Goal: Task Accomplishment & Management: Manage account settings

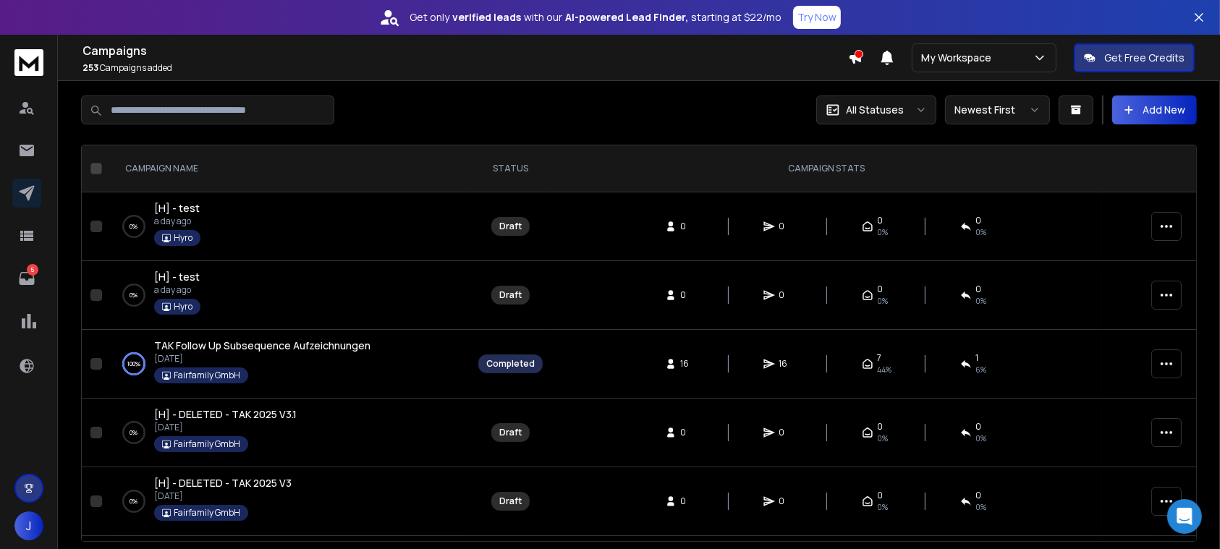
click at [171, 119] on input at bounding box center [207, 109] width 253 height 29
click at [221, 116] on input "*****" at bounding box center [207, 109] width 253 height 29
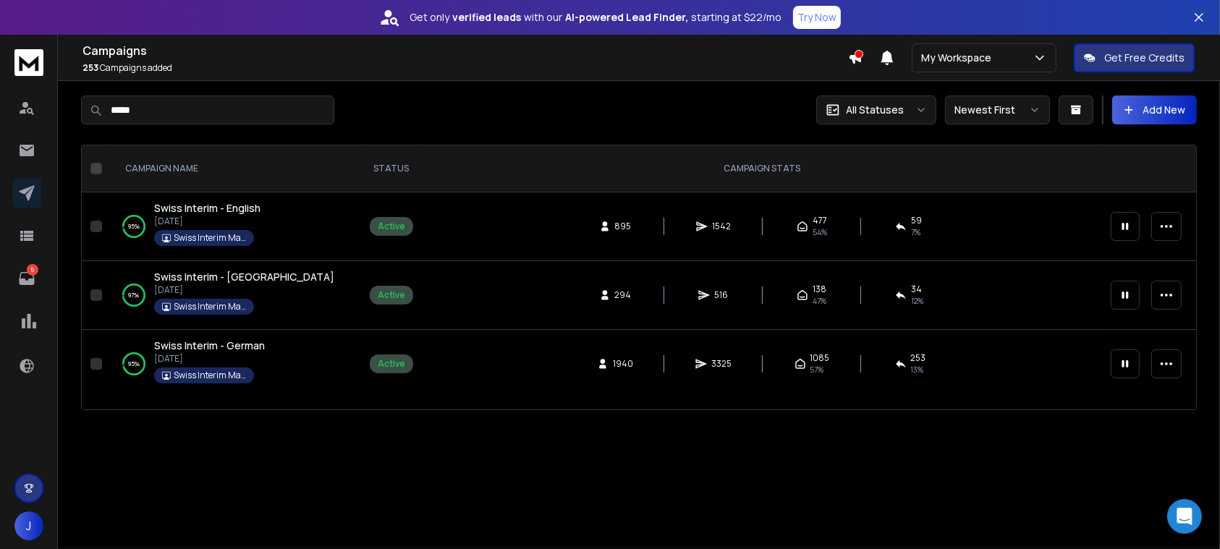
type input "*****"
click at [266, 343] on div "95 % Swiss Interim - German [DATE] Swiss Interim Management" at bounding box center [234, 364] width 224 height 51
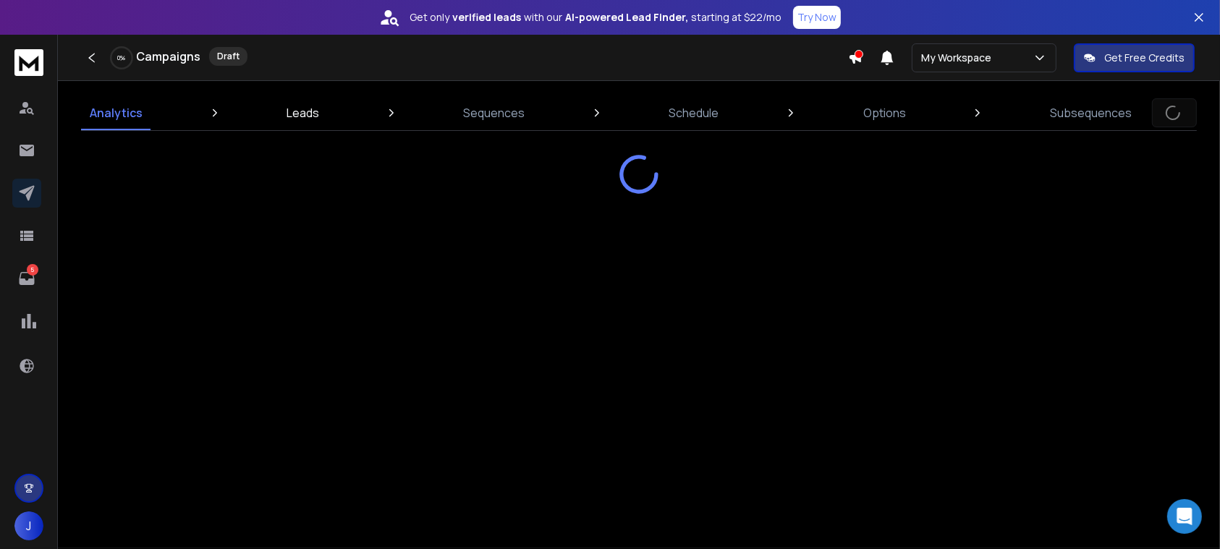
click at [284, 117] on link "Leads" at bounding box center [303, 112] width 50 height 35
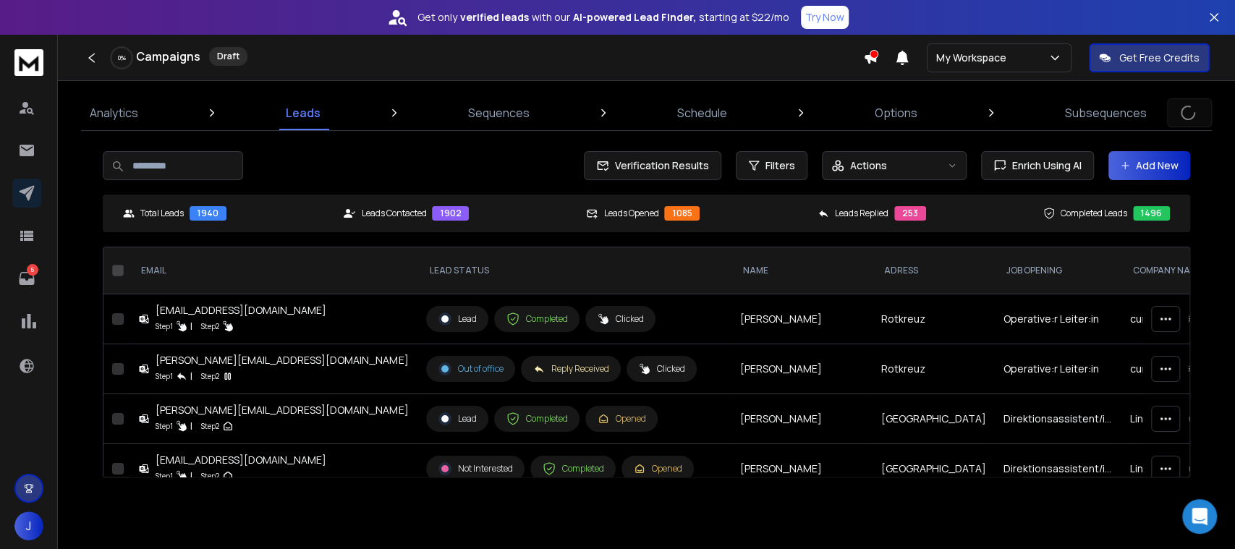
click at [1167, 172] on button "Add New" at bounding box center [1149, 165] width 82 height 29
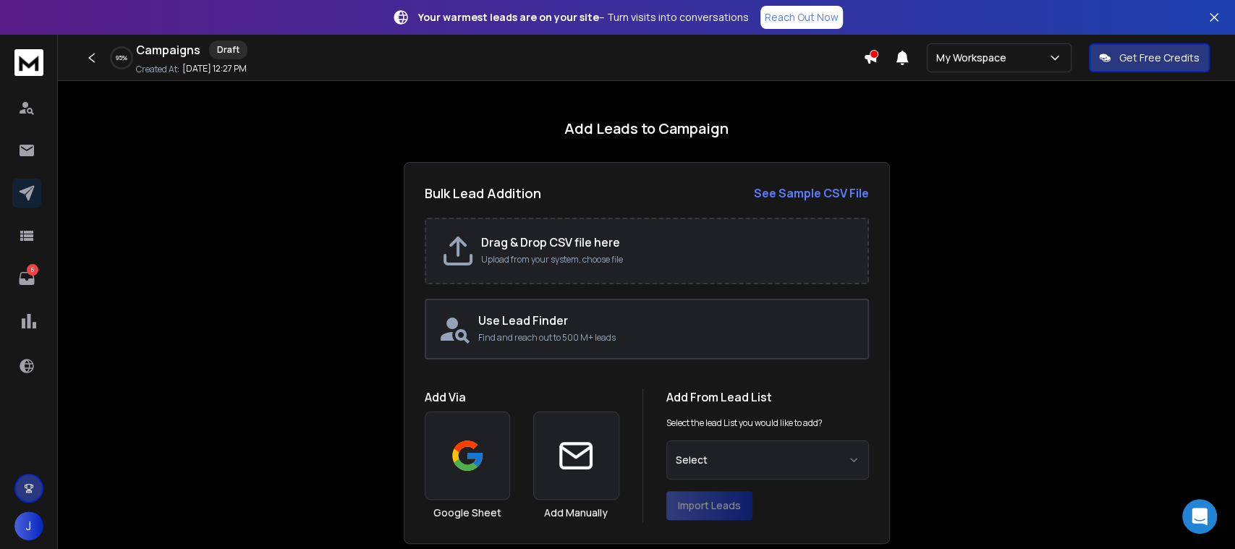
click at [635, 250] on h2 "Drag & Drop CSV file here" at bounding box center [667, 242] width 372 height 17
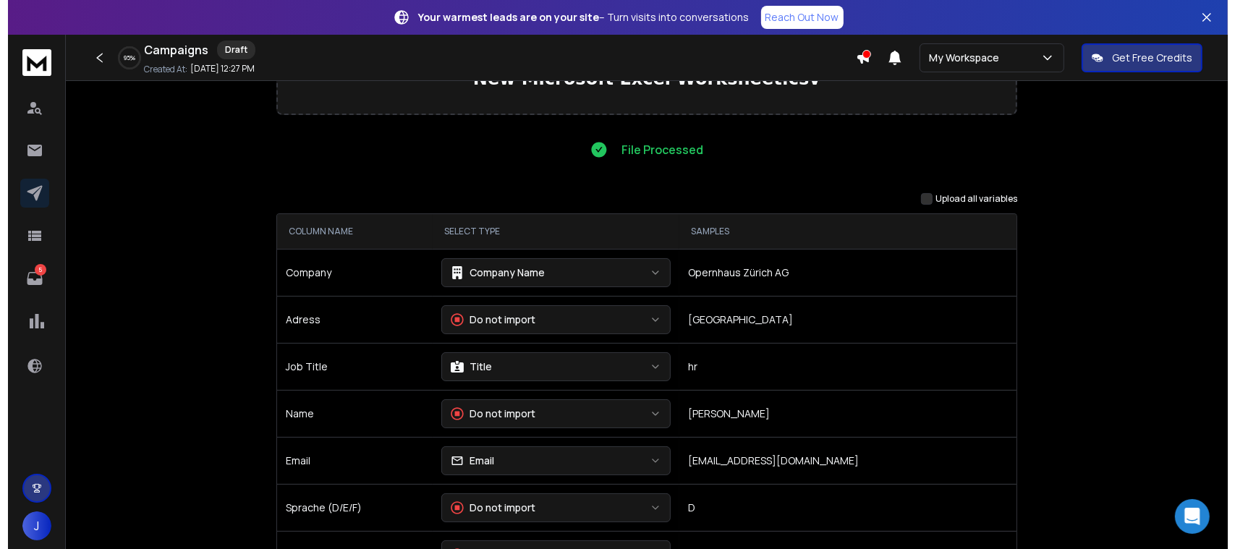
scroll to position [192, 0]
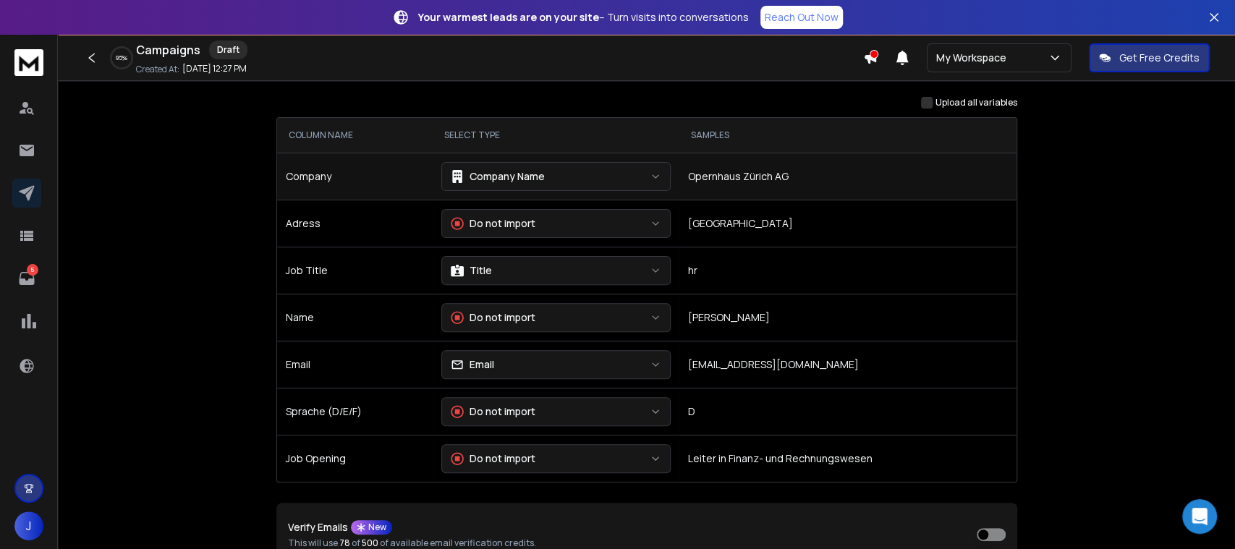
click at [616, 171] on button "Company Name" at bounding box center [555, 176] width 229 height 29
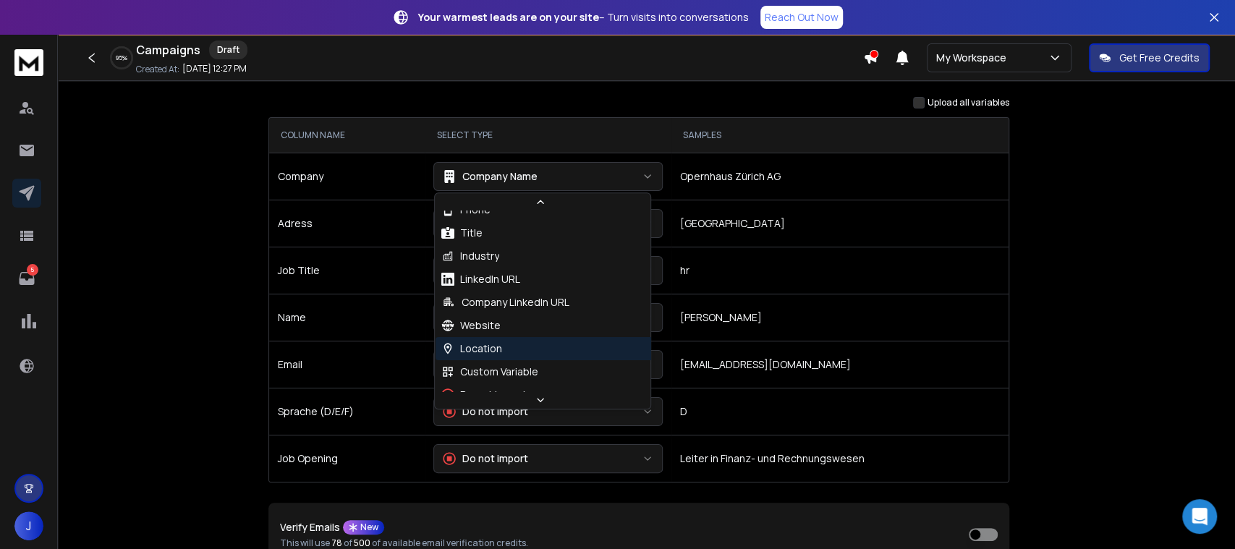
scroll to position [0, 3]
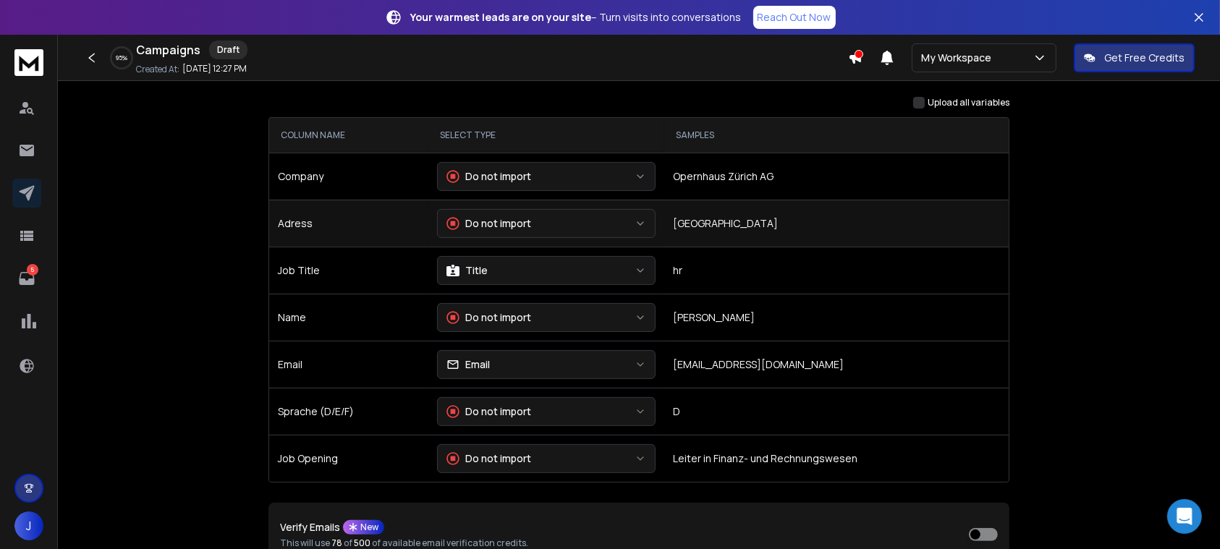
click at [523, 224] on div "Do not import" at bounding box center [488, 223] width 85 height 14
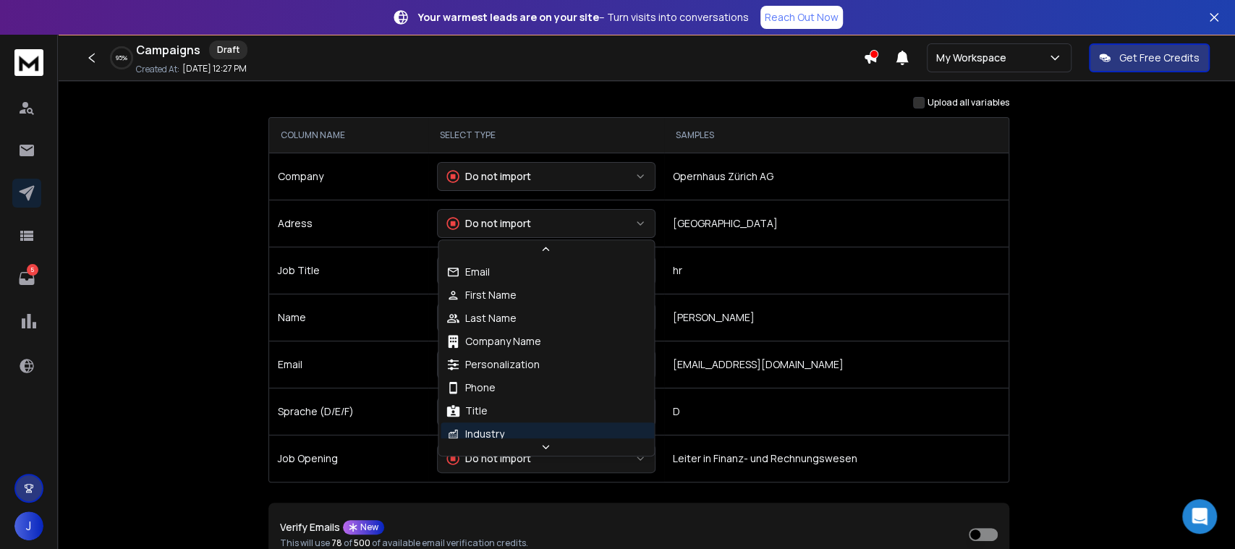
scroll to position [145, 0]
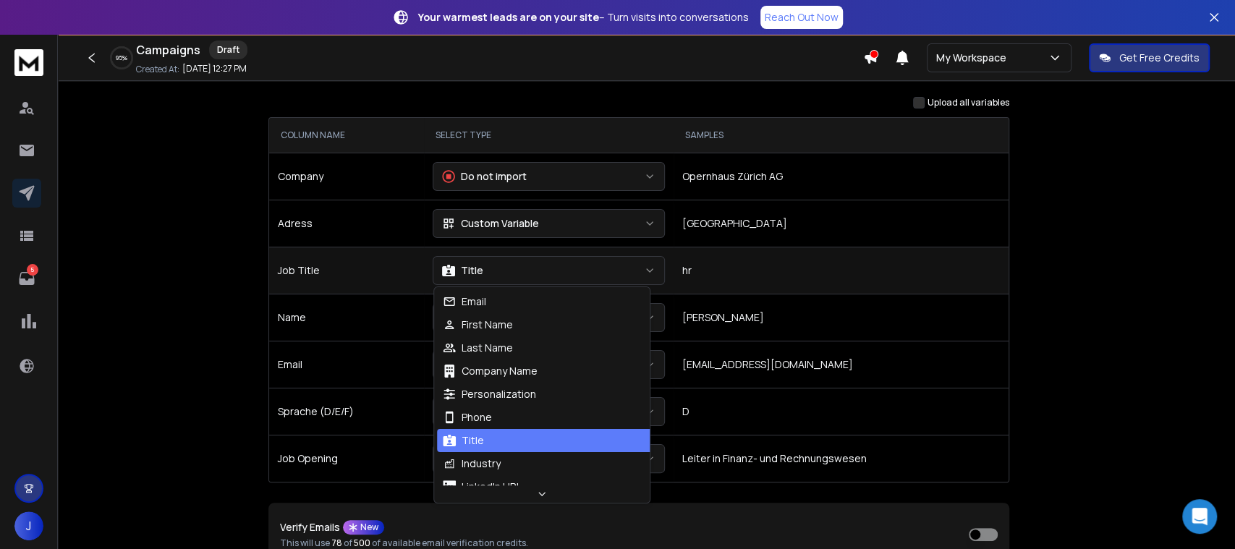
click at [521, 272] on button "Title" at bounding box center [549, 270] width 232 height 29
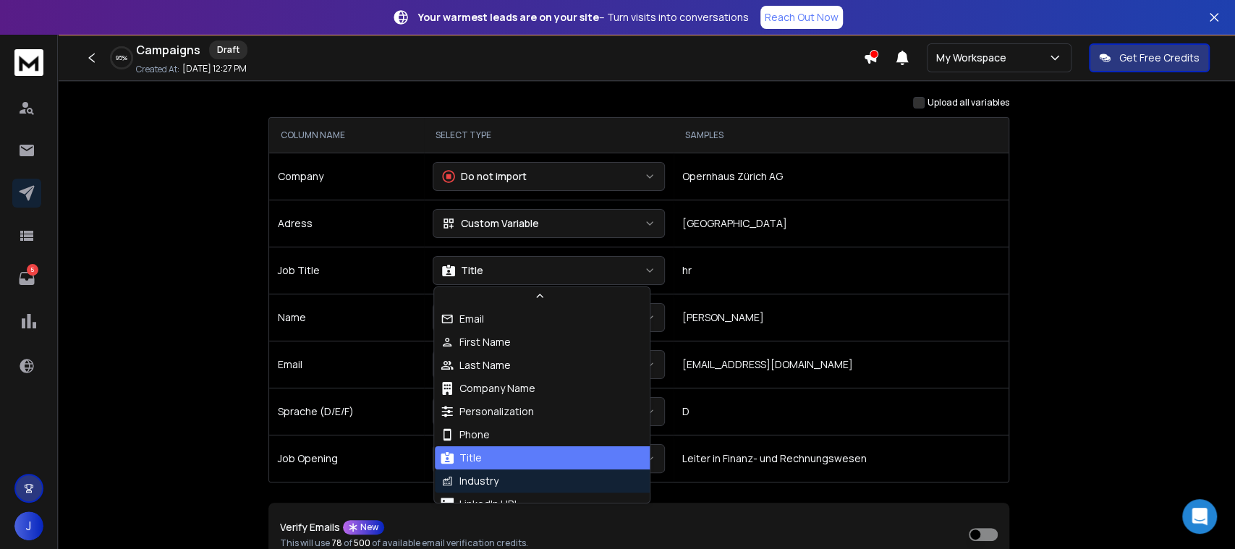
scroll to position [0, 3]
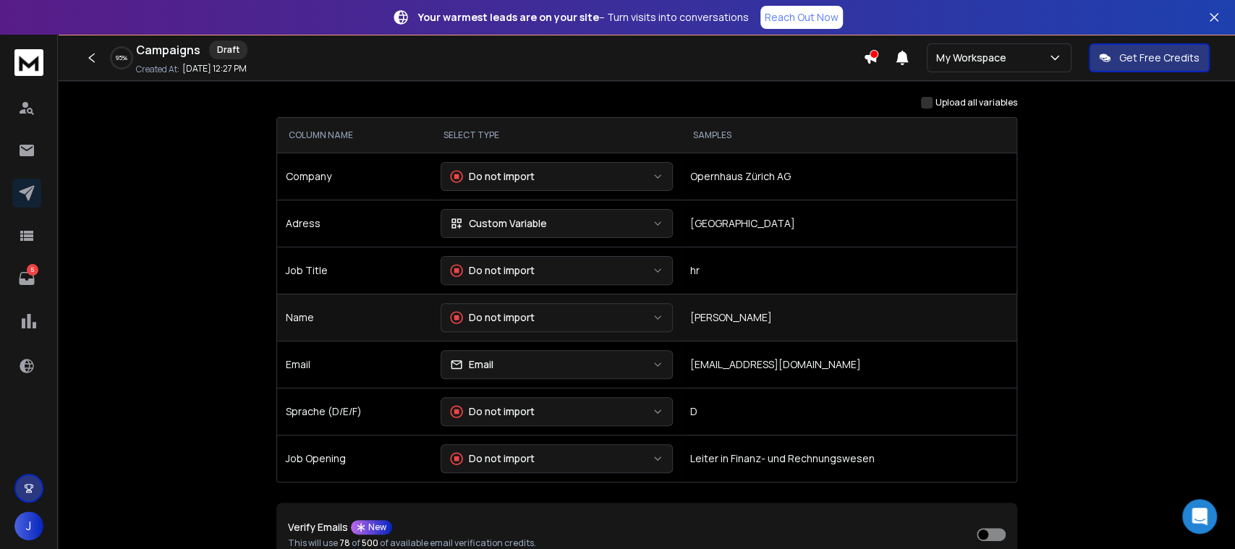
click at [498, 315] on div "Do not import" at bounding box center [492, 317] width 85 height 14
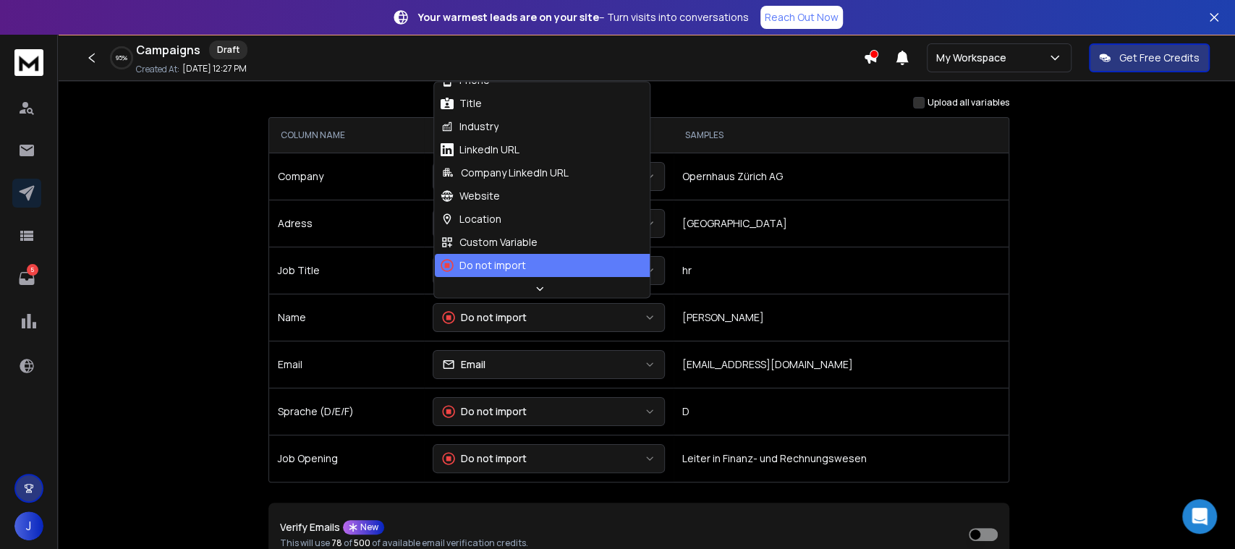
scroll to position [0, 0]
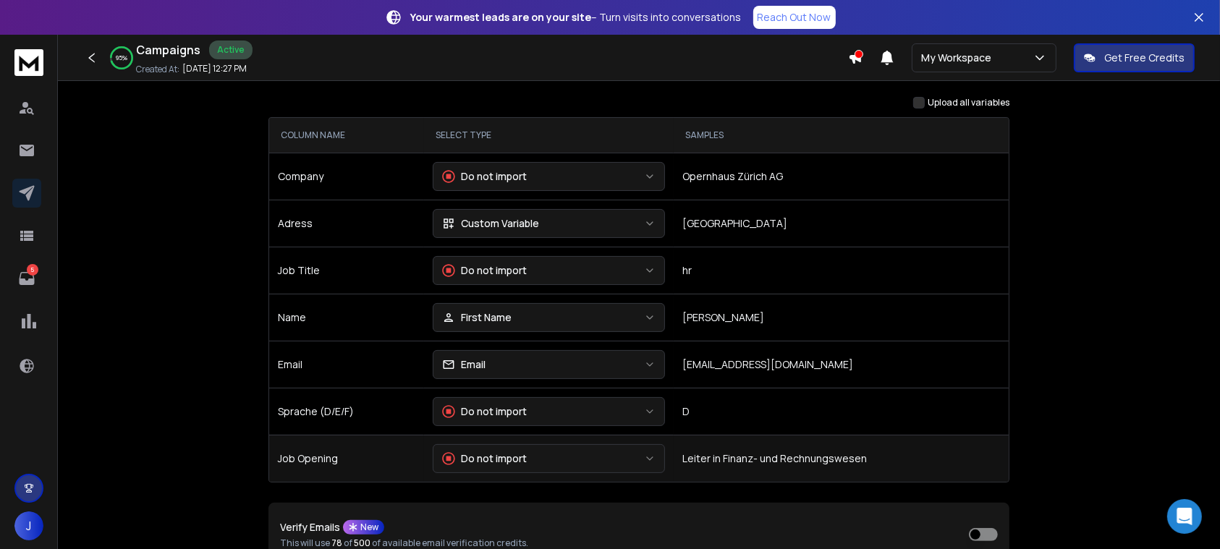
click at [479, 444] on button "Do not import" at bounding box center [549, 458] width 232 height 29
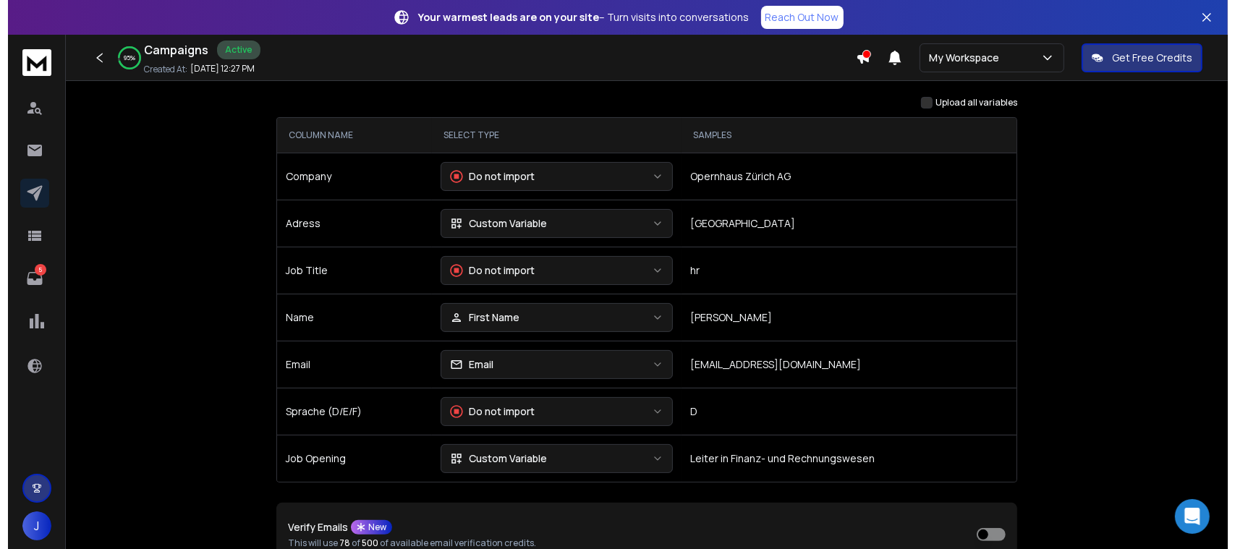
scroll to position [342, 0]
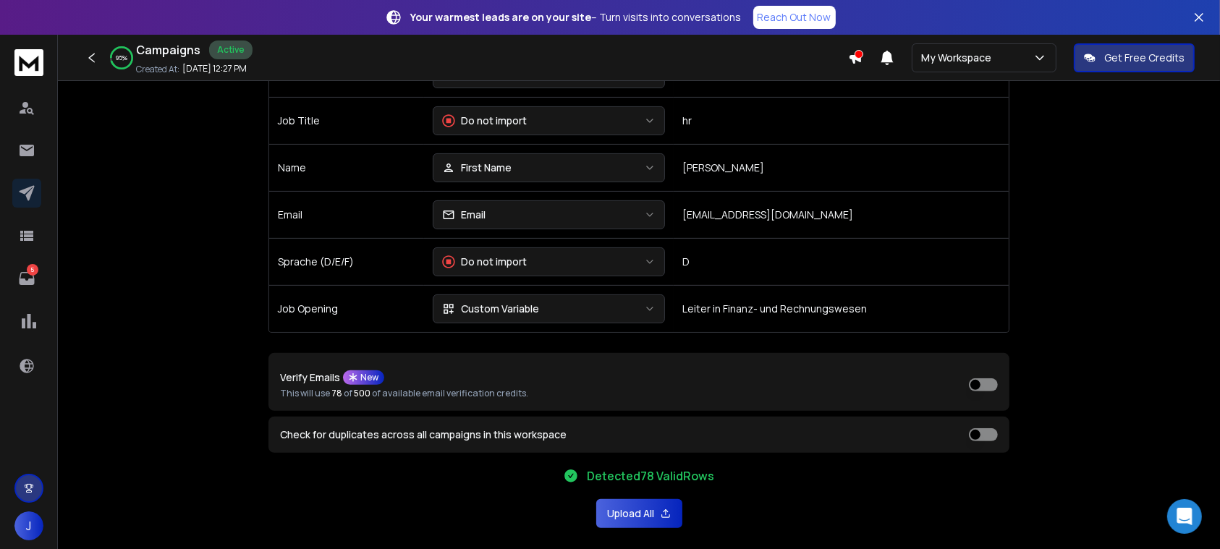
click at [616, 522] on button "Upload All" at bounding box center [639, 513] width 86 height 29
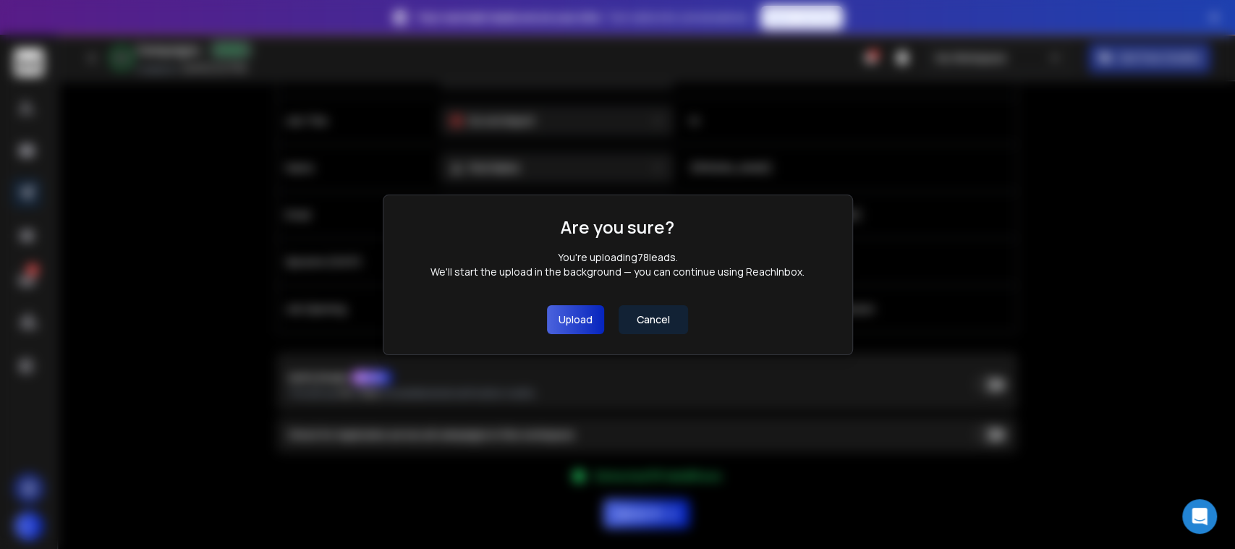
click at [580, 320] on button "Upload" at bounding box center [575, 319] width 57 height 29
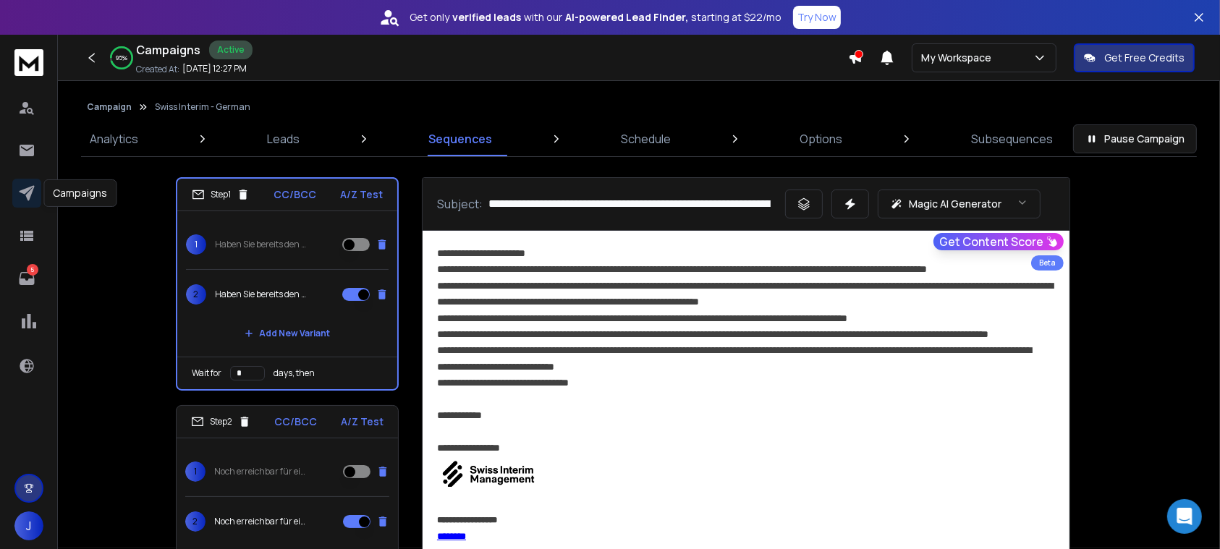
click at [23, 197] on icon at bounding box center [26, 192] width 17 height 17
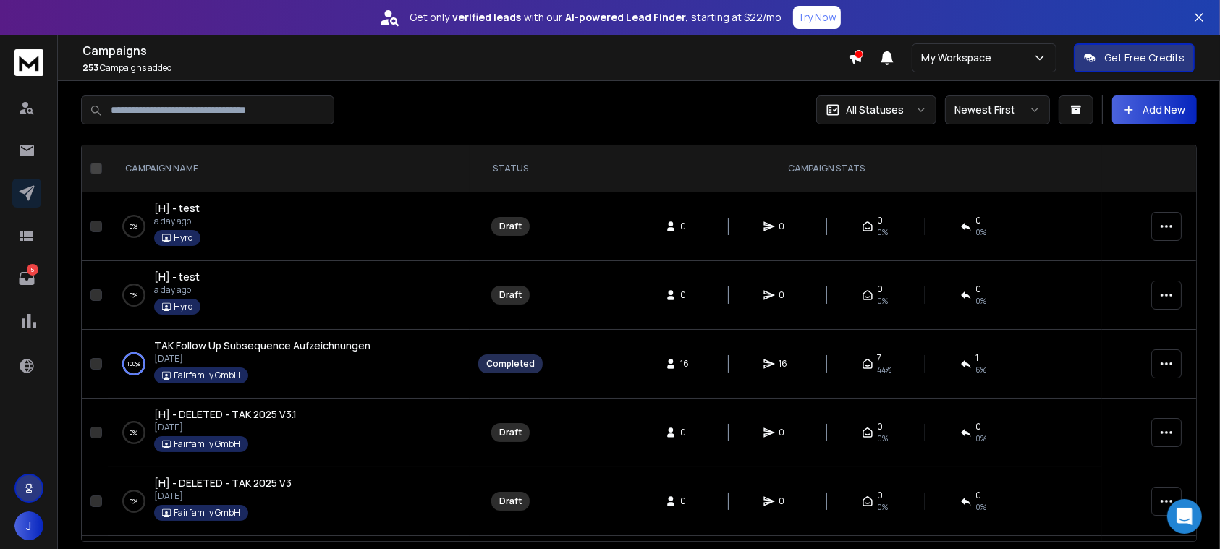
click at [194, 119] on input at bounding box center [207, 109] width 253 height 29
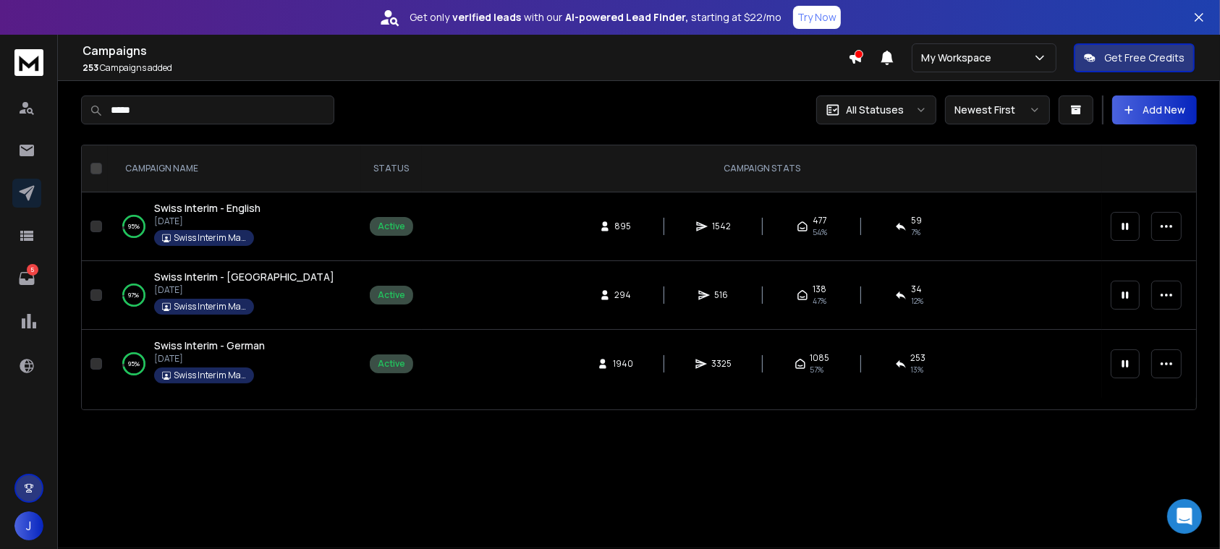
type input "*****"
click at [247, 223] on p "[DATE]" at bounding box center [207, 222] width 106 height 12
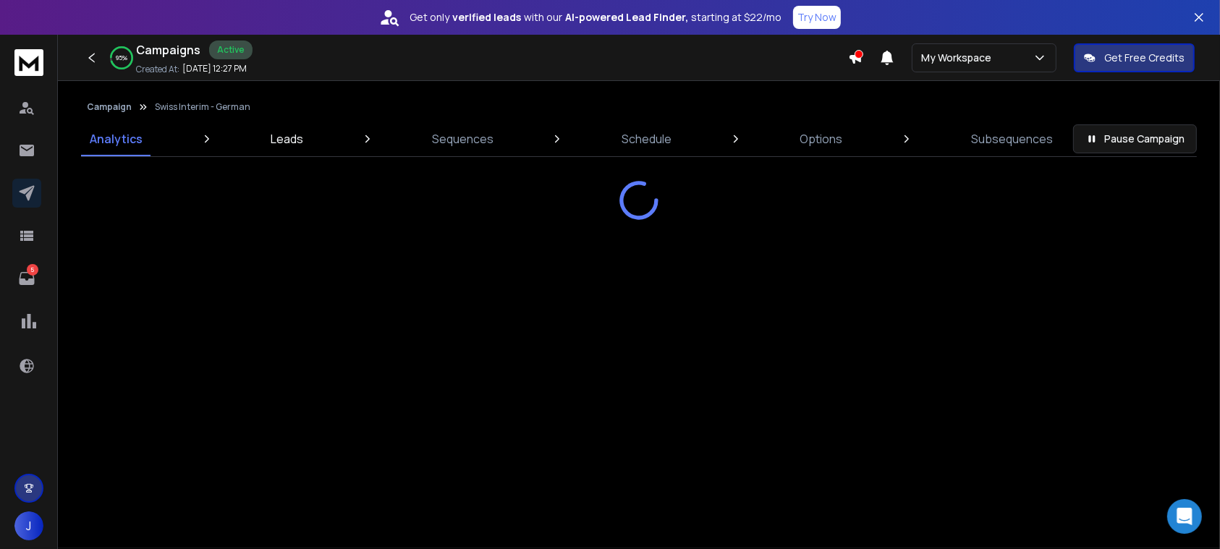
click at [288, 134] on p "Leads" at bounding box center [287, 138] width 33 height 17
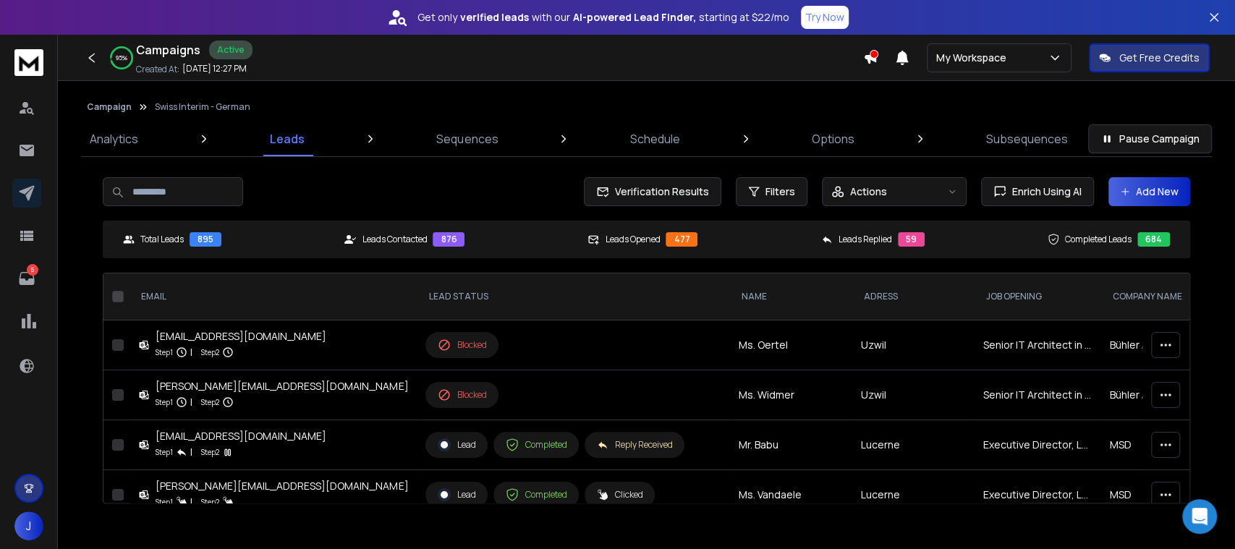
click at [1160, 198] on button "Add New" at bounding box center [1149, 191] width 82 height 29
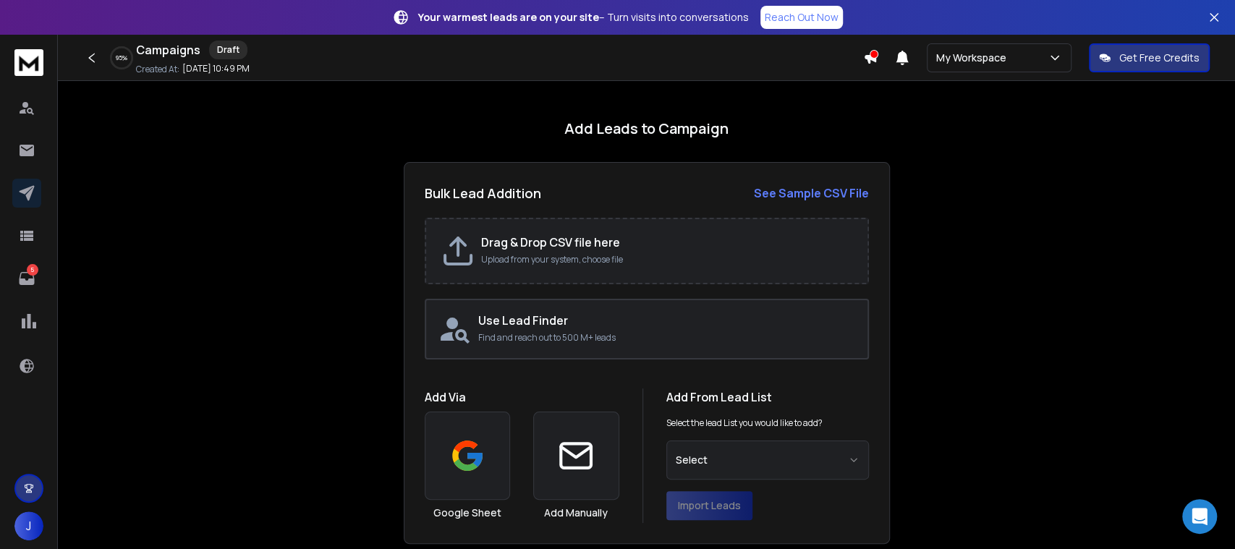
click at [608, 268] on div "Drag & Drop CSV file here Upload from your system, choose file" at bounding box center [667, 251] width 372 height 35
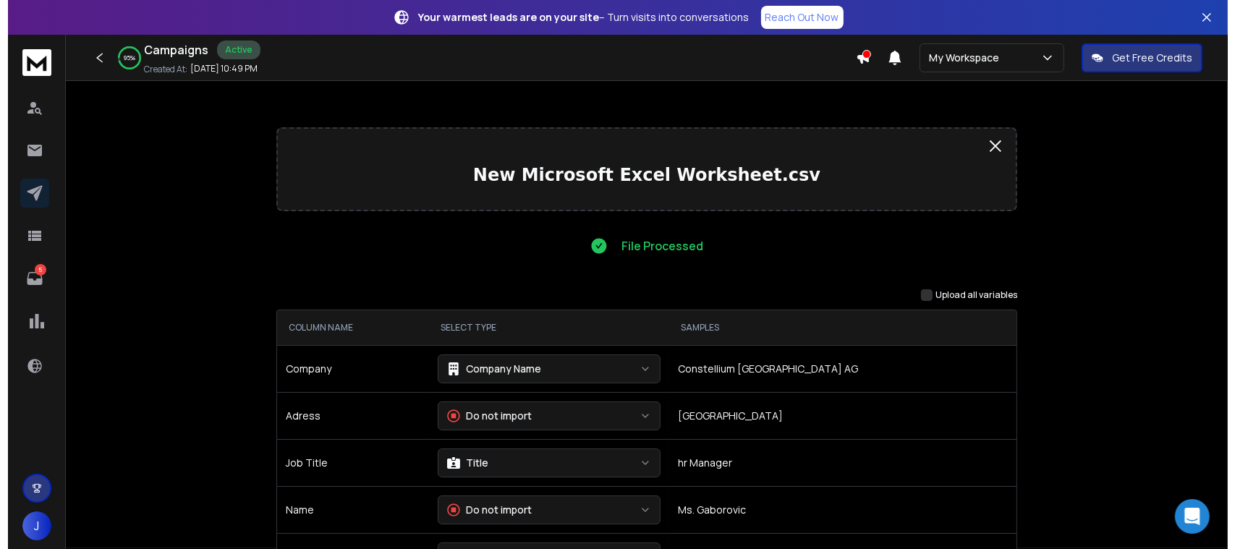
scroll to position [192, 0]
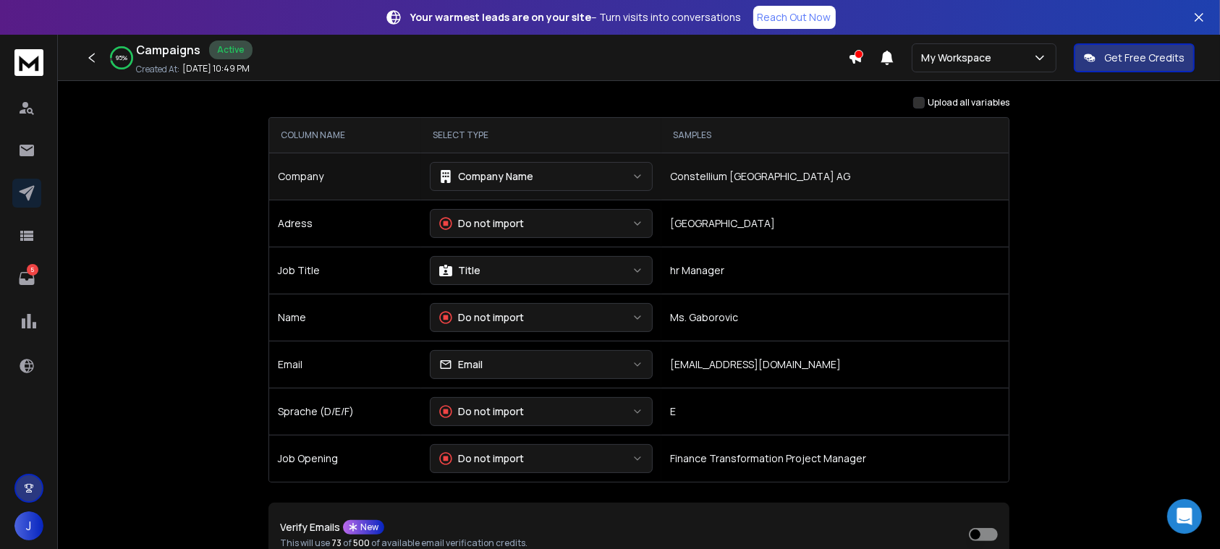
click at [511, 177] on div "Company Name" at bounding box center [486, 176] width 94 height 14
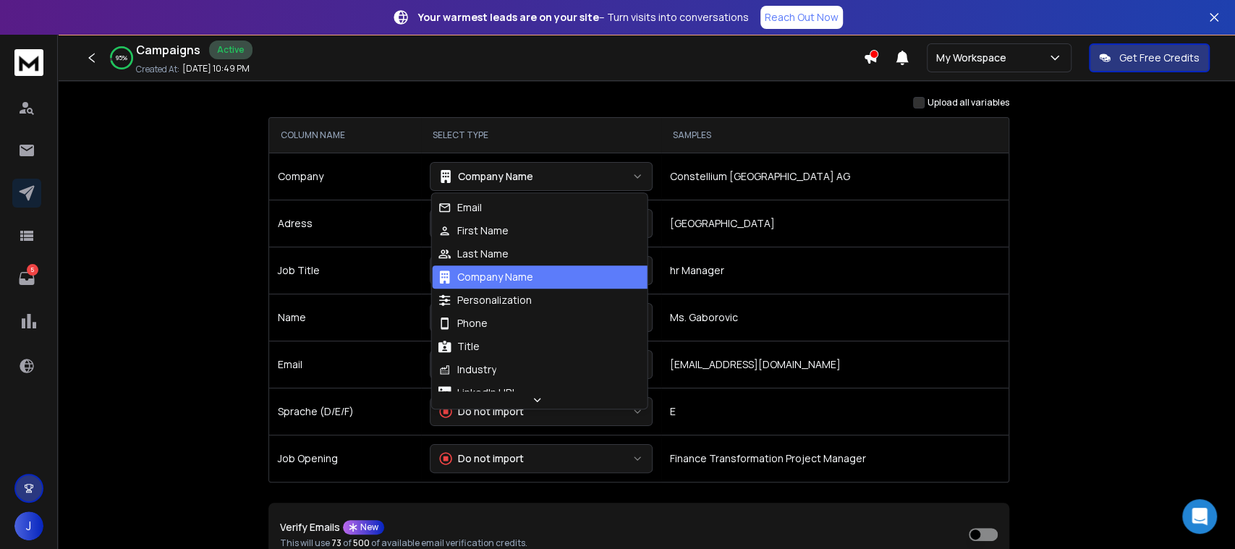
scroll to position [0, 3]
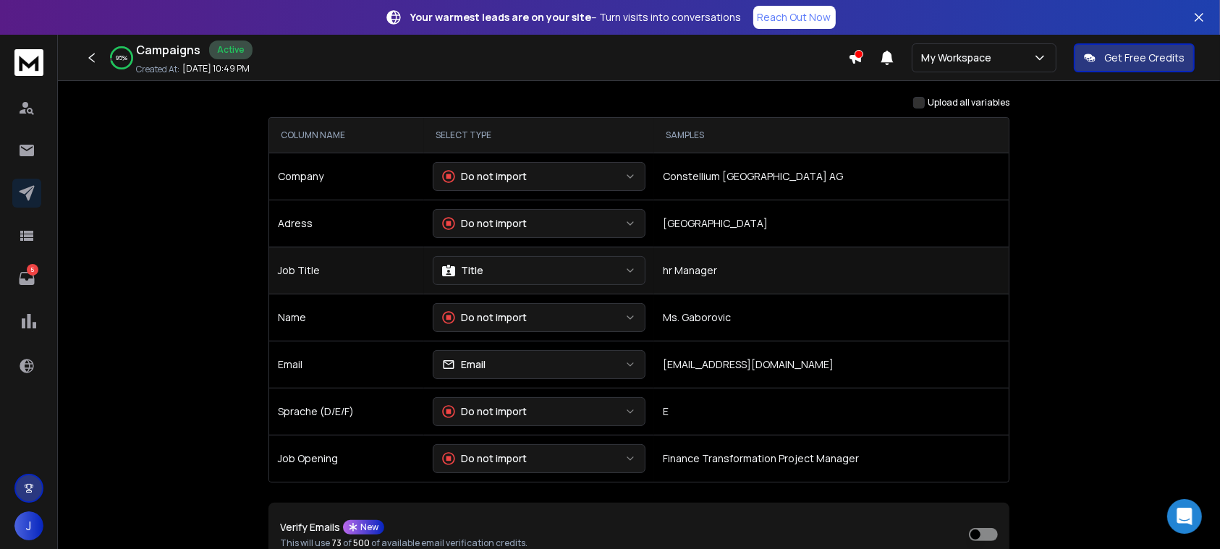
click at [467, 270] on div "Title" at bounding box center [462, 270] width 41 height 14
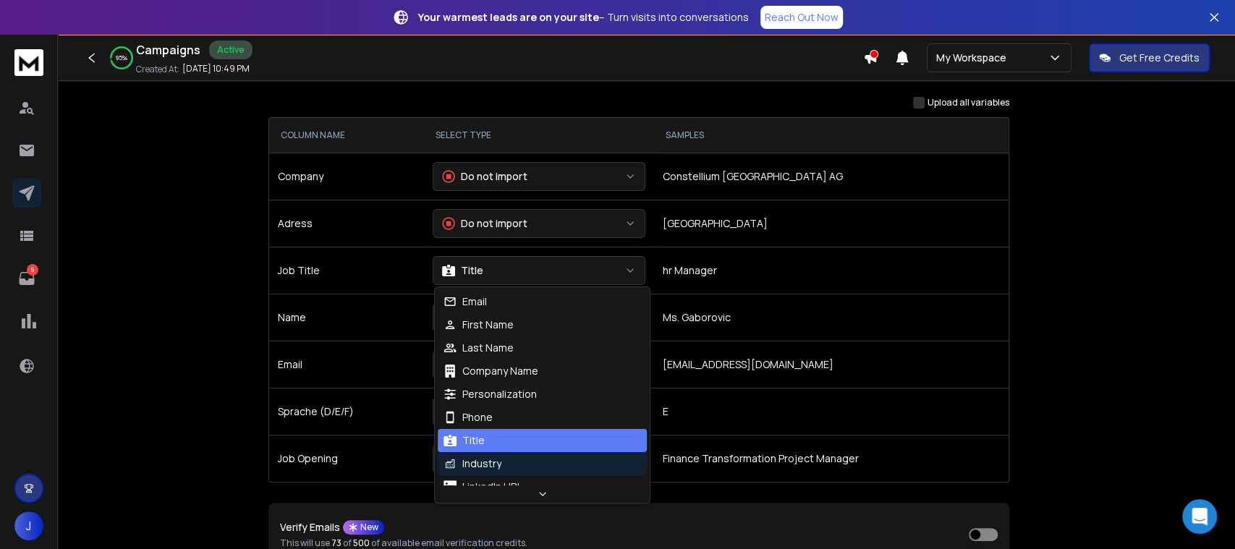
scroll to position [131, 0]
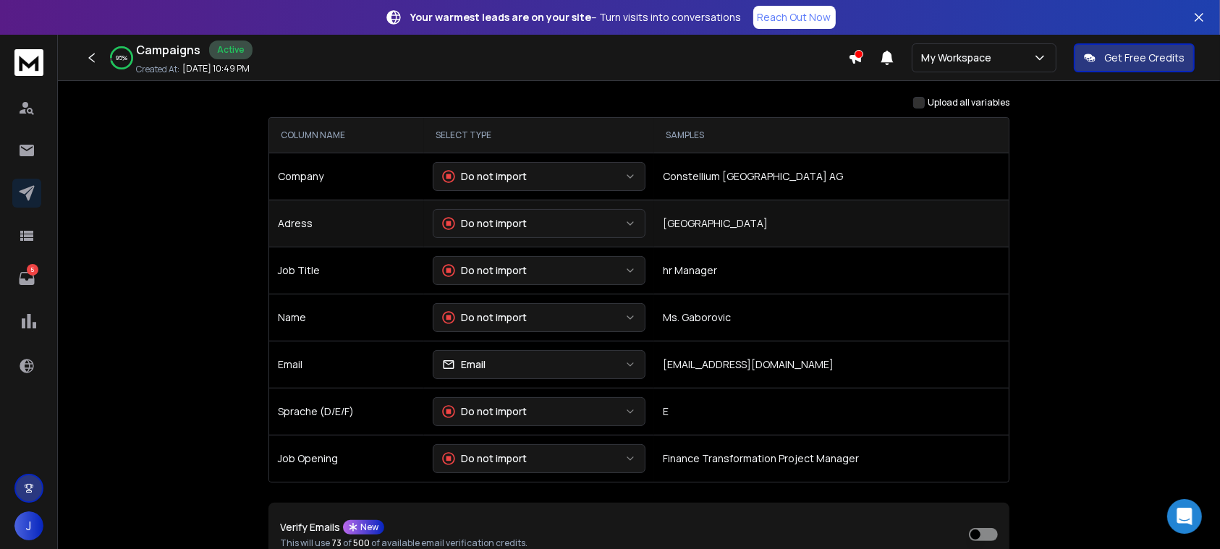
click at [487, 221] on div "Do not import" at bounding box center [484, 223] width 85 height 14
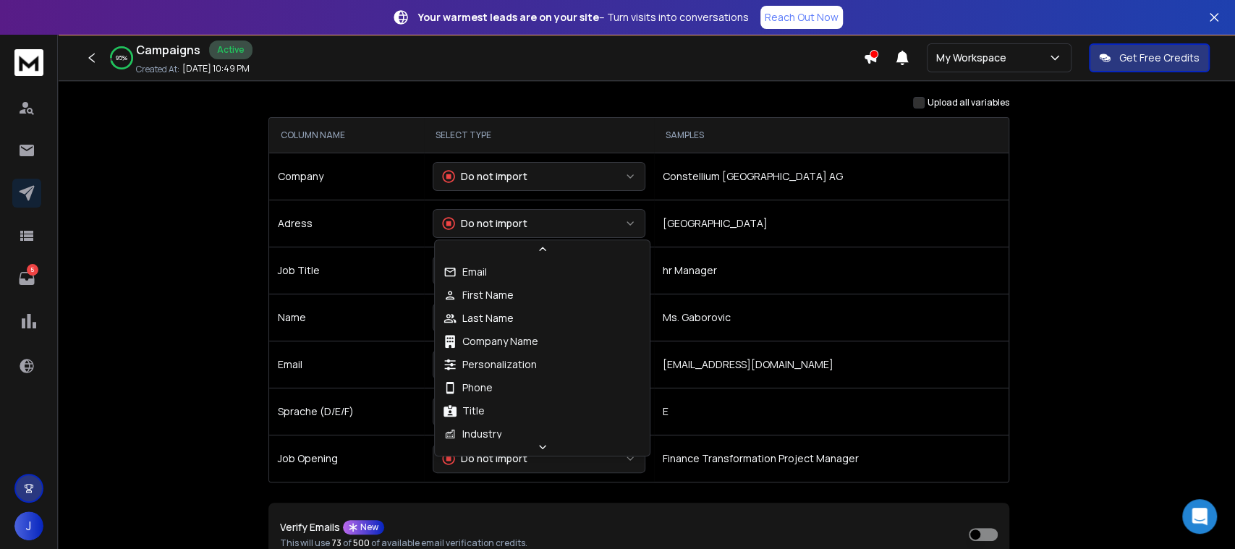
scroll to position [145, 0]
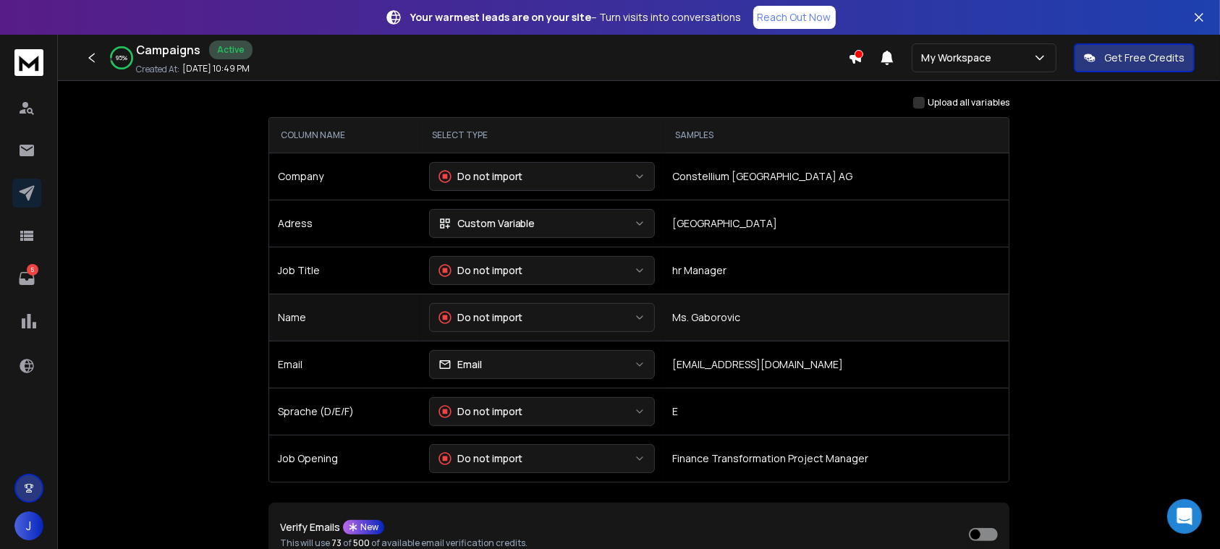
click at [470, 316] on div "Do not import" at bounding box center [480, 317] width 85 height 14
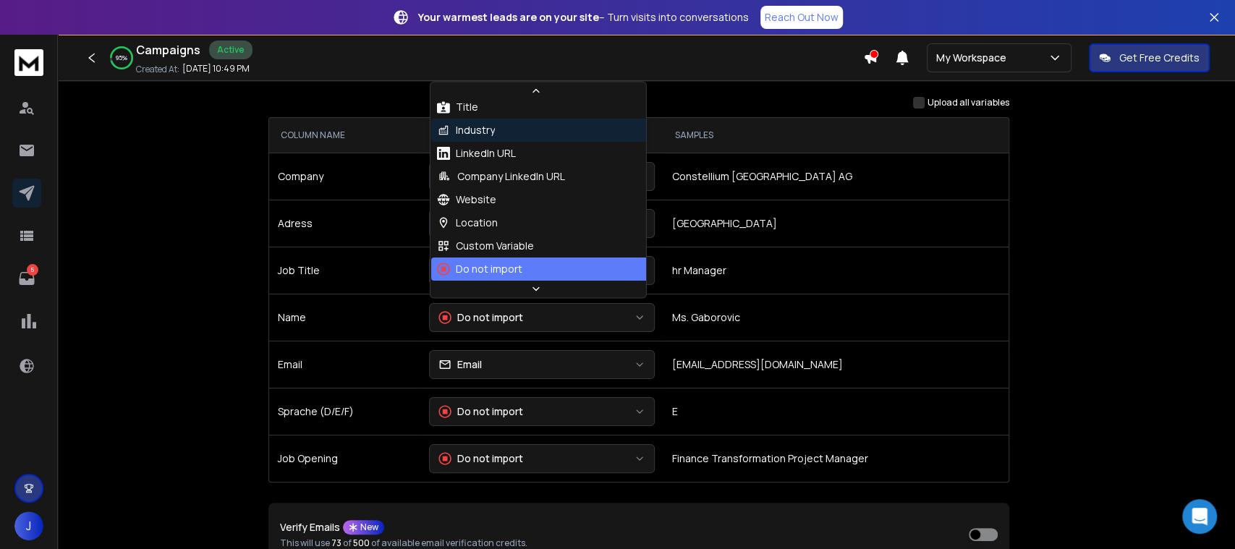
scroll to position [0, 0]
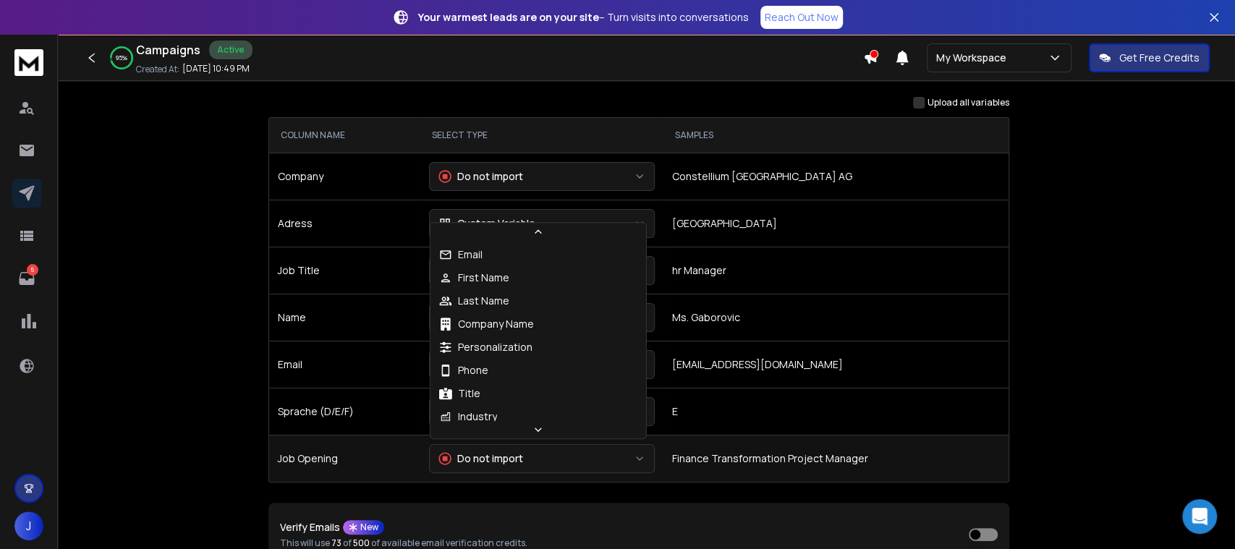
click at [483, 454] on div "Do not import" at bounding box center [480, 458] width 85 height 14
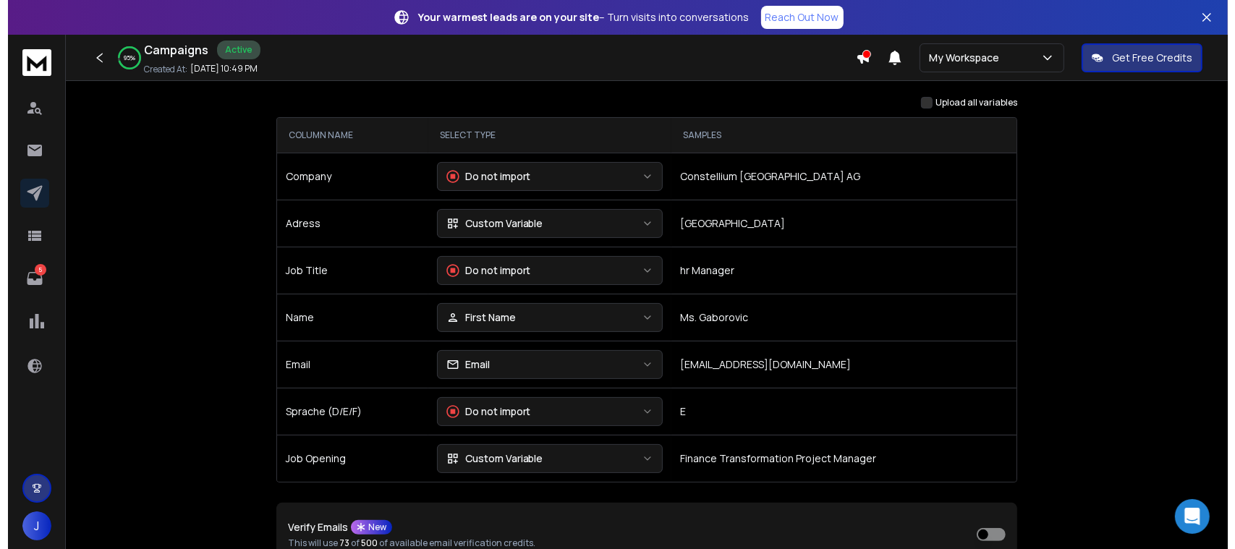
scroll to position [342, 0]
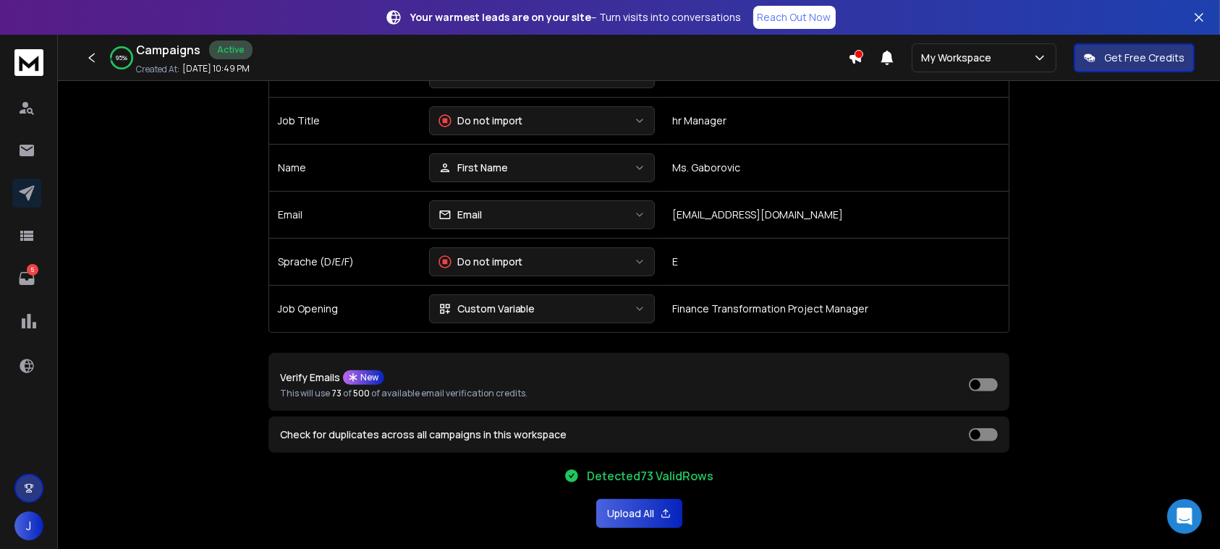
click at [629, 517] on button "Upload All" at bounding box center [639, 513] width 86 height 29
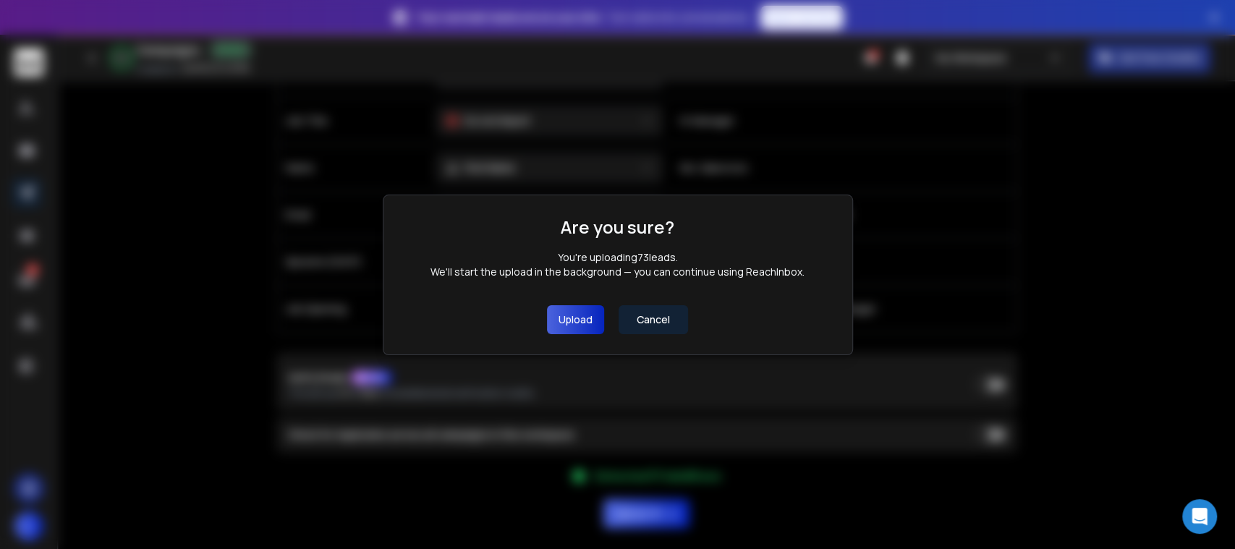
click at [567, 329] on button "Upload" at bounding box center [575, 319] width 57 height 29
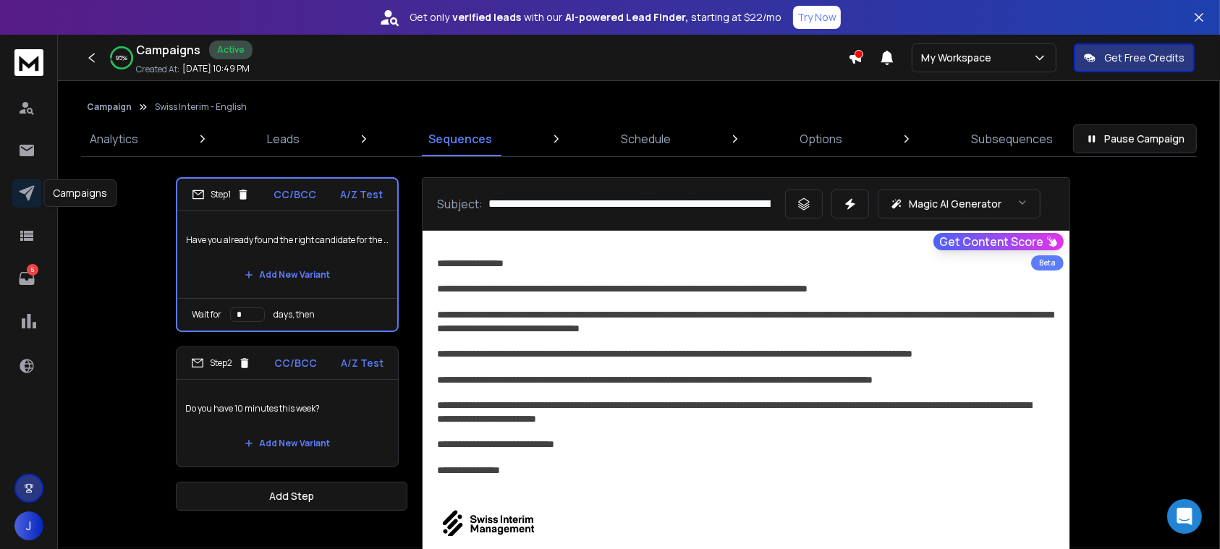
click at [31, 190] on icon at bounding box center [26, 192] width 15 height 15
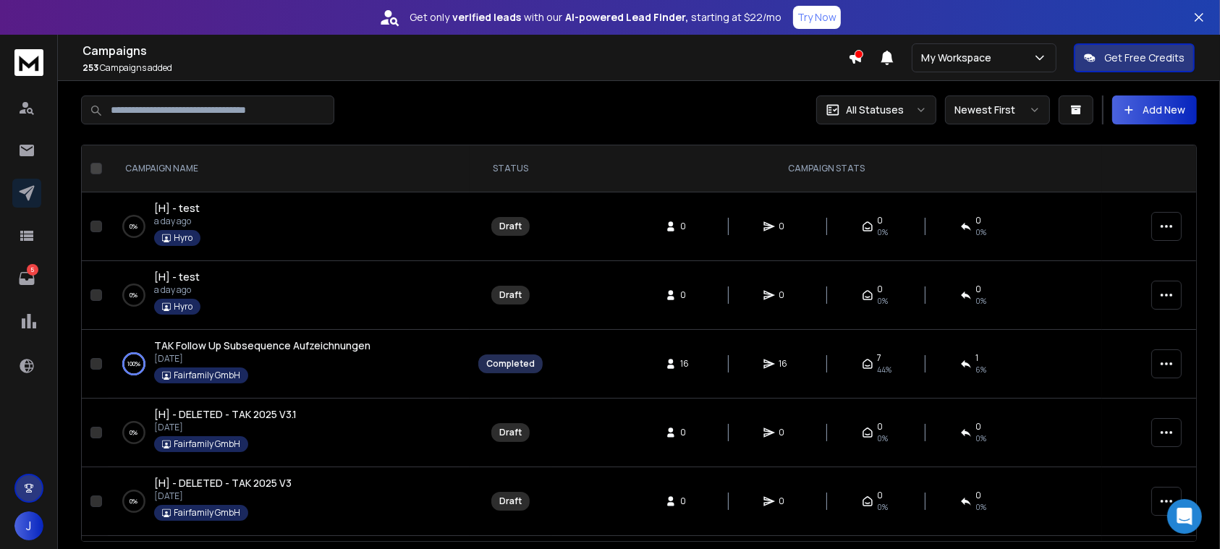
click at [213, 111] on input at bounding box center [207, 109] width 253 height 29
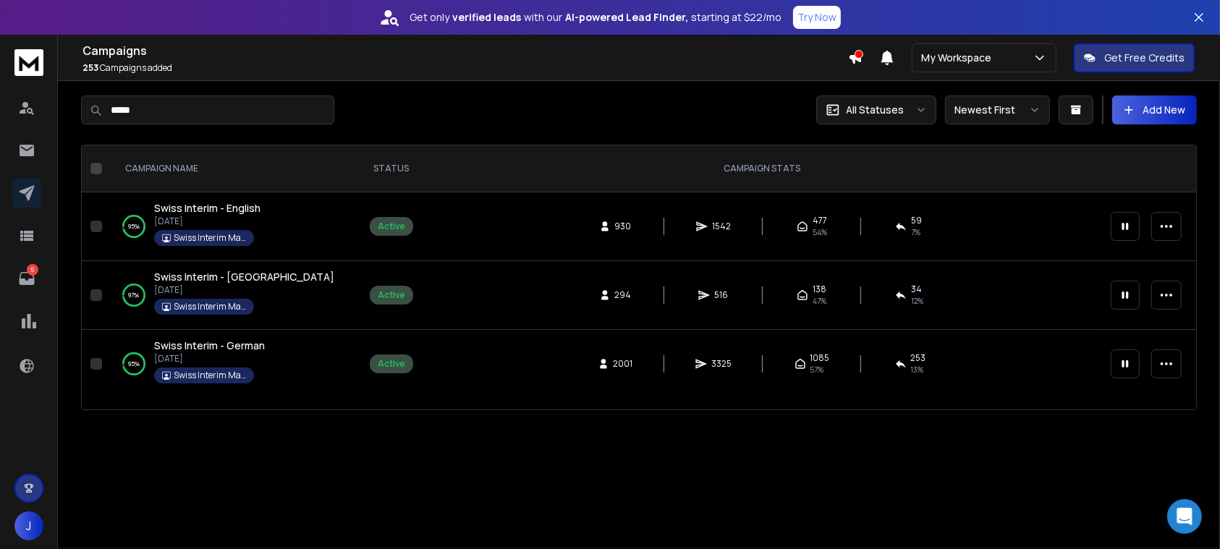
type input "*****"
click at [243, 289] on p "[DATE]" at bounding box center [244, 290] width 180 height 12
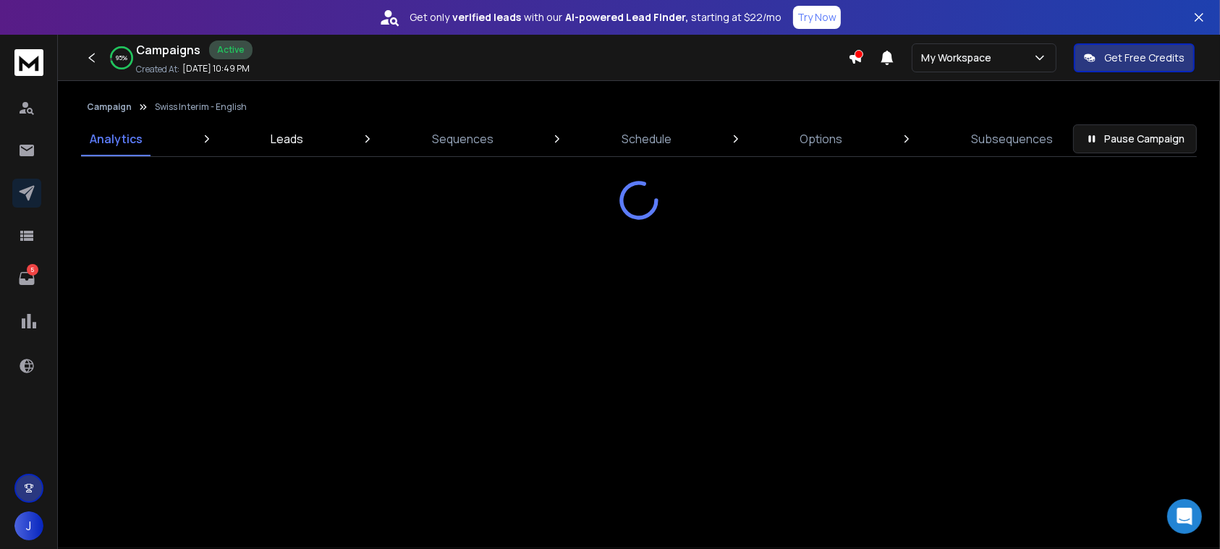
click at [286, 136] on p "Leads" at bounding box center [287, 138] width 33 height 17
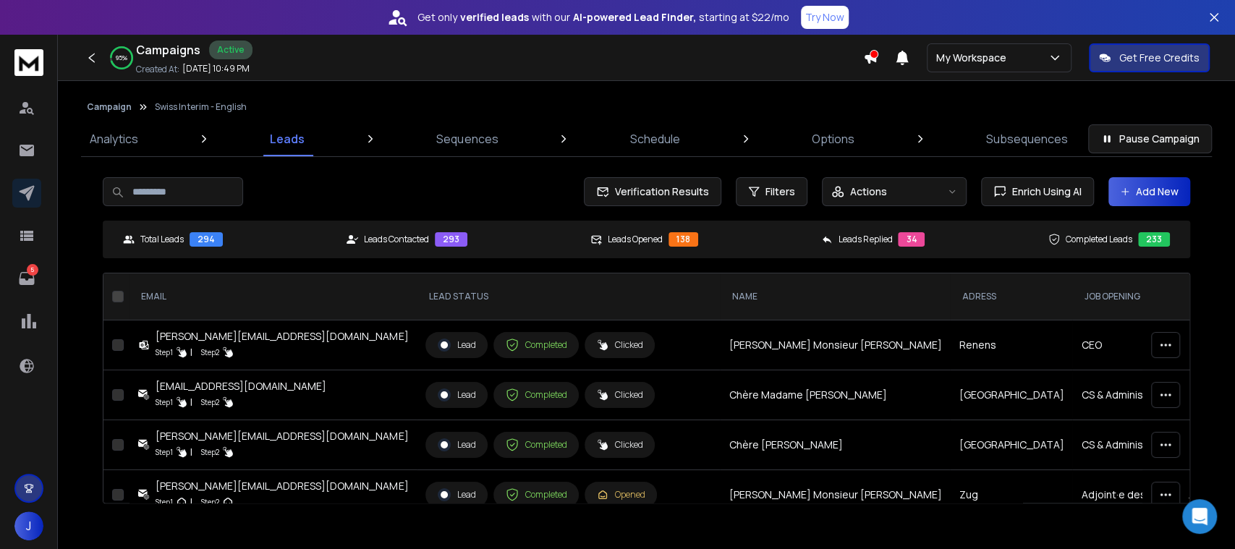
click at [1145, 199] on button "Add New" at bounding box center [1149, 191] width 82 height 29
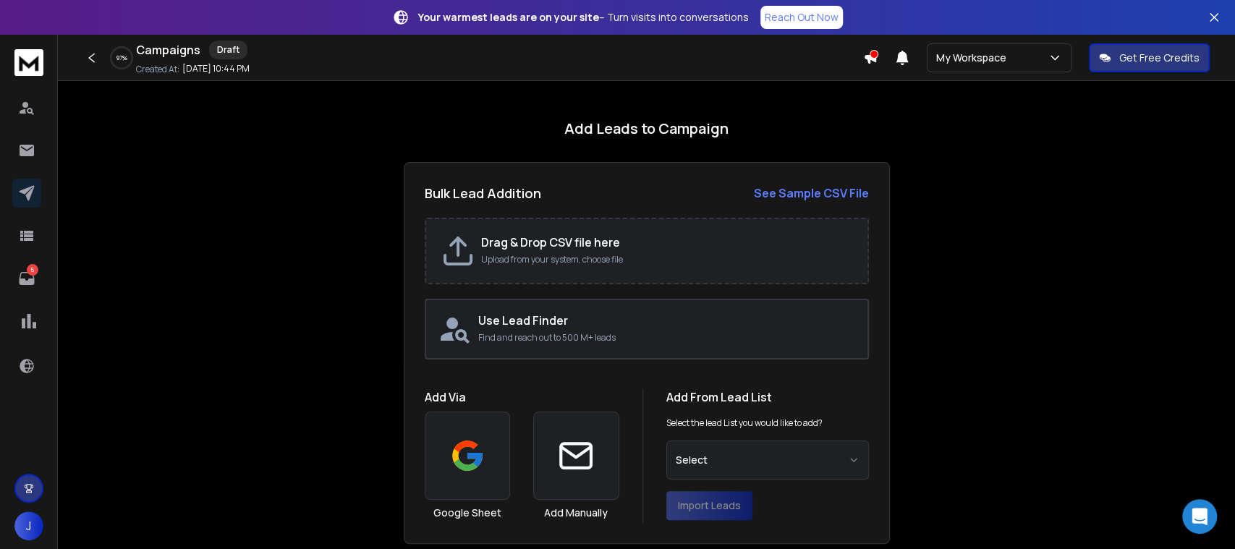
click at [610, 261] on p "Upload from your system, choose file" at bounding box center [667, 260] width 372 height 12
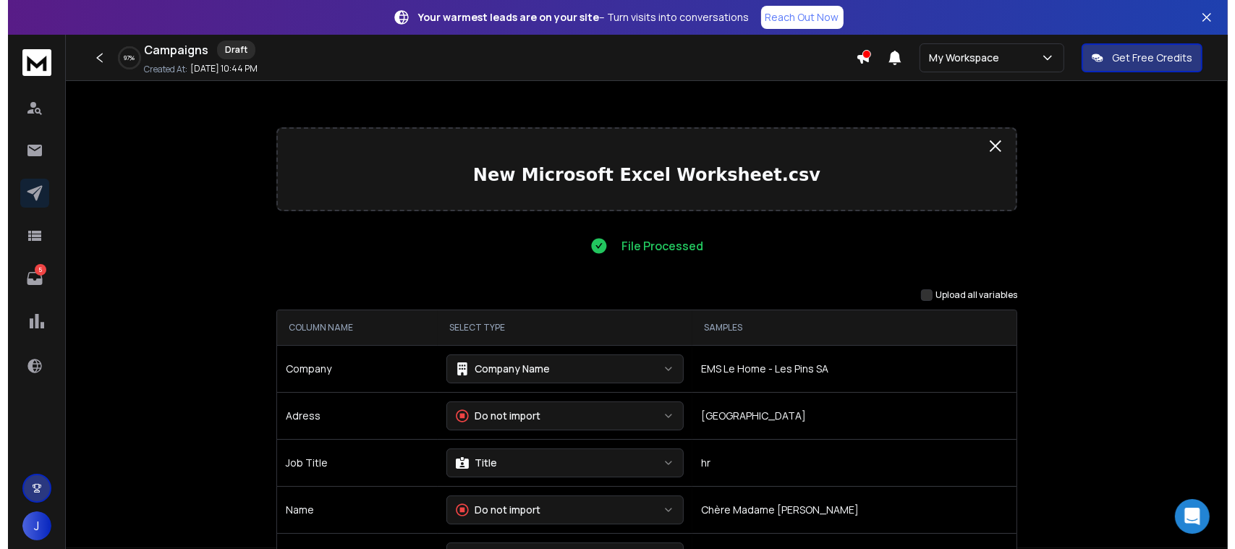
scroll to position [192, 0]
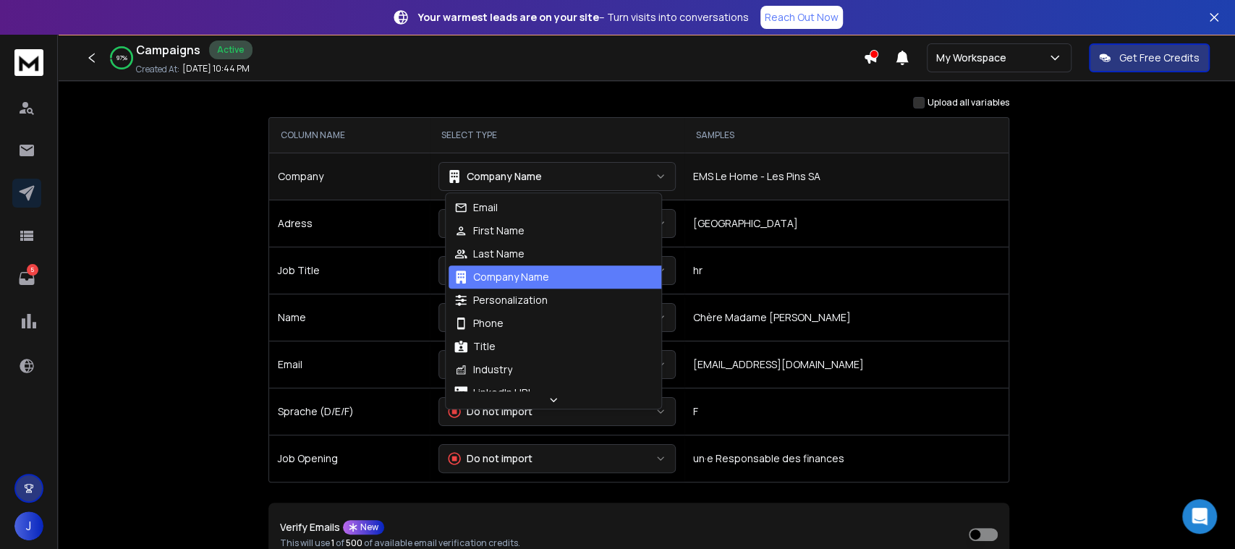
click at [518, 181] on div "Company Name" at bounding box center [495, 176] width 94 height 14
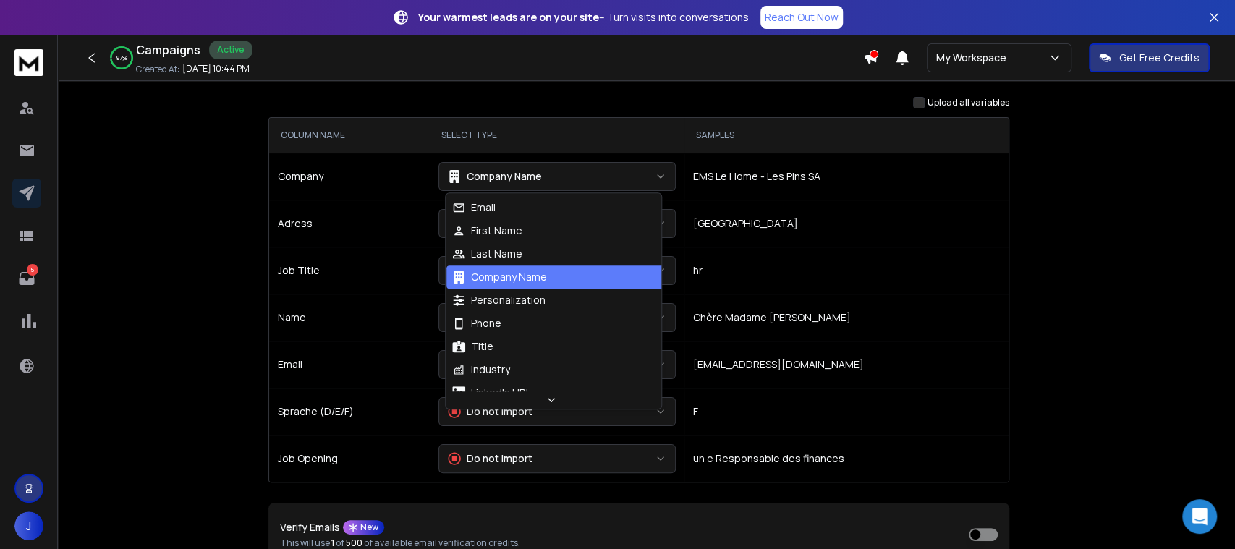
scroll to position [0, 3]
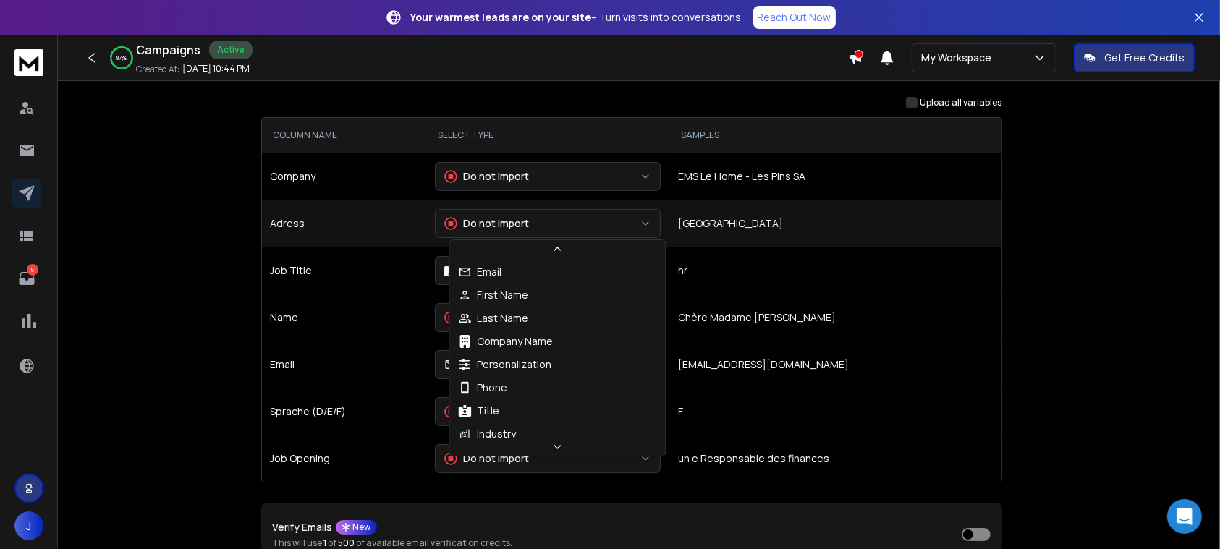
click at [517, 224] on div "Do not import" at bounding box center [486, 223] width 85 height 14
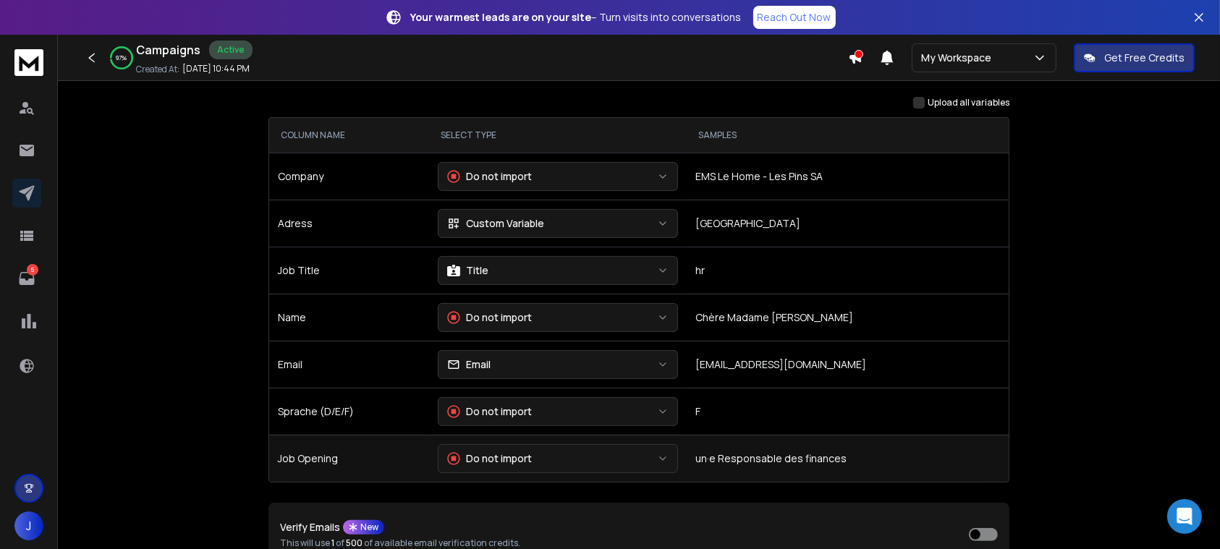
click at [527, 458] on div "Do not import" at bounding box center [489, 458] width 85 height 14
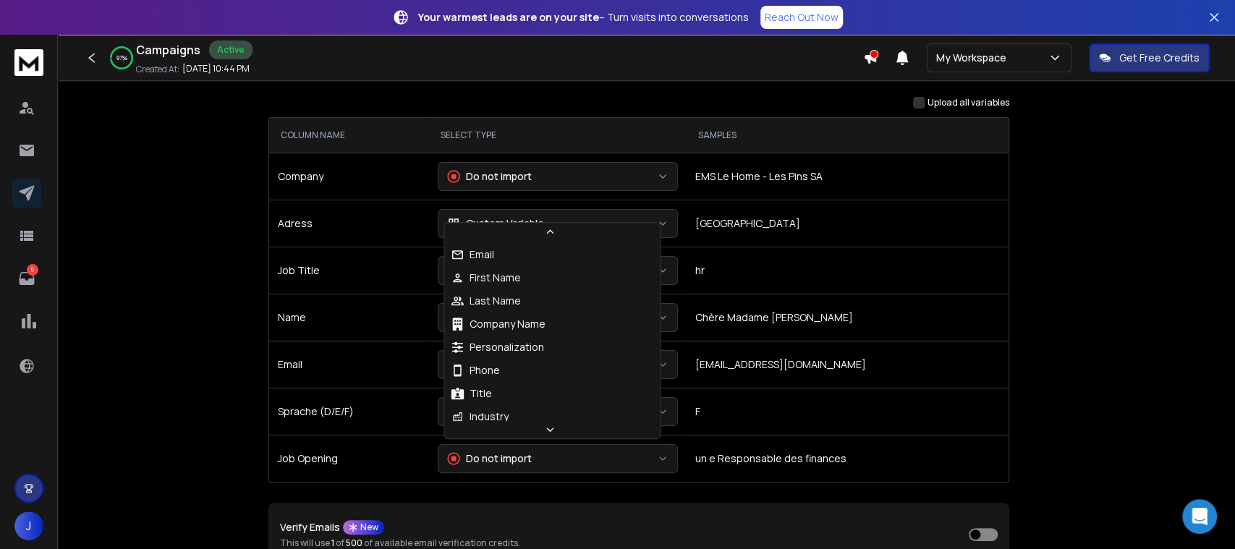
scroll to position [131, 0]
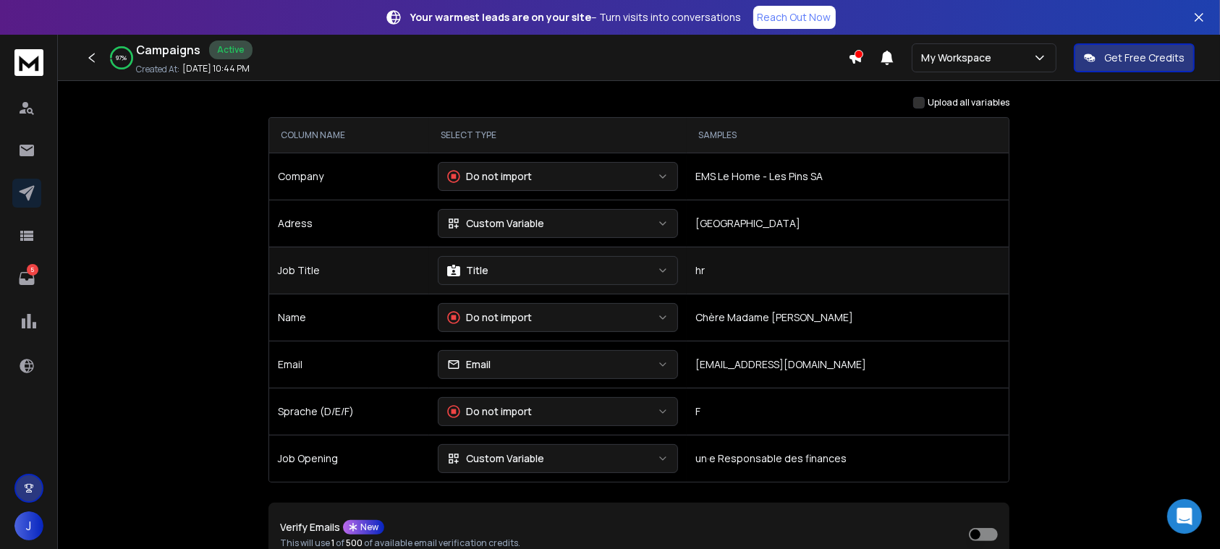
click at [517, 286] on td "Title" at bounding box center [558, 270] width 258 height 47
click at [523, 269] on button "Title" at bounding box center [558, 270] width 240 height 29
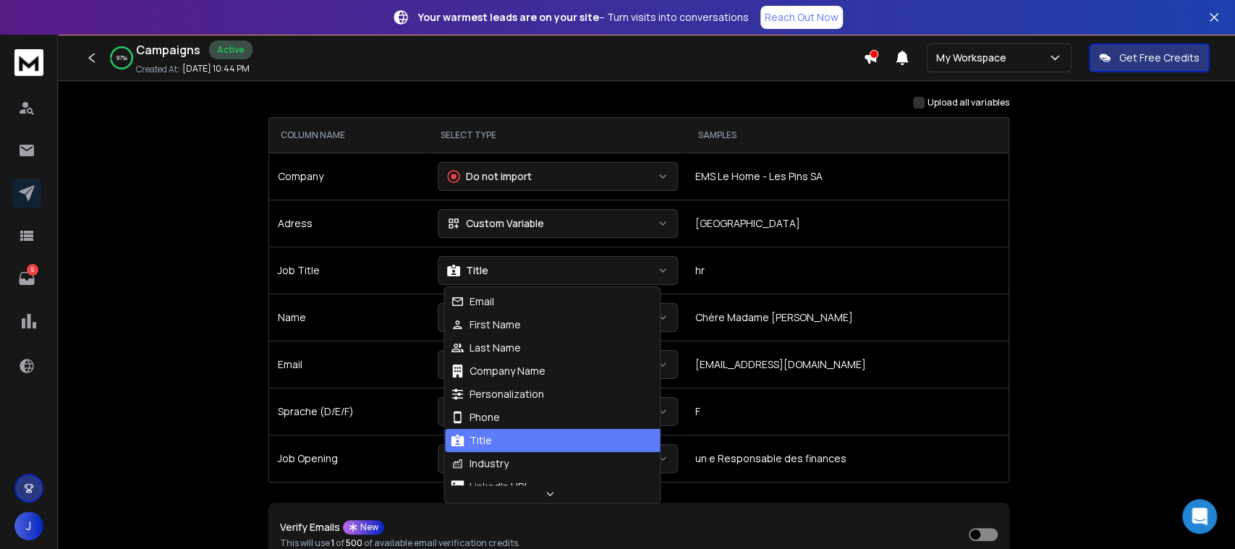
scroll to position [0, 3]
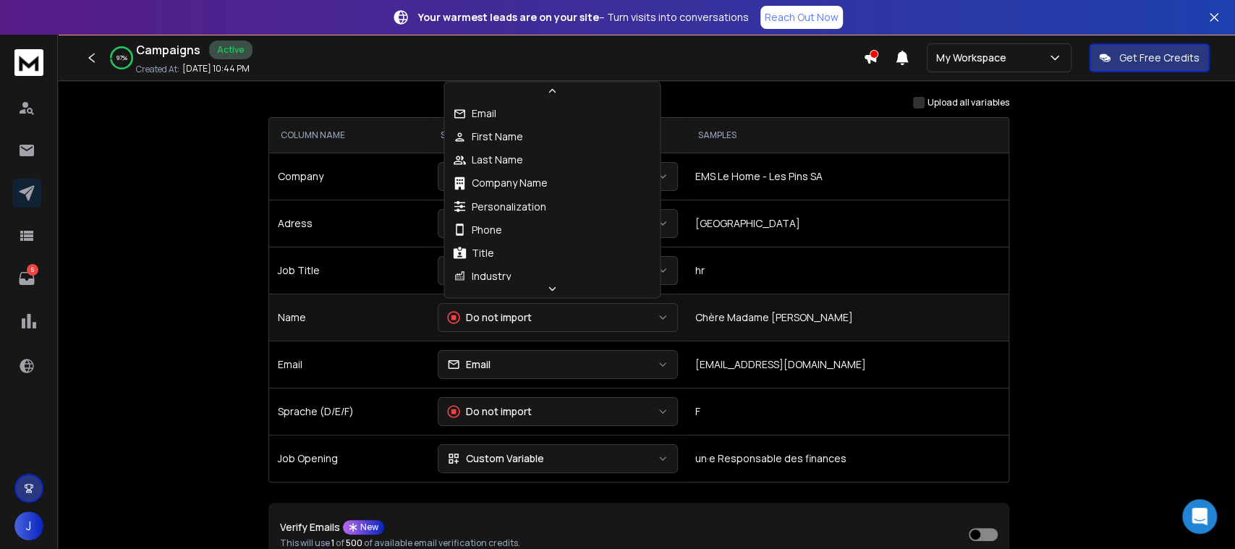
click at [518, 313] on div "Do not import" at bounding box center [489, 317] width 85 height 14
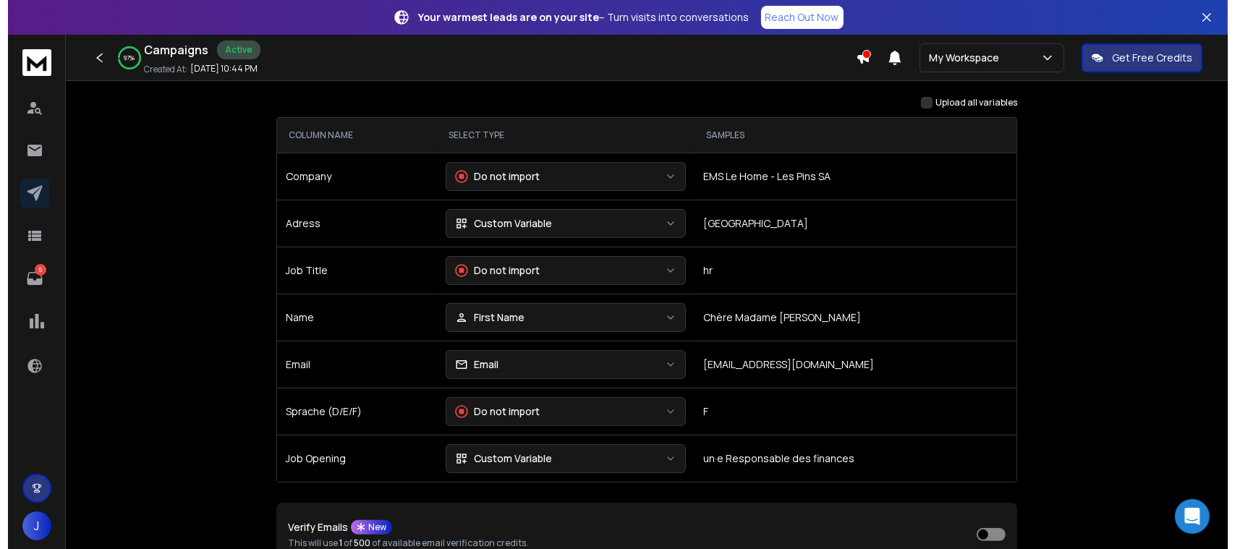
scroll to position [342, 0]
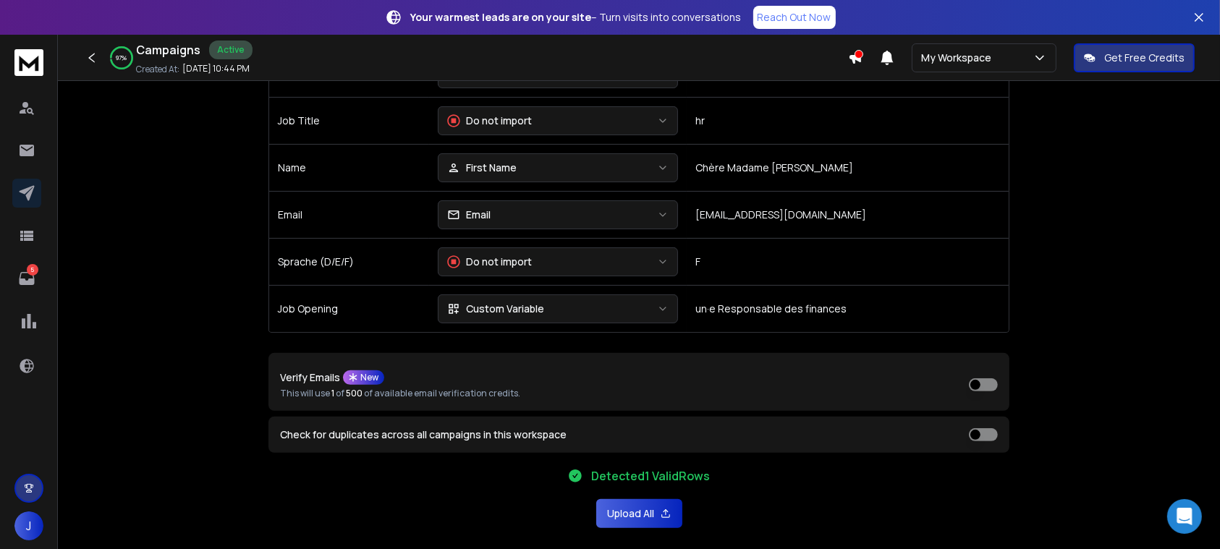
click at [640, 516] on button "Upload All" at bounding box center [639, 513] width 86 height 29
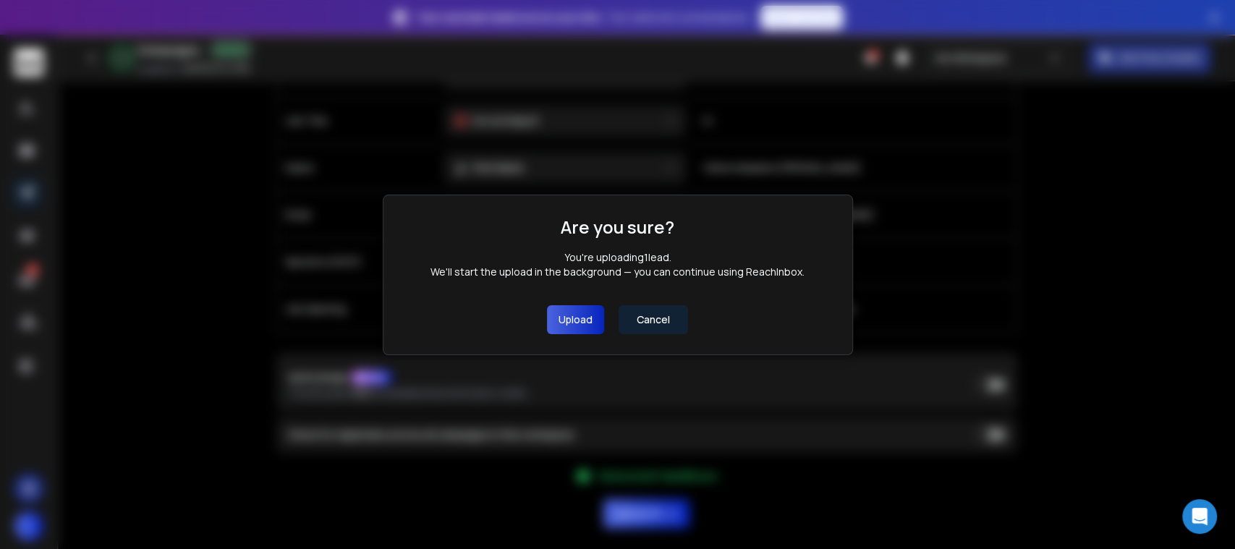
click at [561, 318] on button "Upload" at bounding box center [575, 319] width 57 height 29
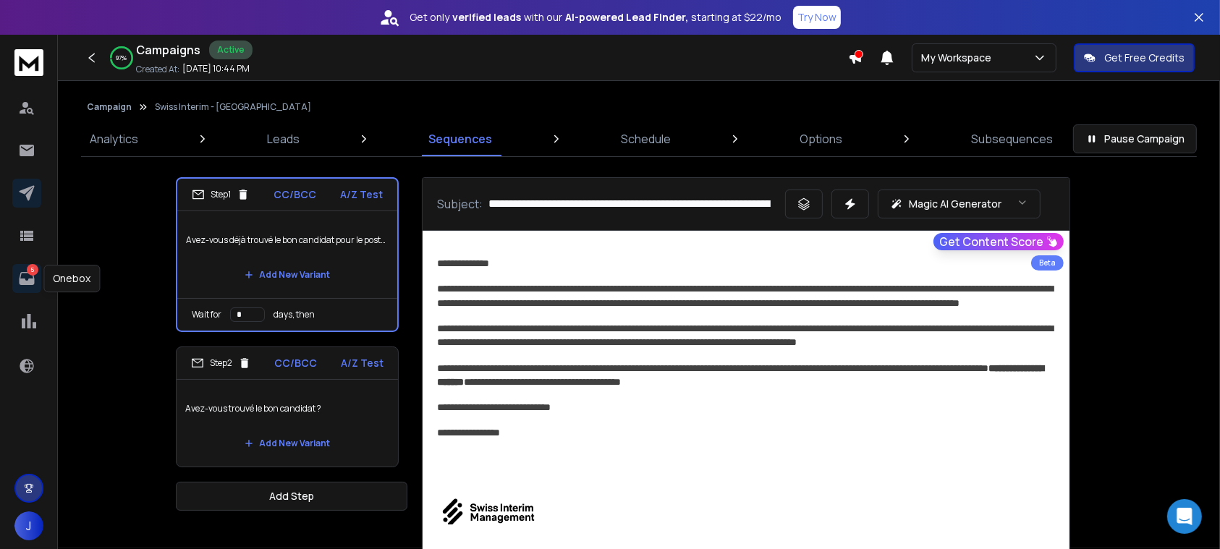
click at [27, 274] on icon at bounding box center [26, 278] width 17 height 17
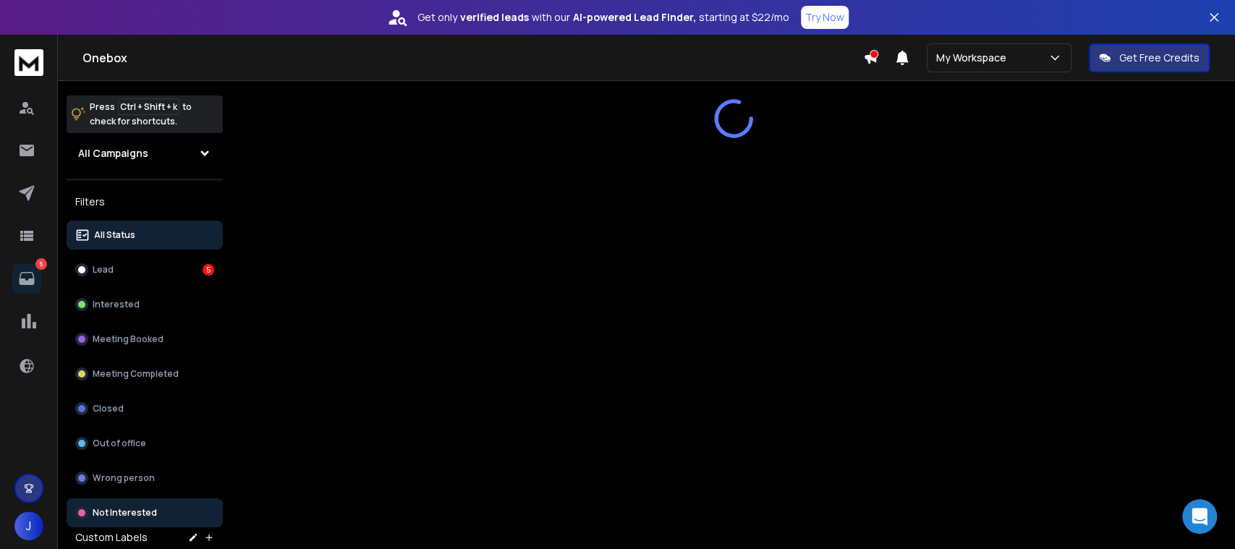
scroll to position [286, 0]
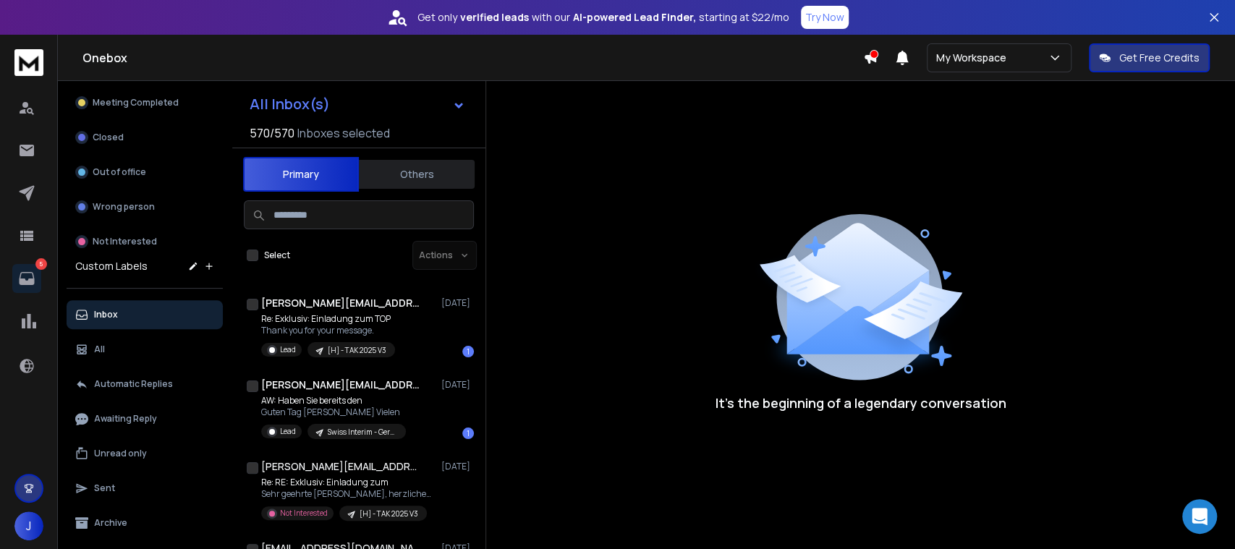
click at [132, 339] on button "All" at bounding box center [145, 349] width 156 height 29
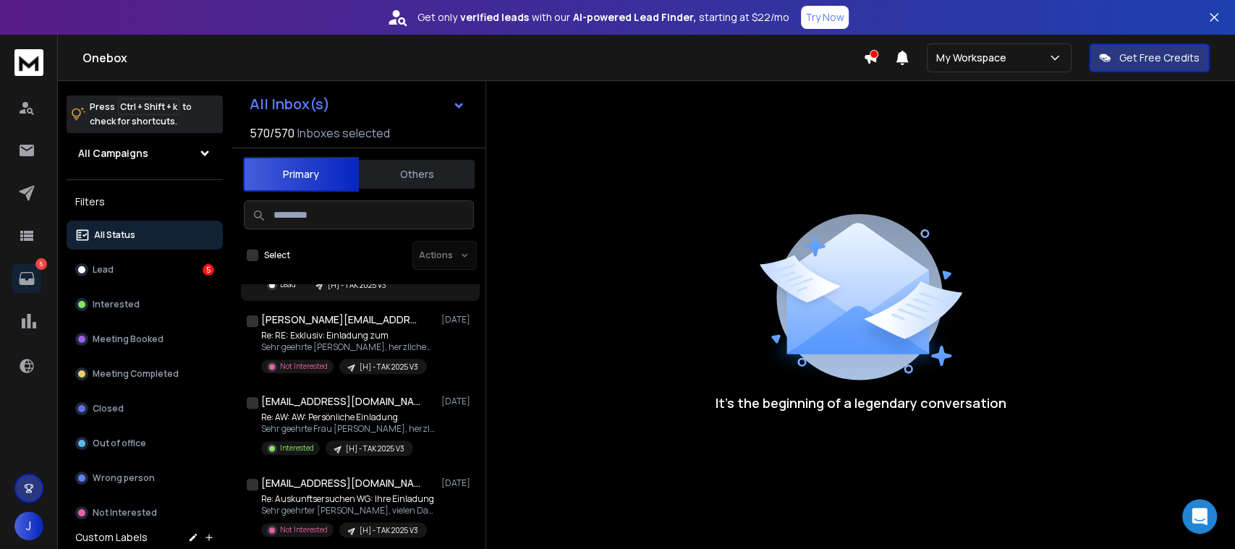
scroll to position [771, 0]
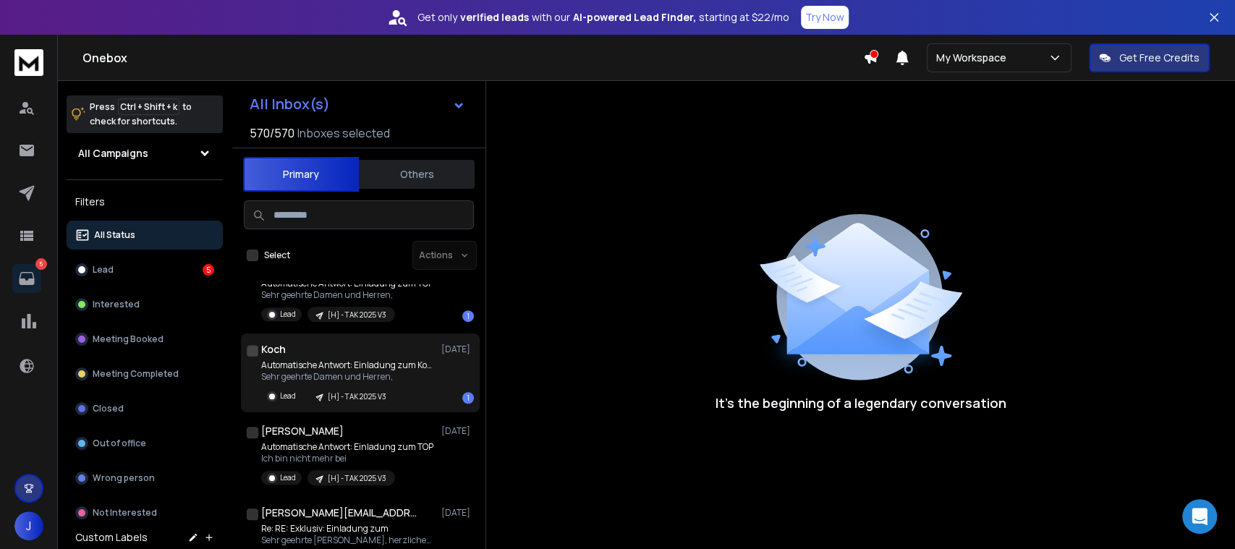
click at [435, 383] on div "Automatische Antwort: Einladung zum Kongress Sehr geehrte Damen und Herren, Lea…" at bounding box center [367, 382] width 213 height 44
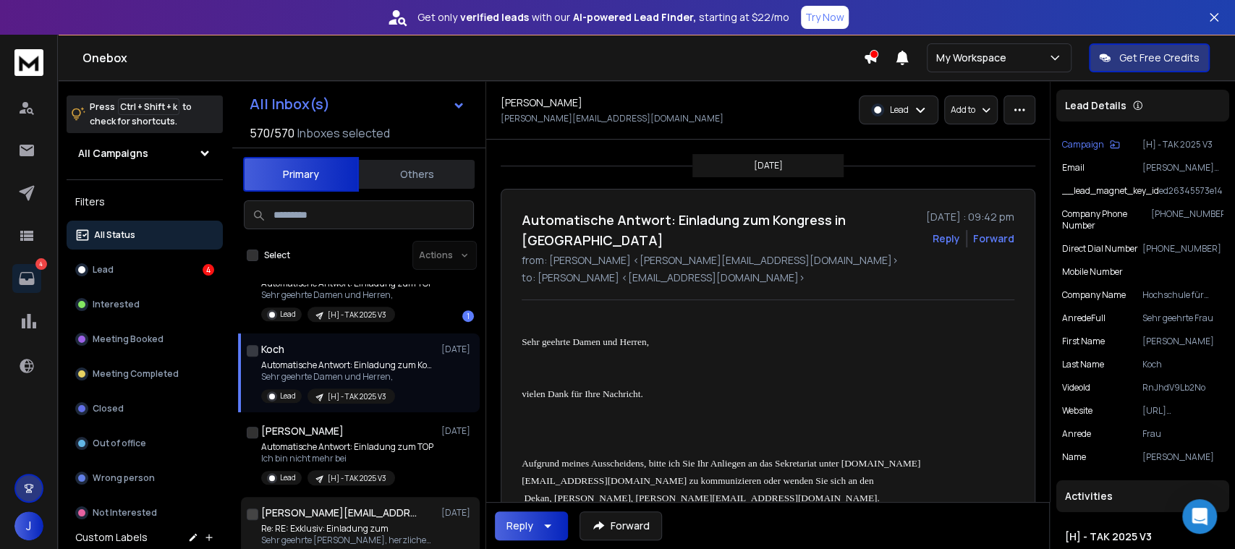
scroll to position [868, 0]
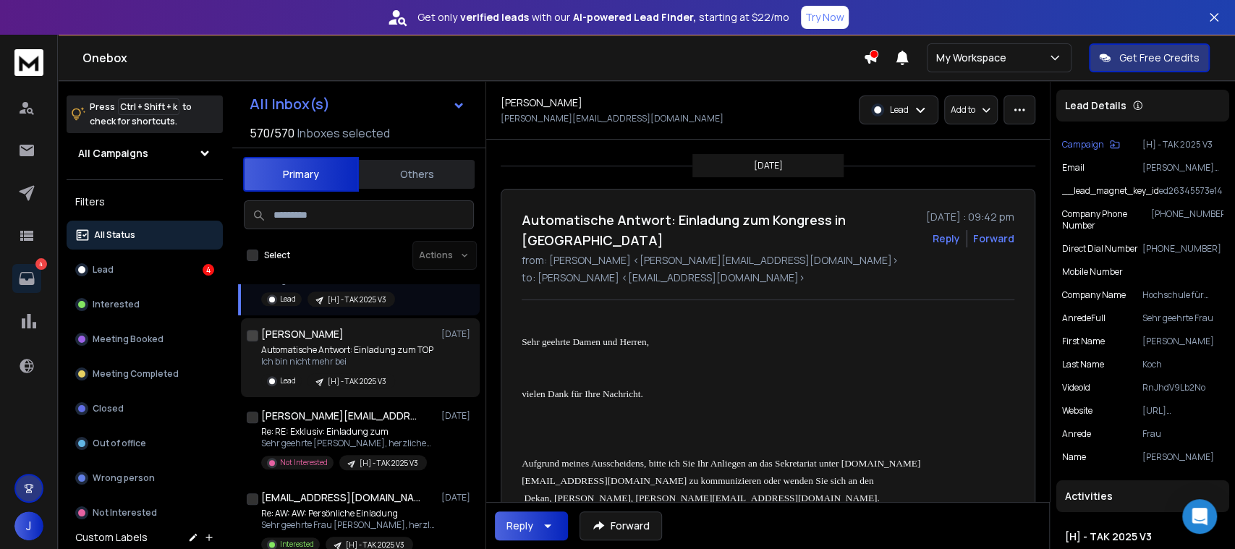
click at [417, 342] on div "[PERSON_NAME] [DATE] Automatische Antwort: Einladung zum TOP Ich bin nicht mehr…" at bounding box center [367, 357] width 213 height 61
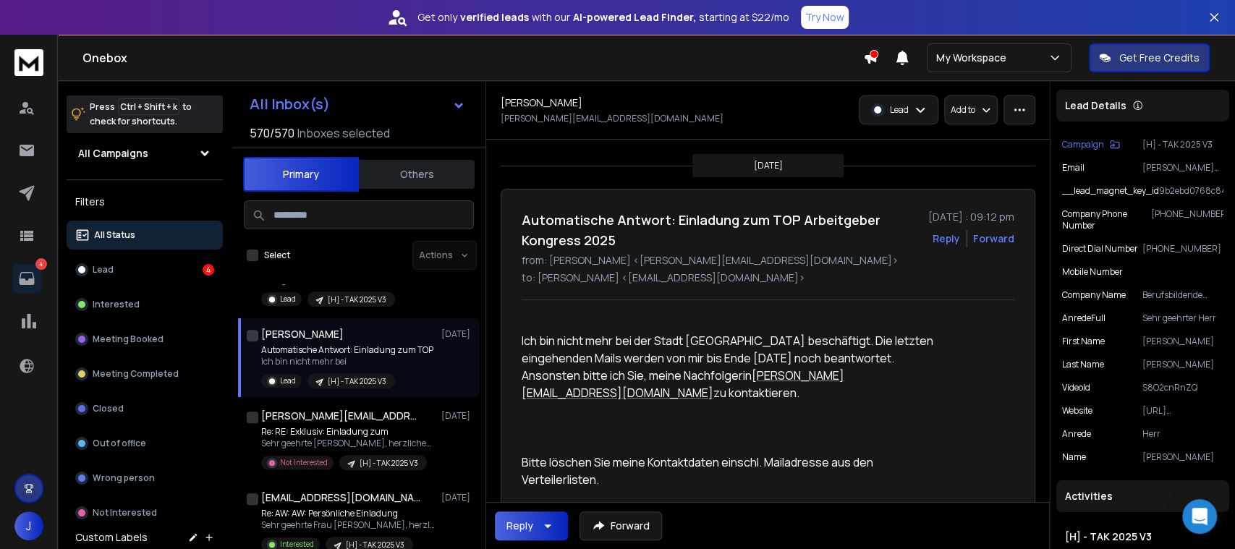
click at [602, 344] on span "Ich bin nicht mehr bei der Stadt [GEOGRAPHIC_DATA] beschäftigt. Die letzten ein…" at bounding box center [729, 367] width 414 height 68
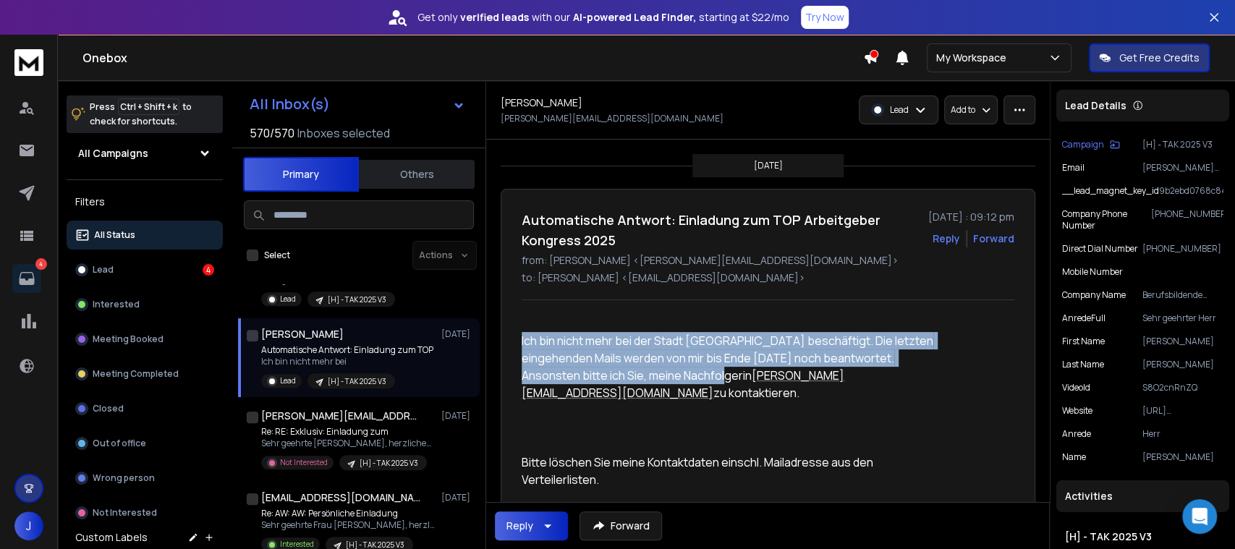
click at [602, 344] on span "Ich bin nicht mehr bei der Stadt [GEOGRAPHIC_DATA] beschäftigt. Die letzten ein…" at bounding box center [729, 367] width 414 height 68
copy span "Ich bin nicht mehr bei der Stadt [GEOGRAPHIC_DATA] beschäftigt. Die letzten ein…"
click at [674, 340] on span "Ich bin nicht mehr bei der Stadt [GEOGRAPHIC_DATA] beschäftigt. Die letzten ein…" at bounding box center [729, 367] width 414 height 68
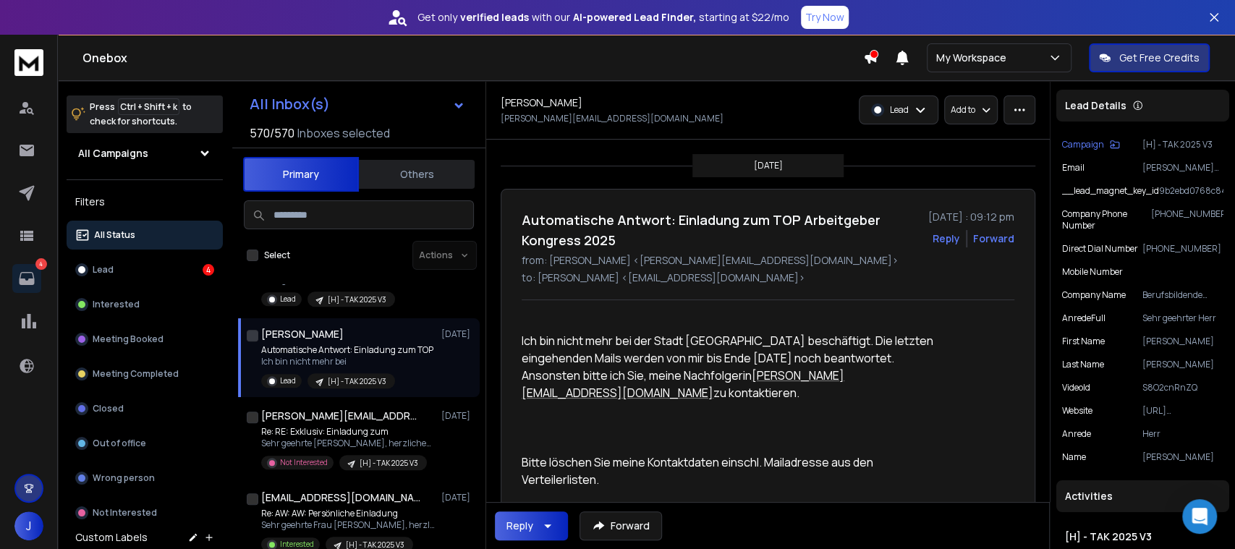
click at [897, 112] on p "Lead" at bounding box center [899, 110] width 19 height 12
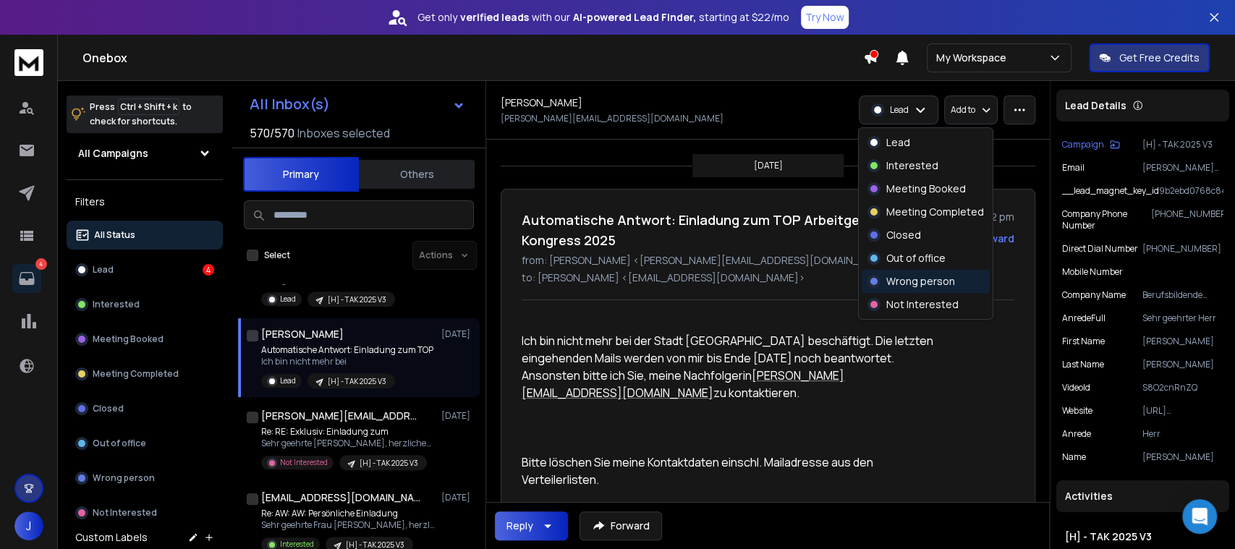
click at [895, 283] on p "Wrong person" at bounding box center [920, 281] width 69 height 14
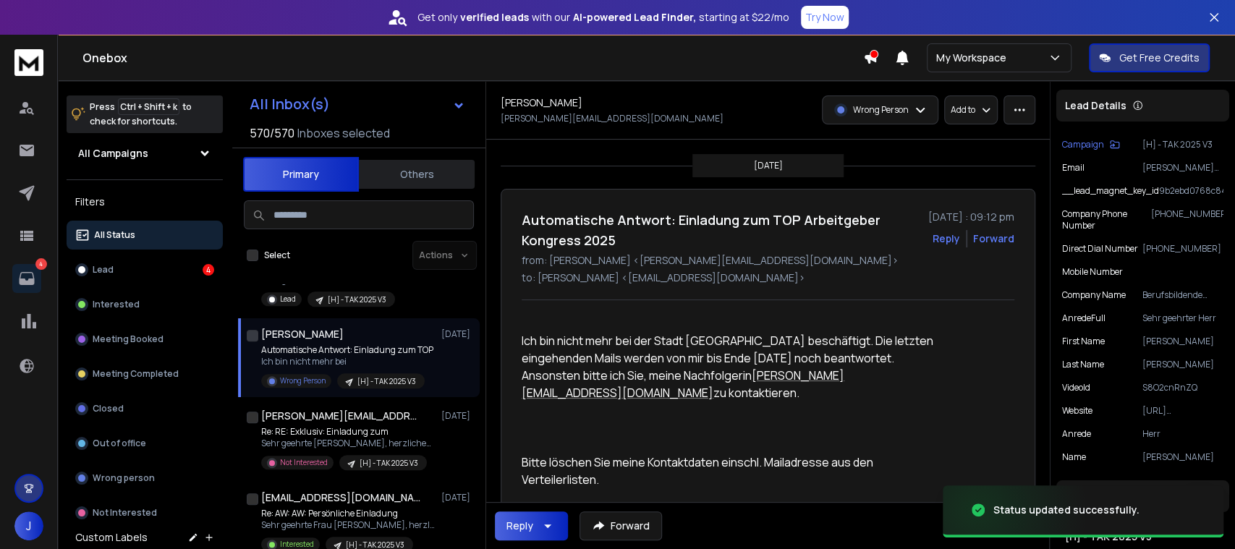
scroll to position [771, 0]
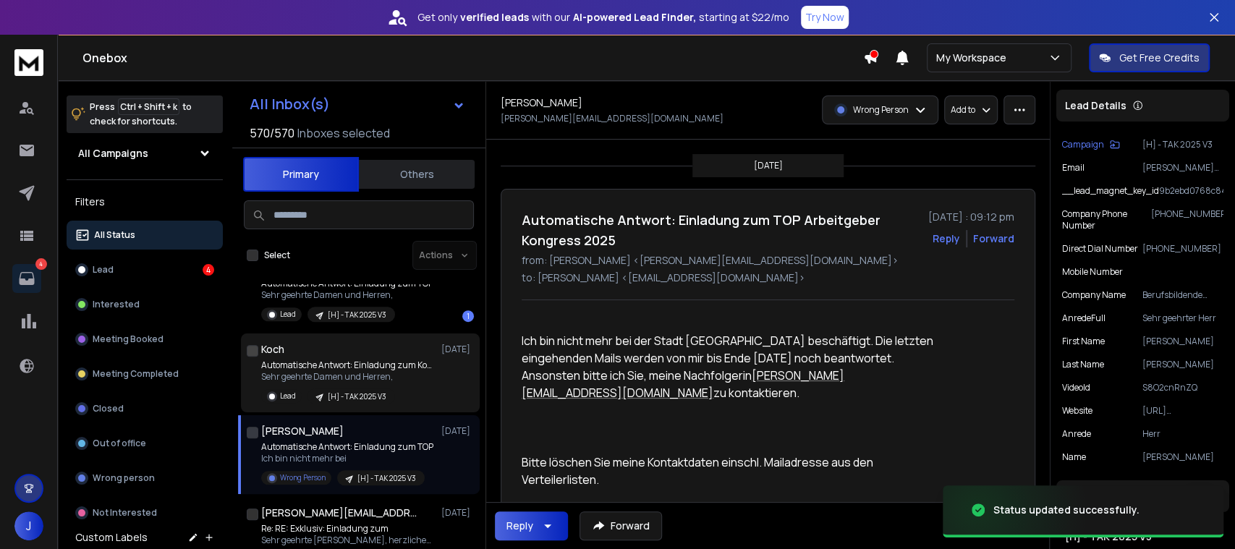
click at [428, 373] on p "Sehr geehrte Damen und Herren," at bounding box center [348, 377] width 174 height 12
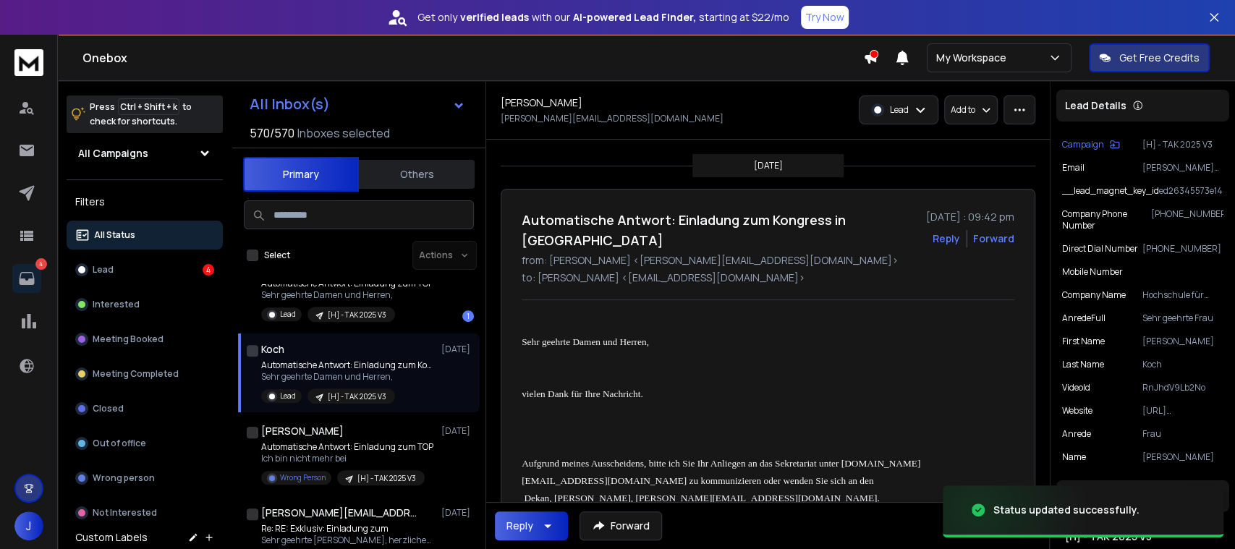
scroll to position [96, 0]
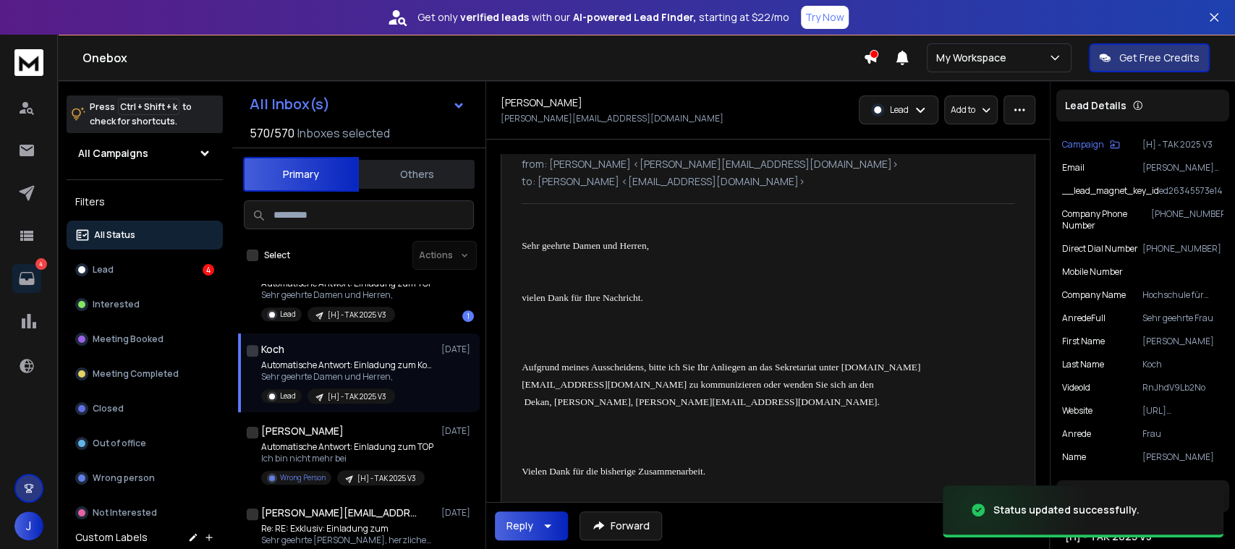
click at [648, 385] on span "Aufgrund meines Ausscheidens, bitte ich Sie Ihr Anliegen an das Sekretariat unt…" at bounding box center [721, 385] width 399 height 46
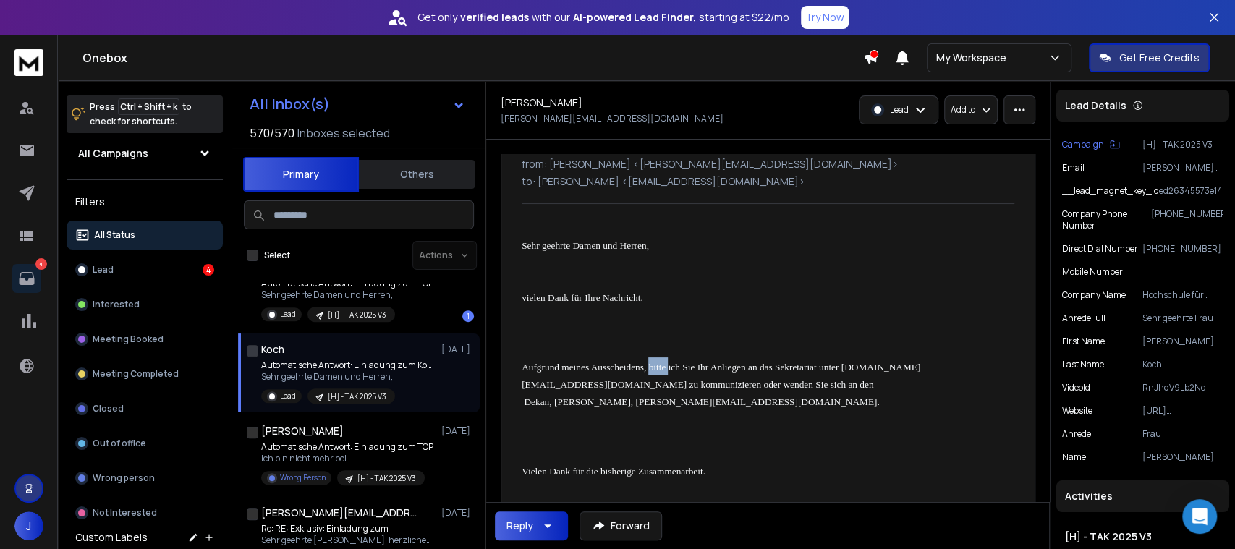
click at [648, 385] on span "Aufgrund meines Ausscheidens, bitte ich Sie Ihr Anliegen an das Sekretariat unt…" at bounding box center [721, 385] width 399 height 46
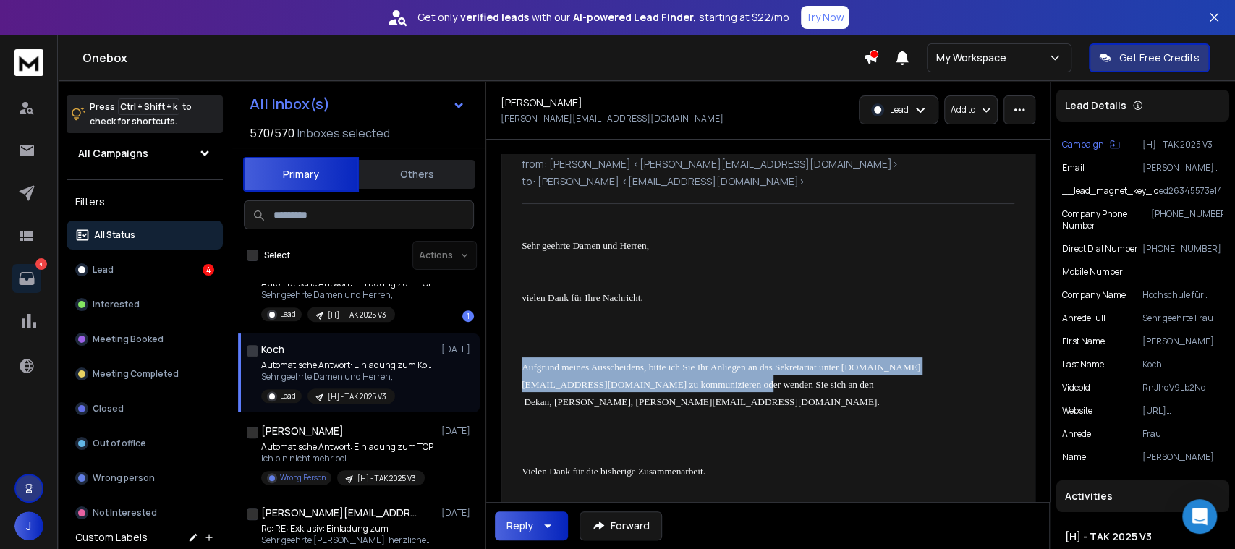
click at [648, 385] on span "Aufgrund meines Ausscheidens, bitte ich Sie Ihr Anliegen an das Sekretariat unt…" at bounding box center [721, 385] width 399 height 46
copy span "Aufgrund meines Ausscheidens, bitte ich Sie Ihr Anliegen an das Sekretariat unt…"
click at [903, 116] on div "Lead" at bounding box center [898, 109] width 78 height 27
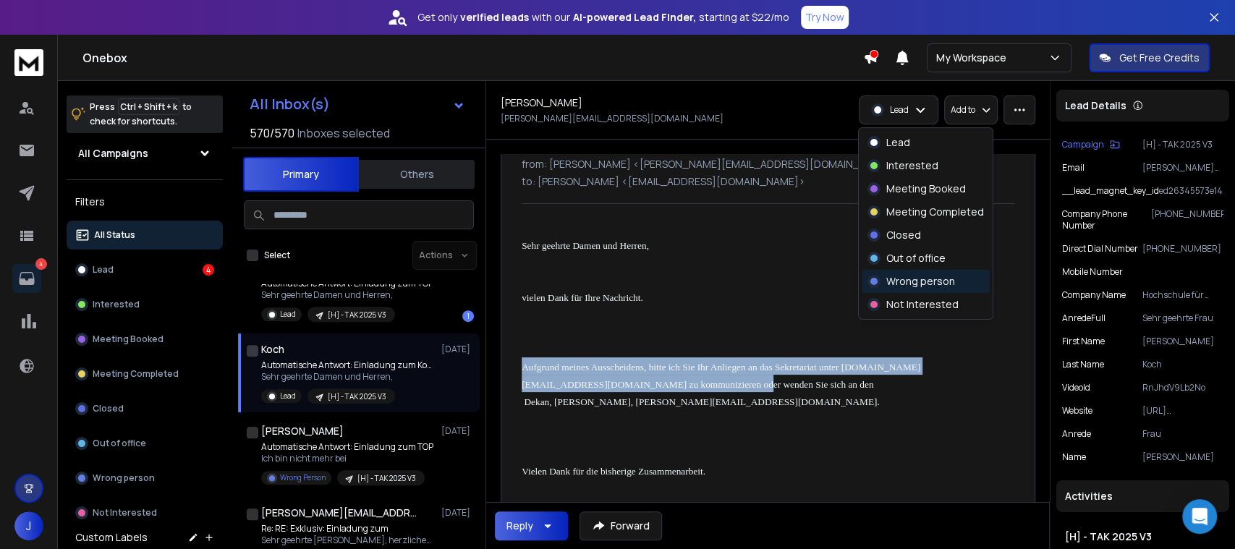
click at [893, 286] on p "Wrong person" at bounding box center [920, 281] width 69 height 14
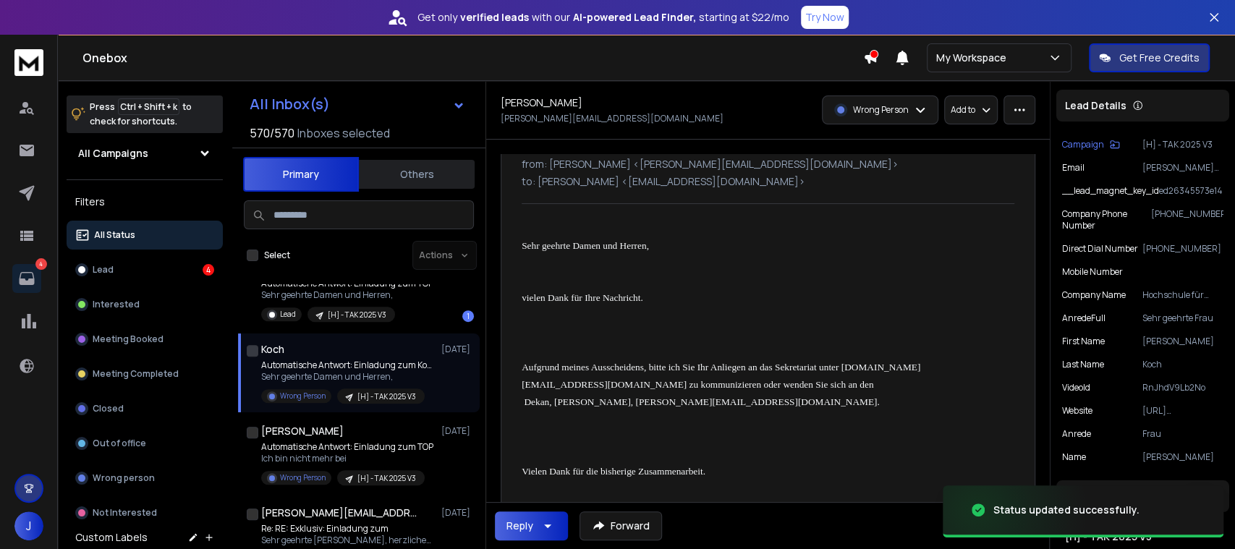
scroll to position [675, 0]
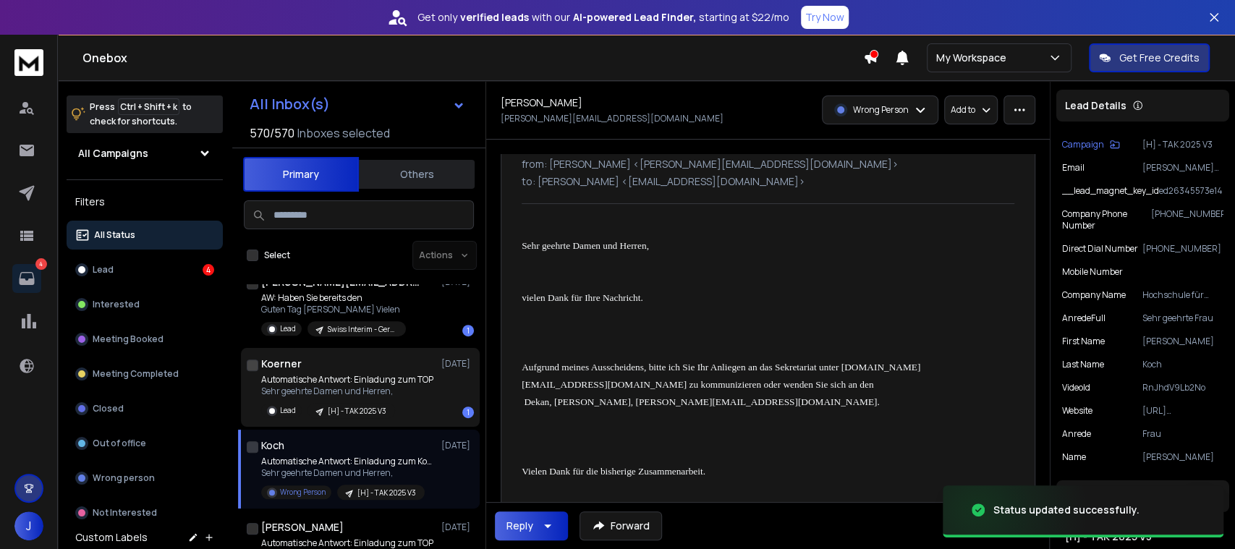
click at [430, 411] on div "Lead [H] - TAK 2025 V3" at bounding box center [347, 410] width 172 height 15
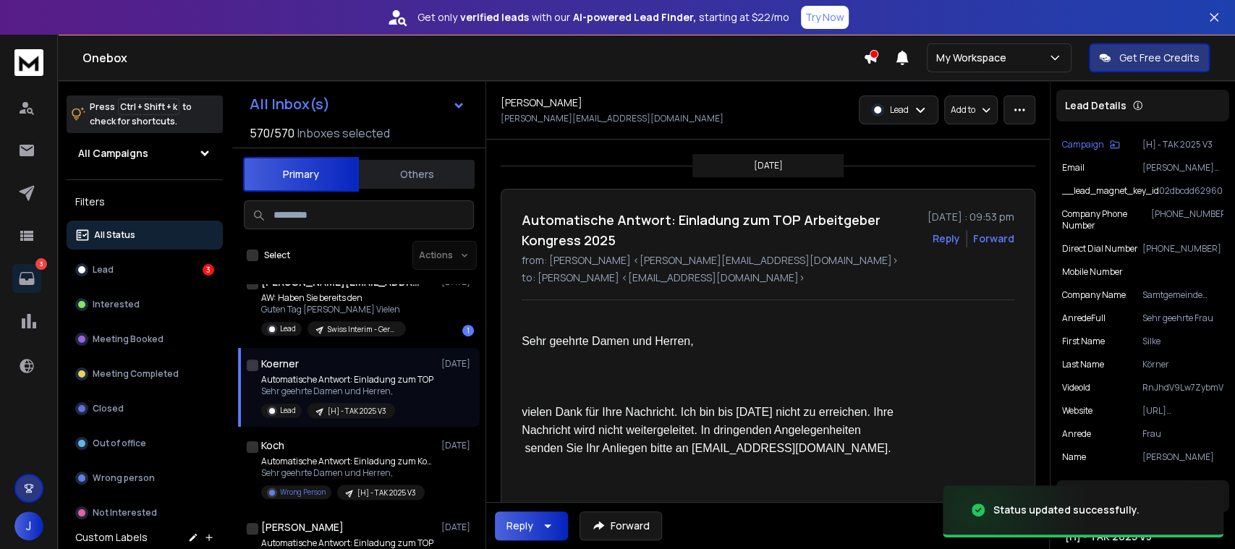
scroll to position [579, 0]
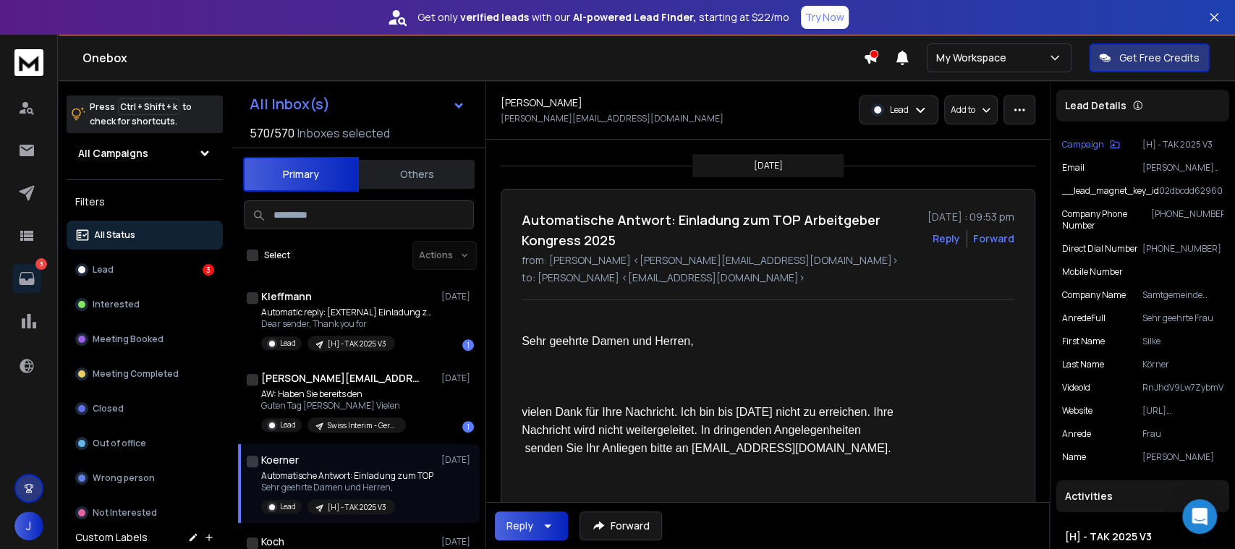
click at [873, 99] on div "Lead" at bounding box center [898, 109] width 78 height 27
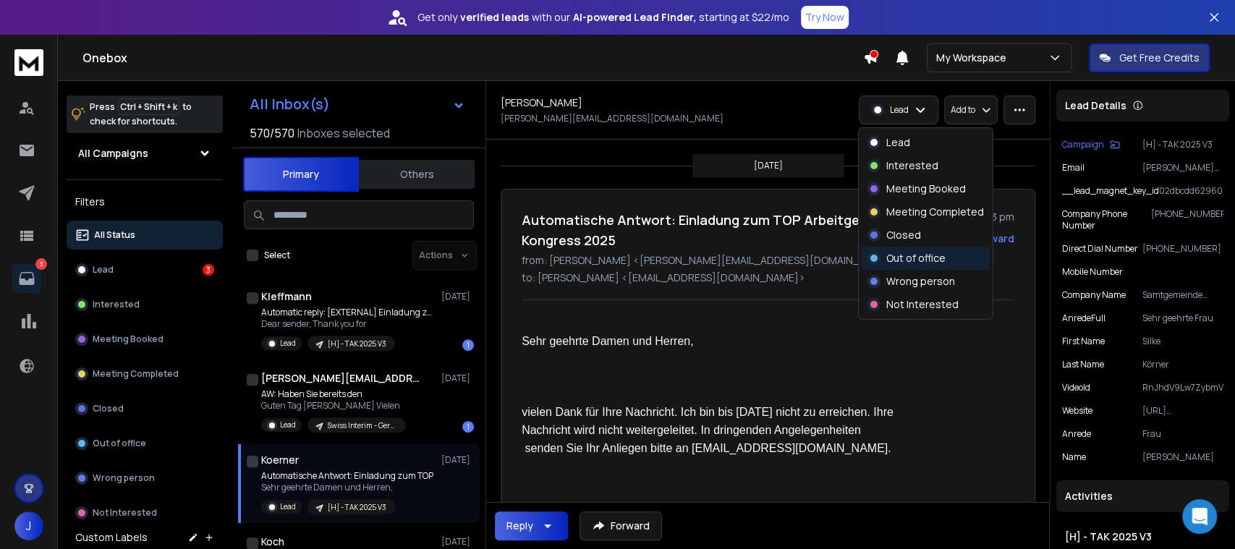
click at [906, 255] on p "Out of office" at bounding box center [915, 258] width 59 height 14
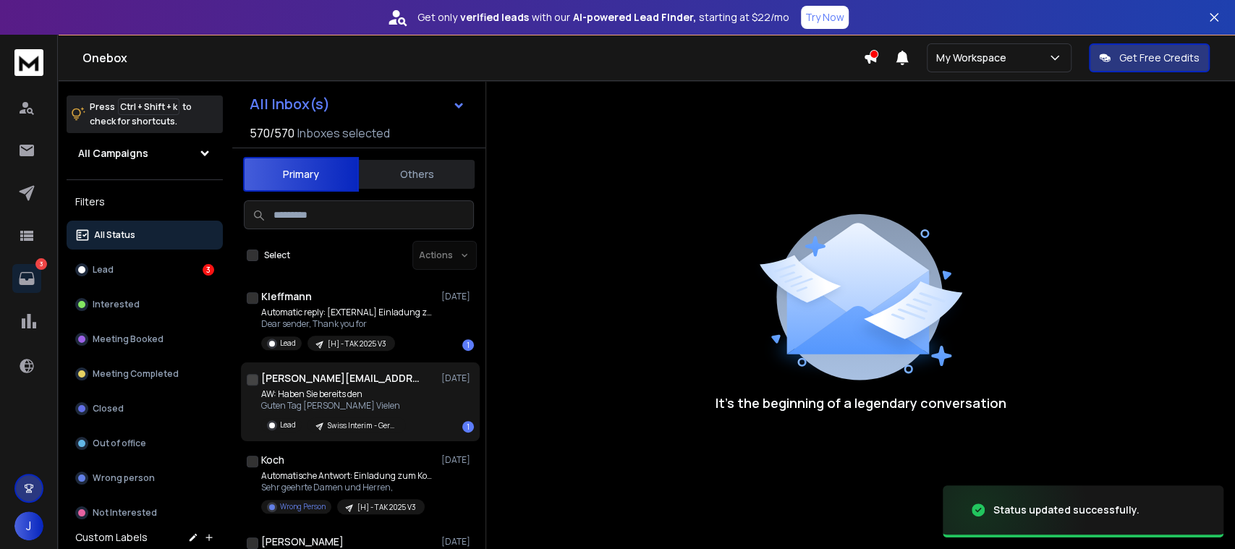
click at [386, 411] on p "Guten Tag [PERSON_NAME] Vielen" at bounding box center [333, 406] width 145 height 12
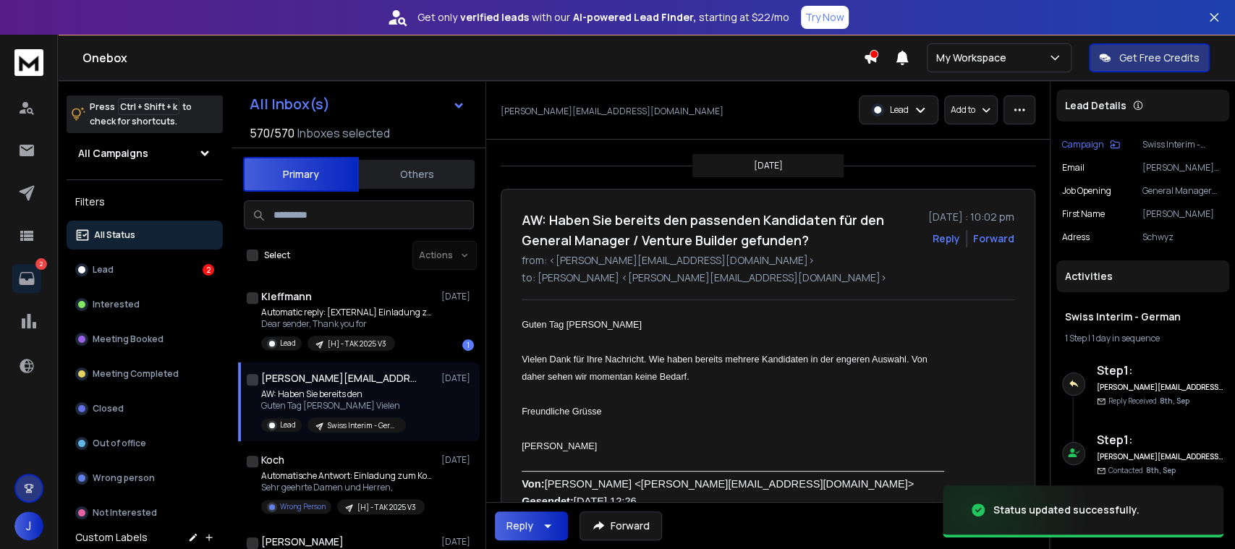
click at [583, 365] on p "Vielen Dank für Ihre Nachricht. Wie haben bereits mehrere Kandidaten in der eng…" at bounding box center [733, 366] width 422 height 35
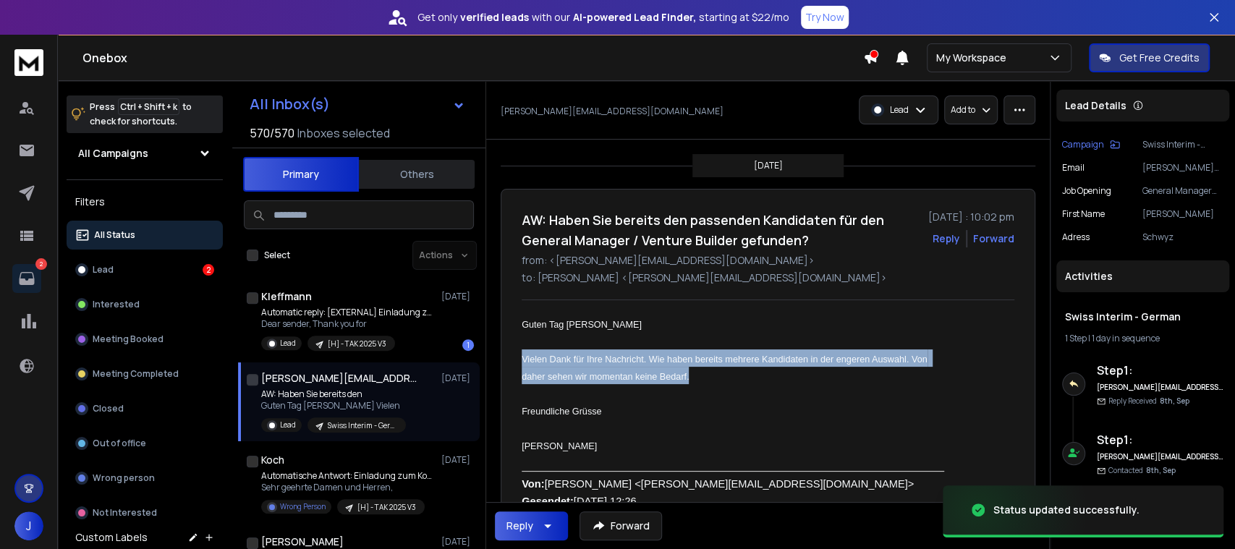
click at [583, 365] on p "Vielen Dank für Ihre Nachricht. Wie haben bereits mehrere Kandidaten in der eng…" at bounding box center [733, 366] width 422 height 35
copy span "Vielen Dank für Ihre Nachricht. Wie haben bereits mehrere Kandidaten in der eng…"
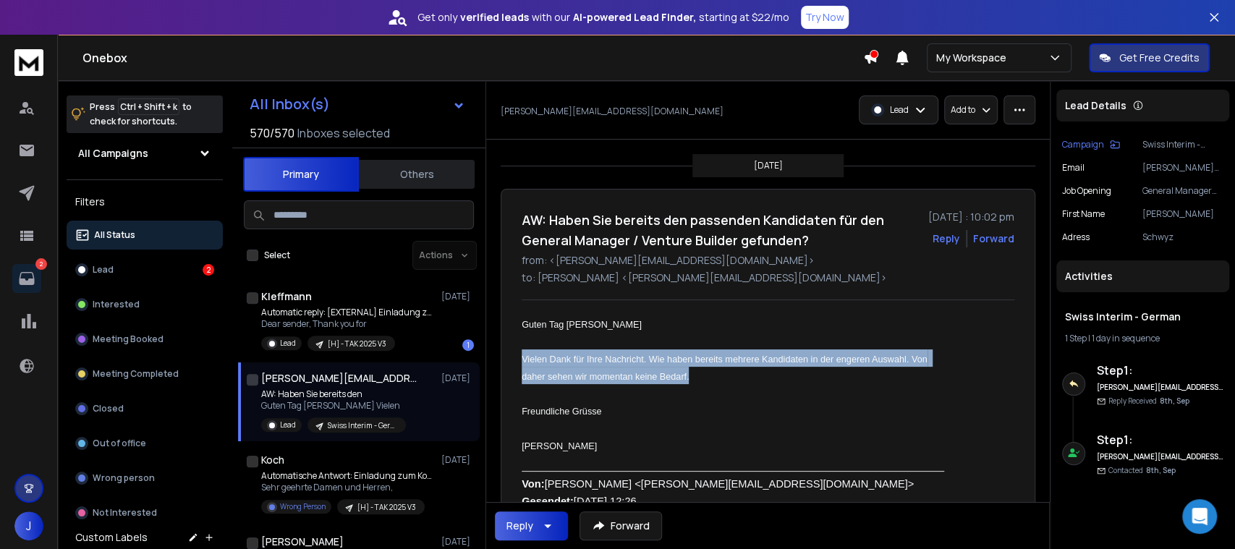
click at [821, 374] on p "Vielen Dank für Ihre Nachricht. Wie haben bereits mehrere Kandidaten in der eng…" at bounding box center [733, 366] width 422 height 35
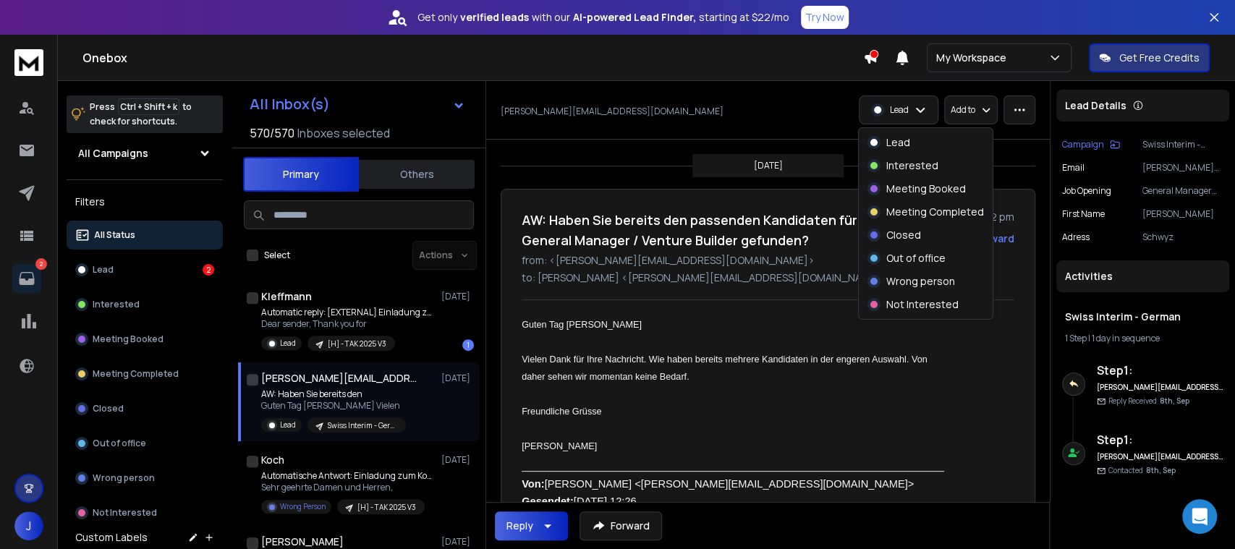
click at [890, 110] on p "Lead" at bounding box center [899, 110] width 19 height 12
click at [910, 309] on p "Not Interested" at bounding box center [922, 304] width 72 height 14
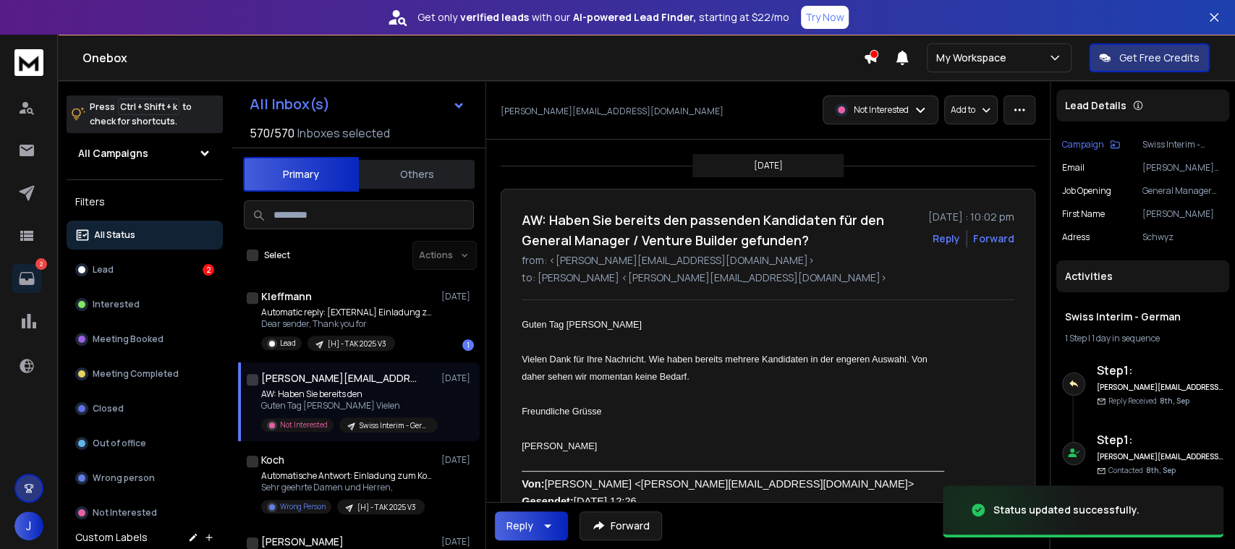
click at [1001, 234] on div "Forward" at bounding box center [993, 239] width 41 height 14
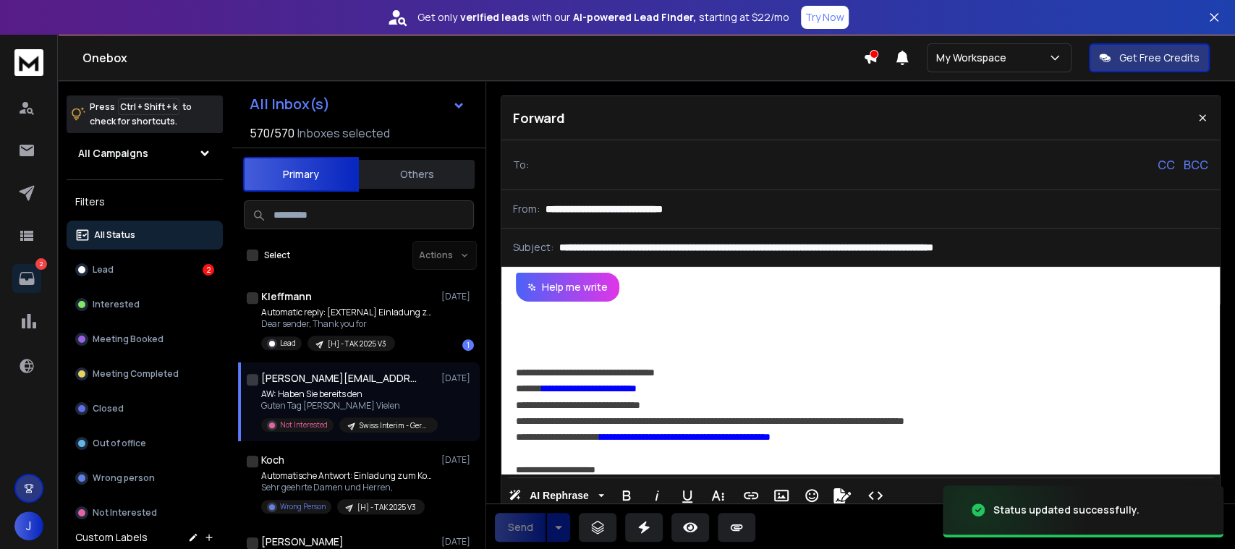
click at [562, 165] on input at bounding box center [585, 165] width 101 height 26
type input "**********"
click at [522, 534] on button "Send" at bounding box center [520, 527] width 51 height 29
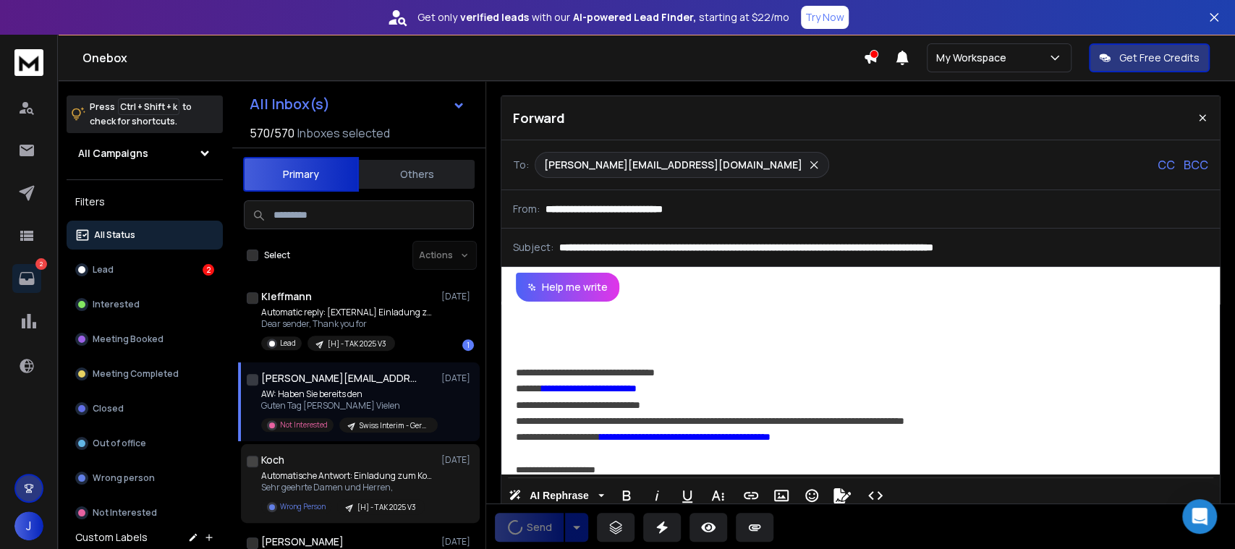
scroll to position [482, 0]
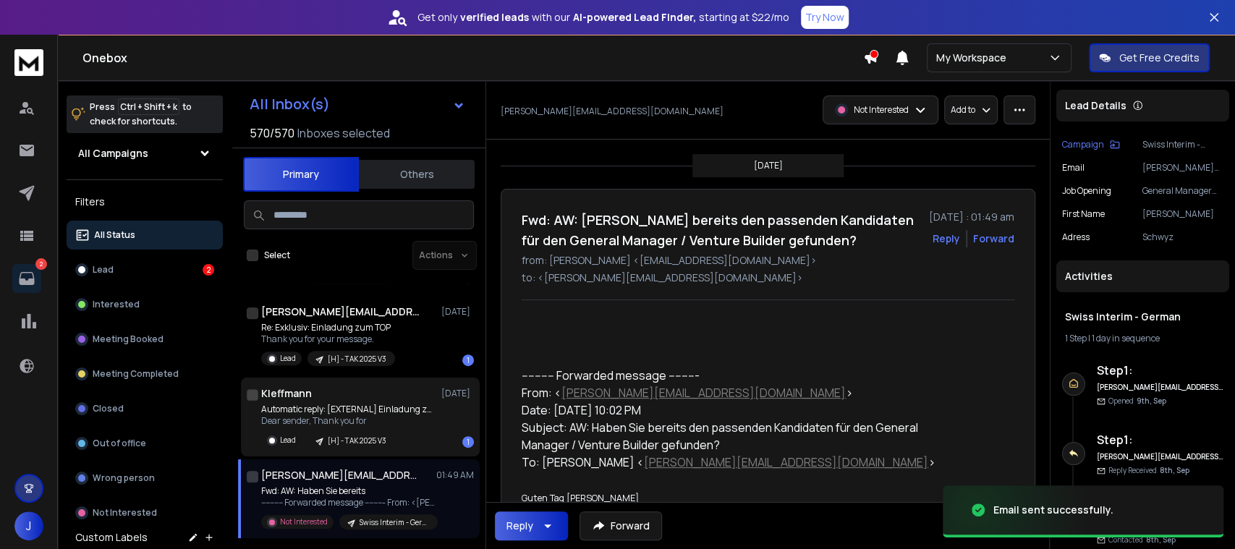
click at [407, 437] on div "Lead [H] - TAK 2025 V3" at bounding box center [348, 440] width 174 height 15
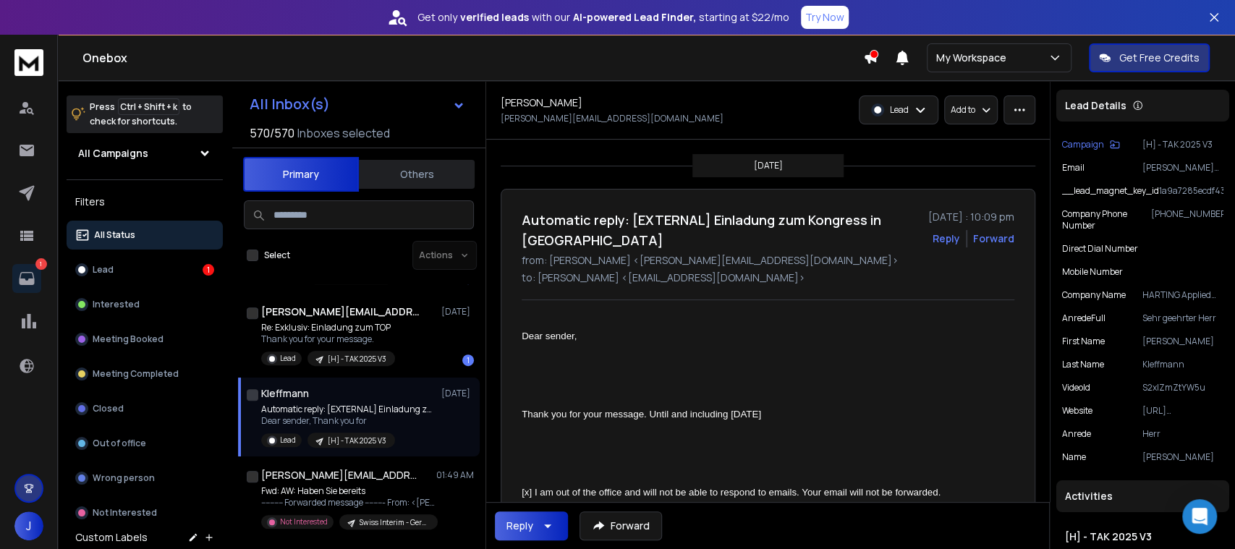
scroll to position [96, 0]
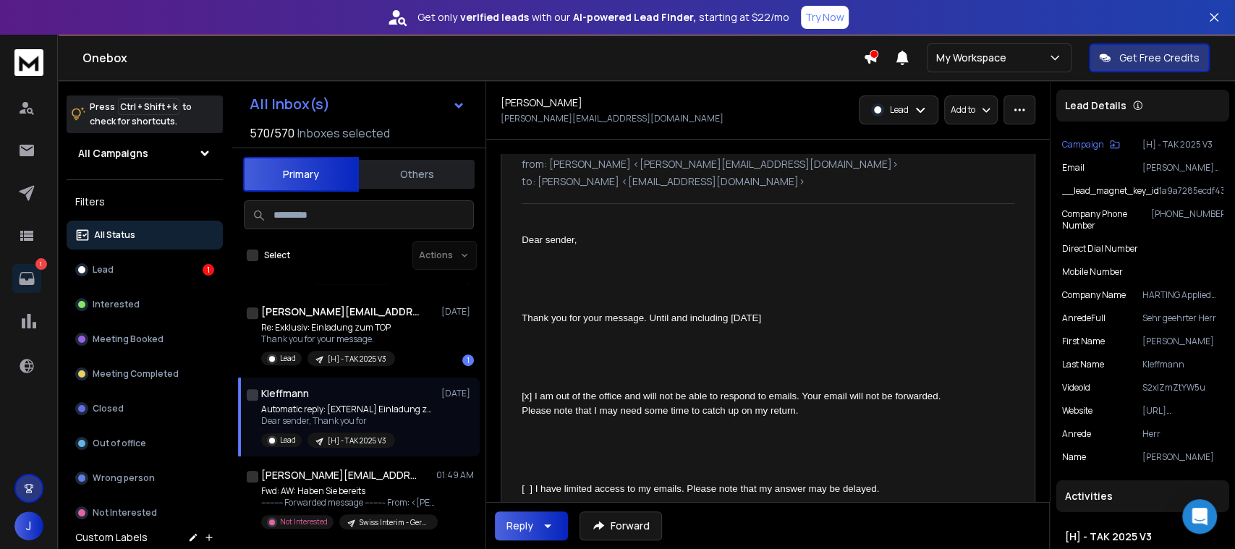
click at [907, 108] on p "Lead" at bounding box center [899, 110] width 19 height 12
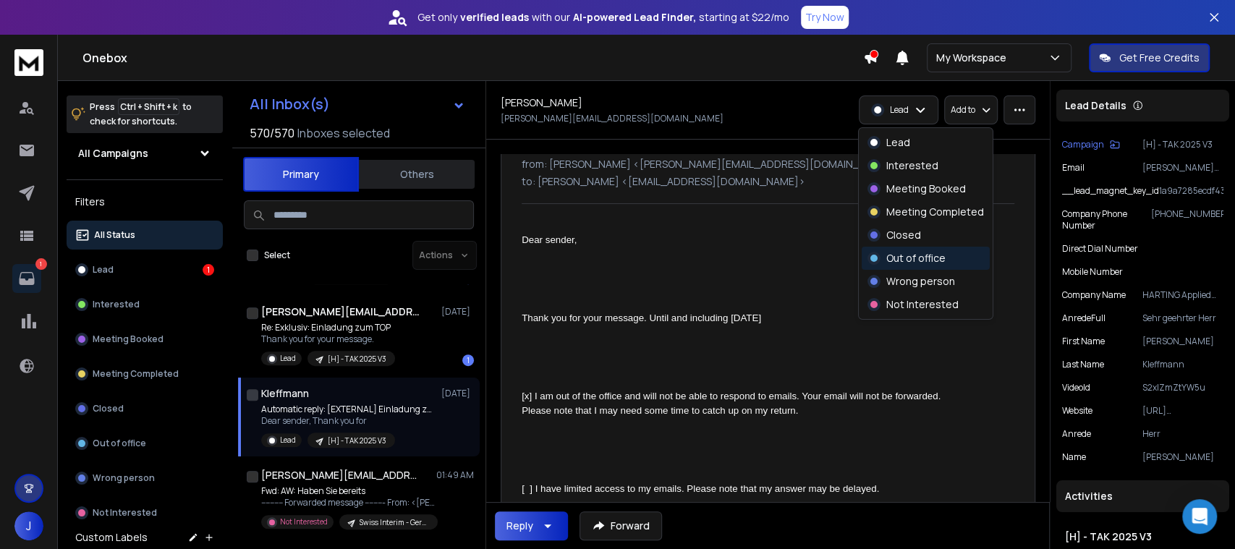
click at [901, 256] on p "Out of office" at bounding box center [915, 258] width 59 height 14
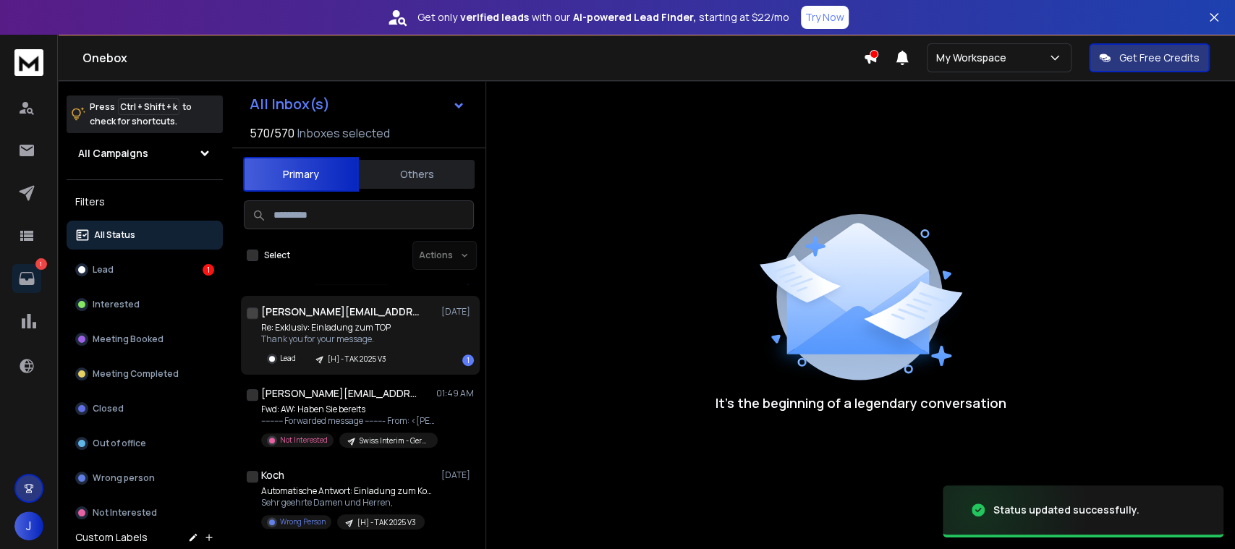
scroll to position [0, 0]
click at [383, 352] on div "[H] - TAK 2025 V3" at bounding box center [351, 358] width 88 height 15
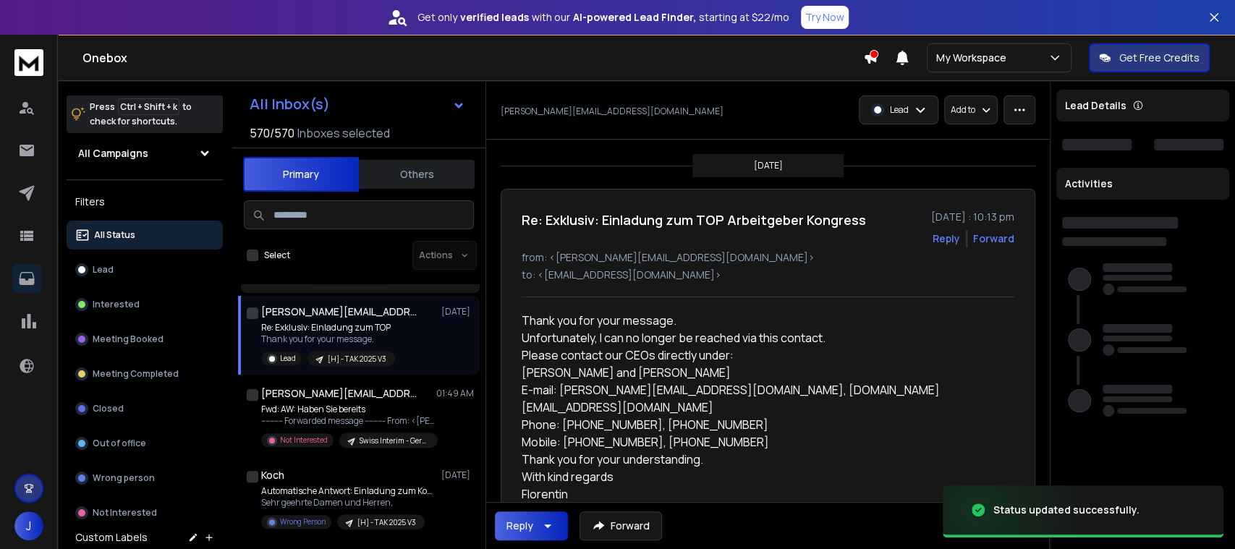
scroll to position [386, 0]
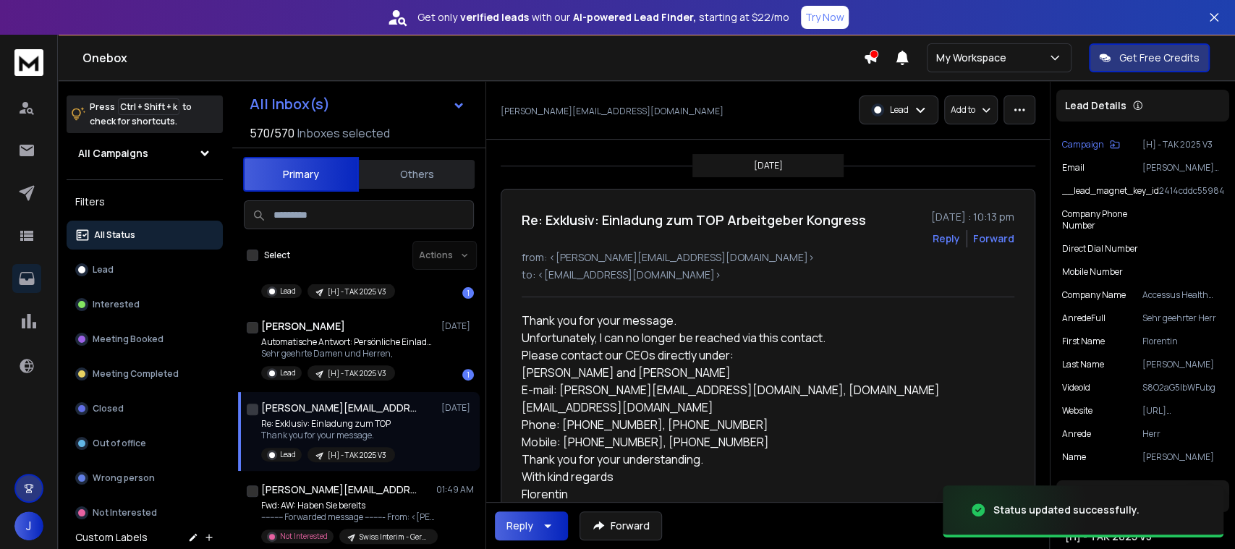
drag, startPoint x: 521, startPoint y: 320, endPoint x: 785, endPoint y: 403, distance: 276.9
click at [785, 403] on div "Thank you for your message. Unfortunately, I can no longer be reached via this …" at bounding box center [739, 422] width 434 height 220
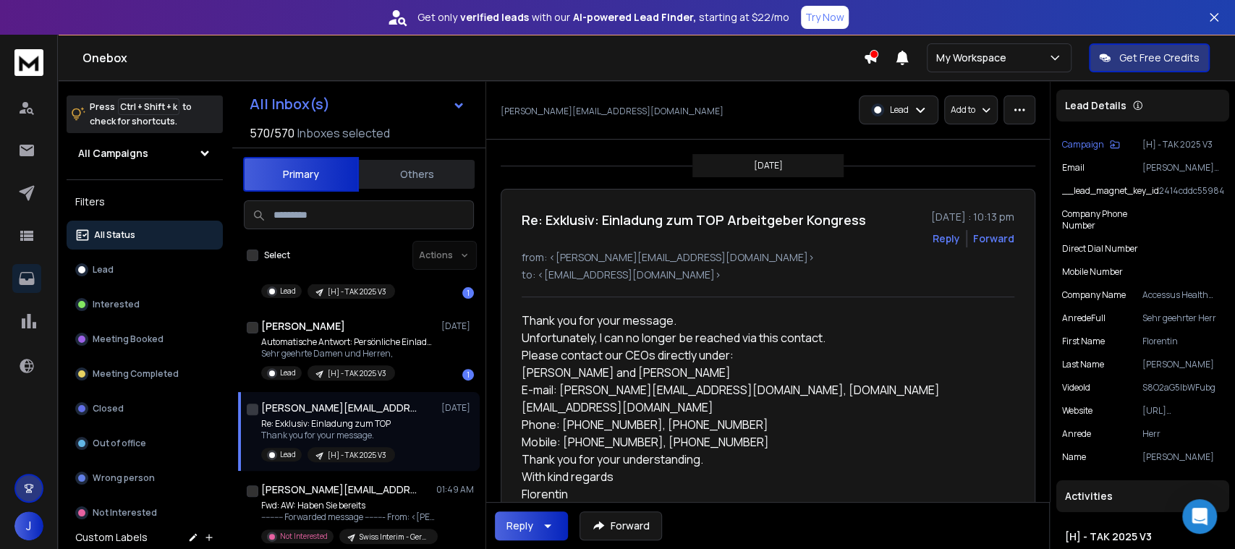
click at [785, 403] on div "Thank you for your message. Unfortunately, I can no longer be reached via this …" at bounding box center [739, 422] width 434 height 220
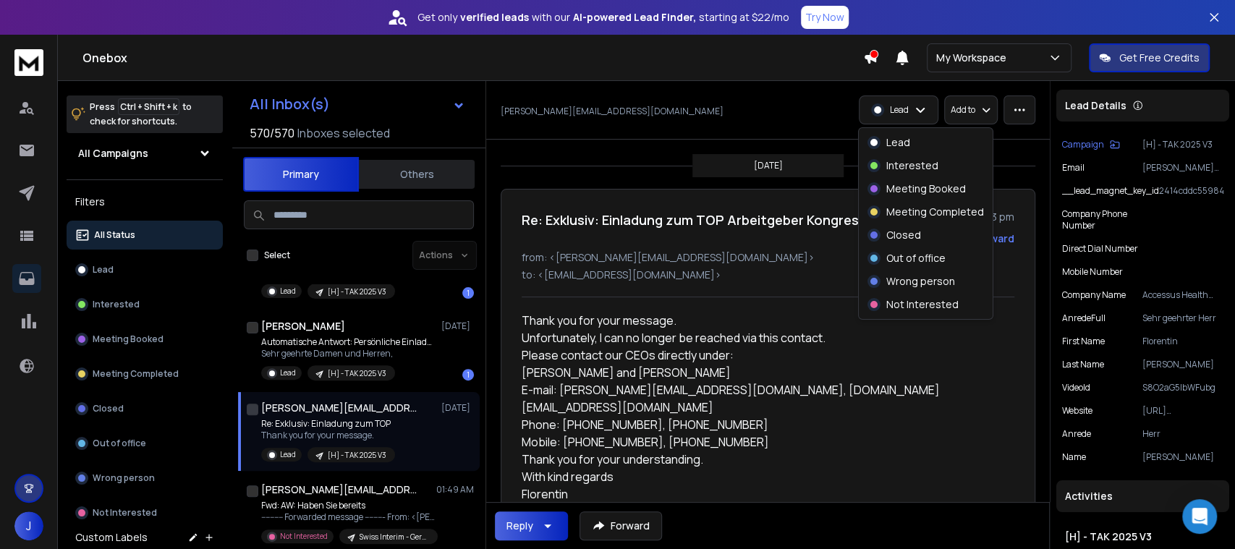
click at [874, 117] on div "Lead" at bounding box center [898, 109] width 78 height 27
click at [908, 290] on div "Wrong person" at bounding box center [926, 281] width 128 height 23
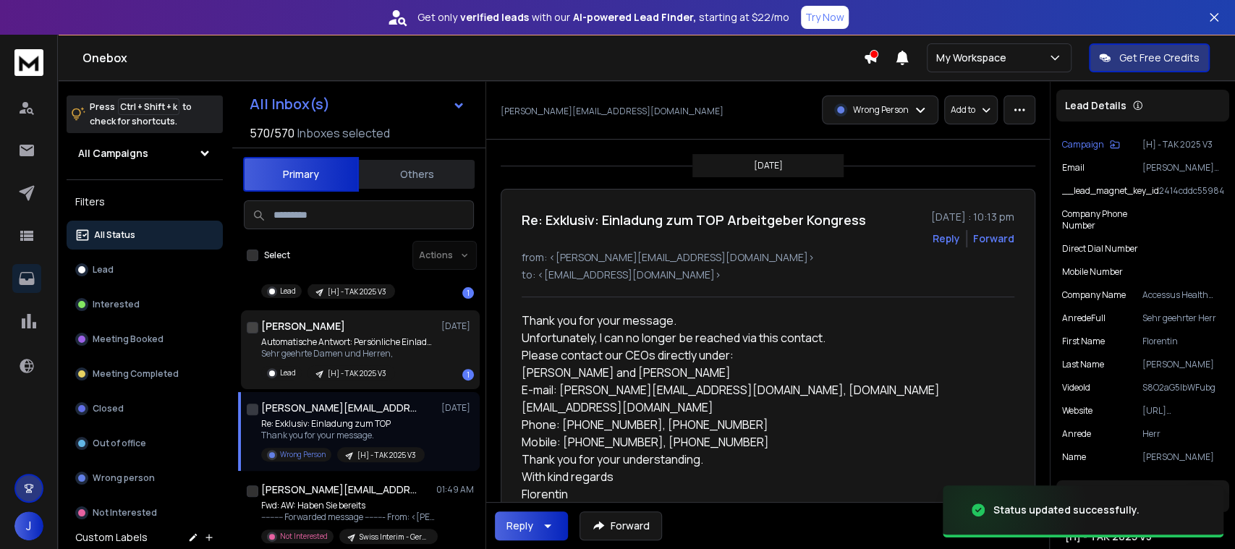
click at [422, 365] on div "Lead [H] - TAK 2025 V3" at bounding box center [348, 372] width 174 height 15
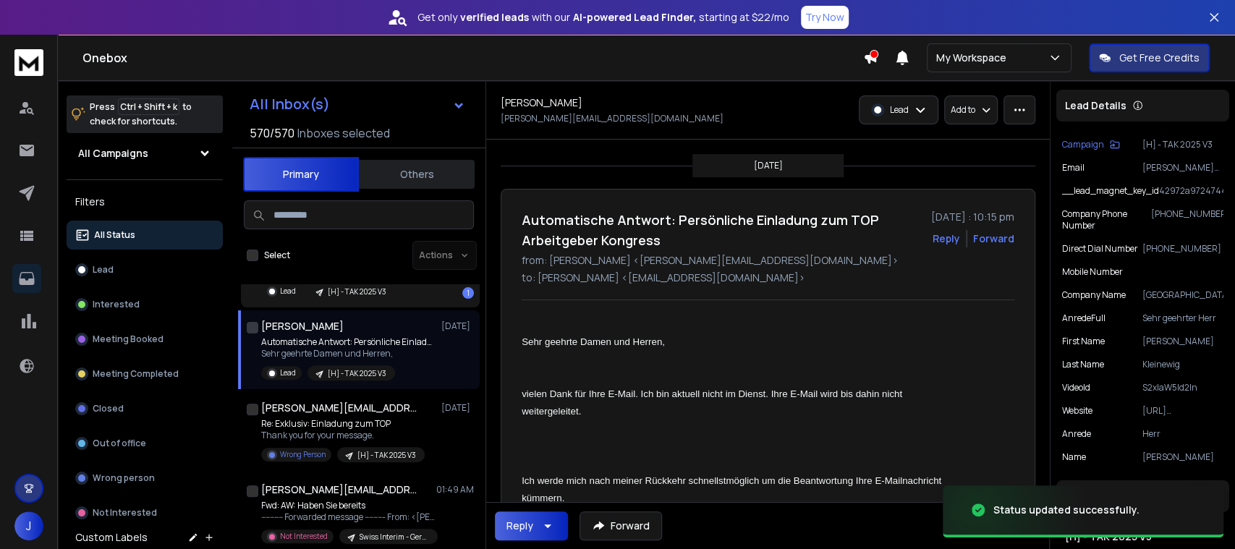
scroll to position [289, 0]
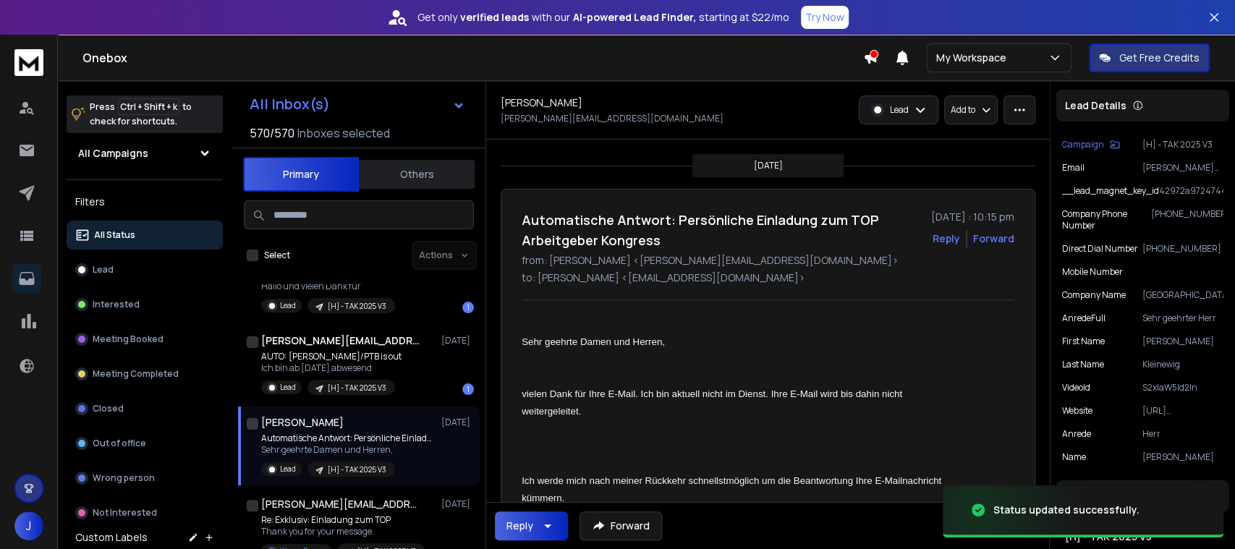
click at [562, 407] on span "Sehr geehrte Damen und Herren, vielen Dank für Ihre E-Mail. Ich bin aktuell nic…" at bounding box center [713, 376] width 383 height 80
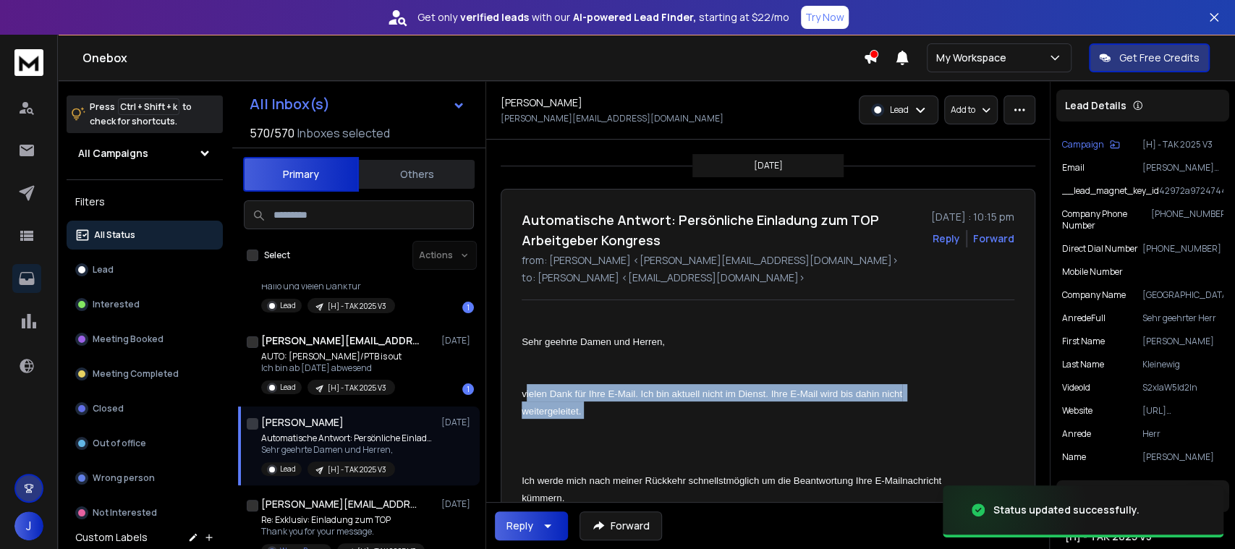
click at [562, 407] on span "Sehr geehrte Damen und Herren, vielen Dank für Ihre E-Mail. Ich bin aktuell nic…" at bounding box center [713, 376] width 383 height 80
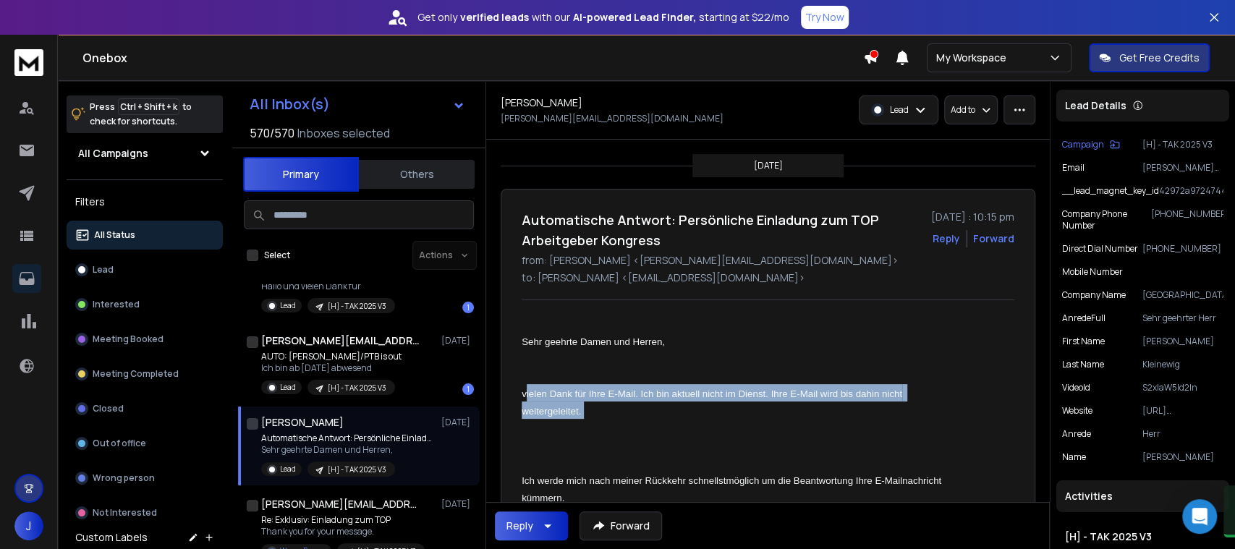
scroll to position [96, 0]
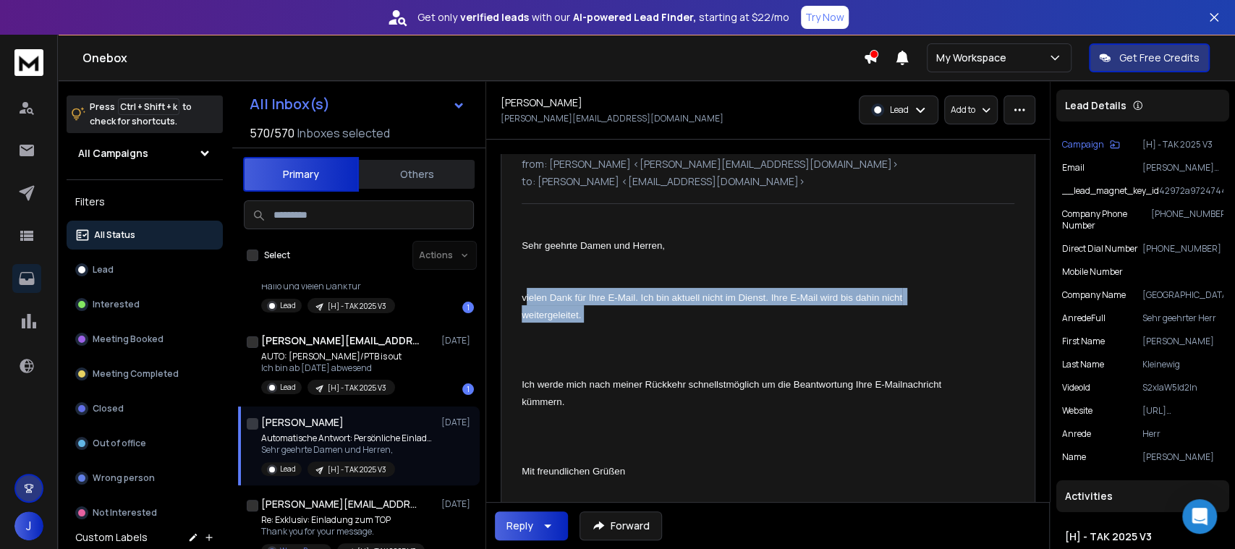
copy span "vielen Dank für Ihre E-Mail. Ich bin aktuell nicht im Dienst. Ihre E-Mail wird …"
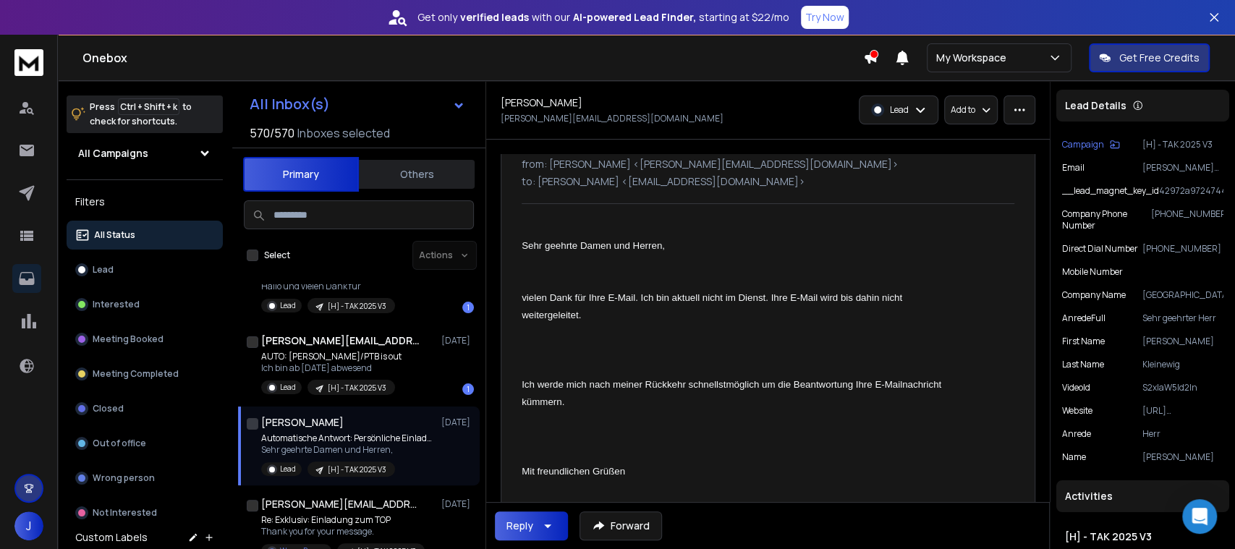
click at [674, 394] on p "Ich werde mich nach meiner Rückkehr schnellstmöglich um die Beantwortung Ihre E…" at bounding box center [733, 392] width 422 height 35
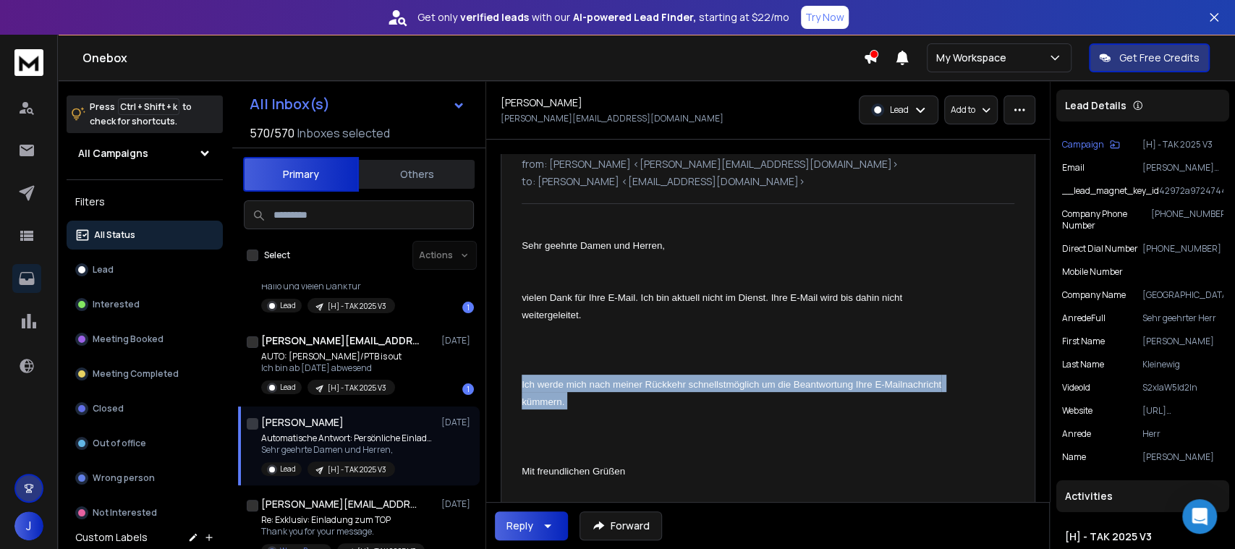
click at [674, 394] on p "Ich werde mich nach meiner Rückkehr schnellstmöglich um die Beantwortung Ihre E…" at bounding box center [733, 392] width 422 height 35
copy span "Ich werde mich nach meiner Rückkehr schnellstmöglich um die Beantwortung Ihre E…"
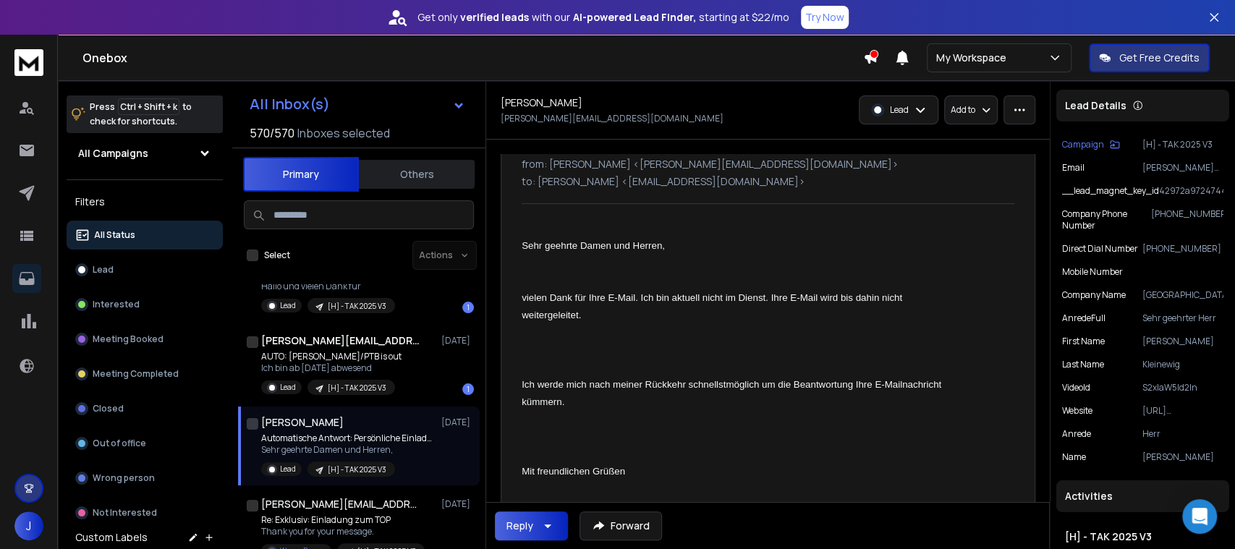
click at [690, 357] on p at bounding box center [733, 348] width 422 height 17
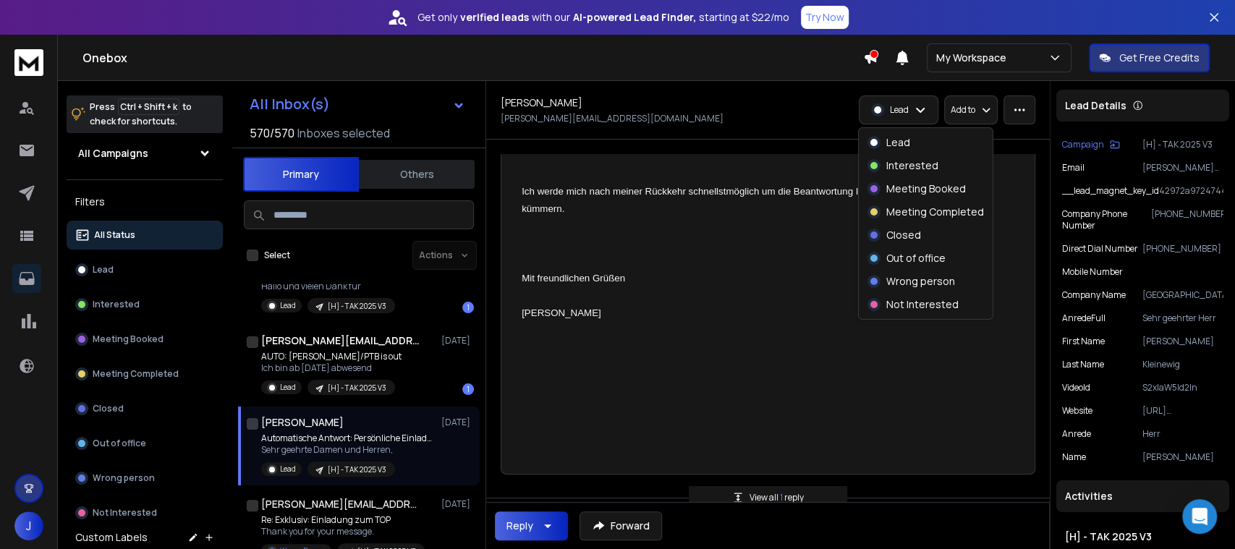
click at [899, 117] on div "Lead" at bounding box center [898, 109] width 78 height 27
click at [909, 260] on p "Out of office" at bounding box center [915, 258] width 59 height 14
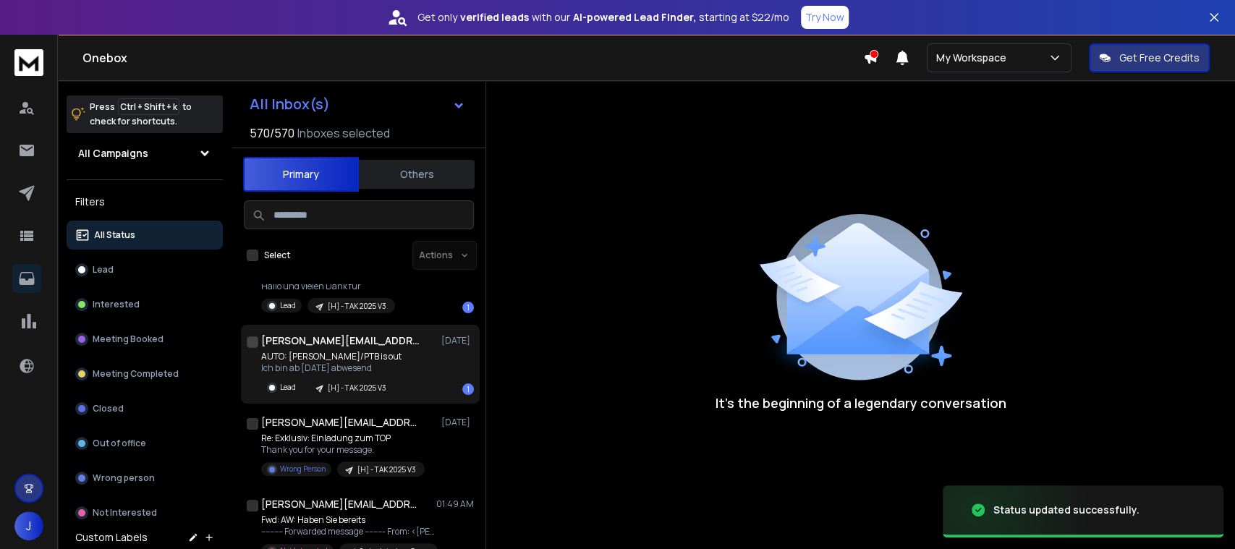
scroll to position [0, 0]
click at [429, 365] on div "AUTO: [PERSON_NAME]/PTB is out Ich bin ab [DATE] abwesend Lead [H] - TAK 2025 V…" at bounding box center [367, 373] width 213 height 44
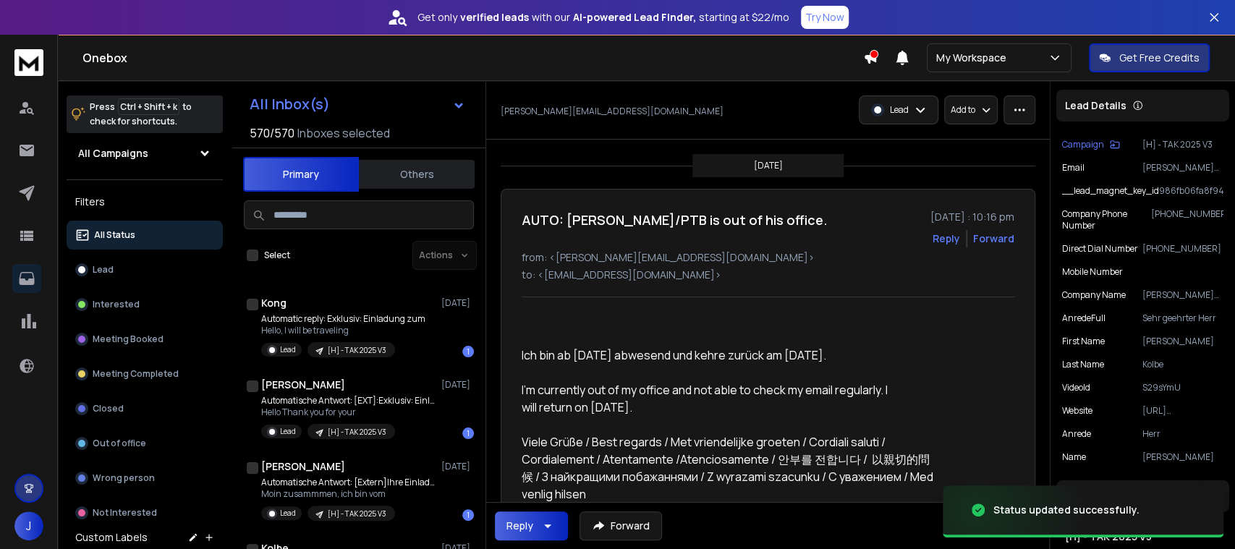
scroll to position [96, 0]
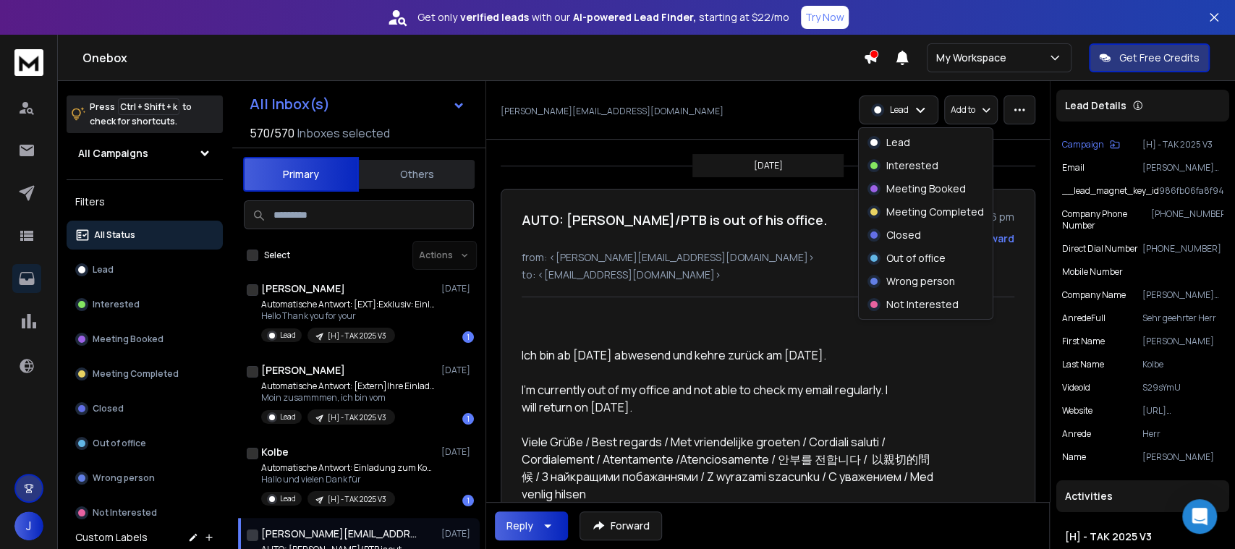
click at [918, 109] on icon at bounding box center [920, 110] width 12 height 12
click at [914, 260] on p "Out of office" at bounding box center [915, 258] width 59 height 14
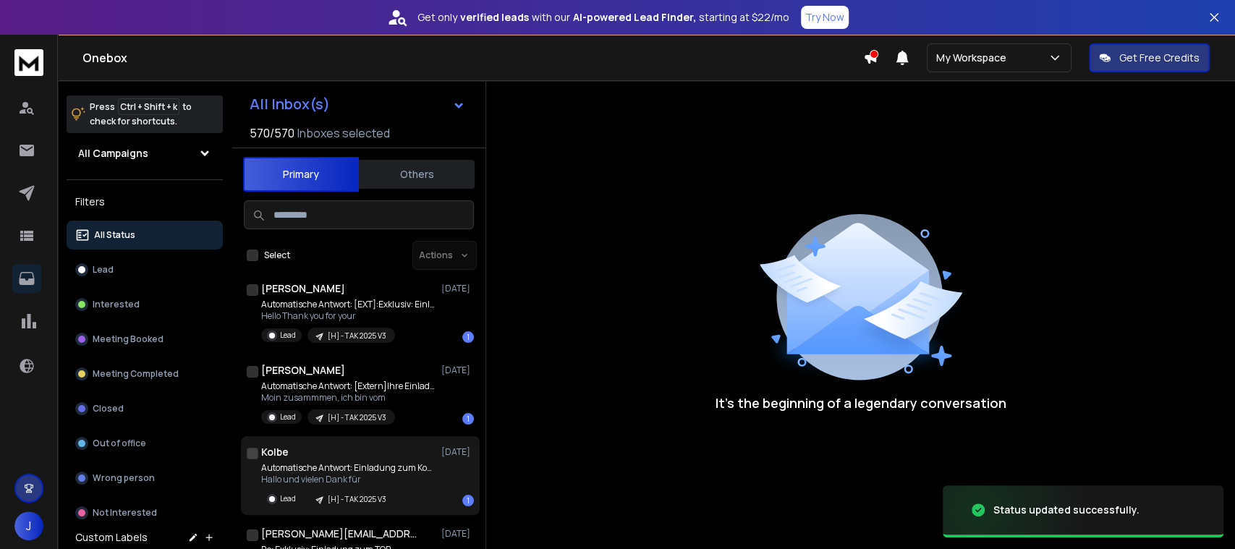
click at [463, 448] on p "[DATE]" at bounding box center [457, 452] width 33 height 12
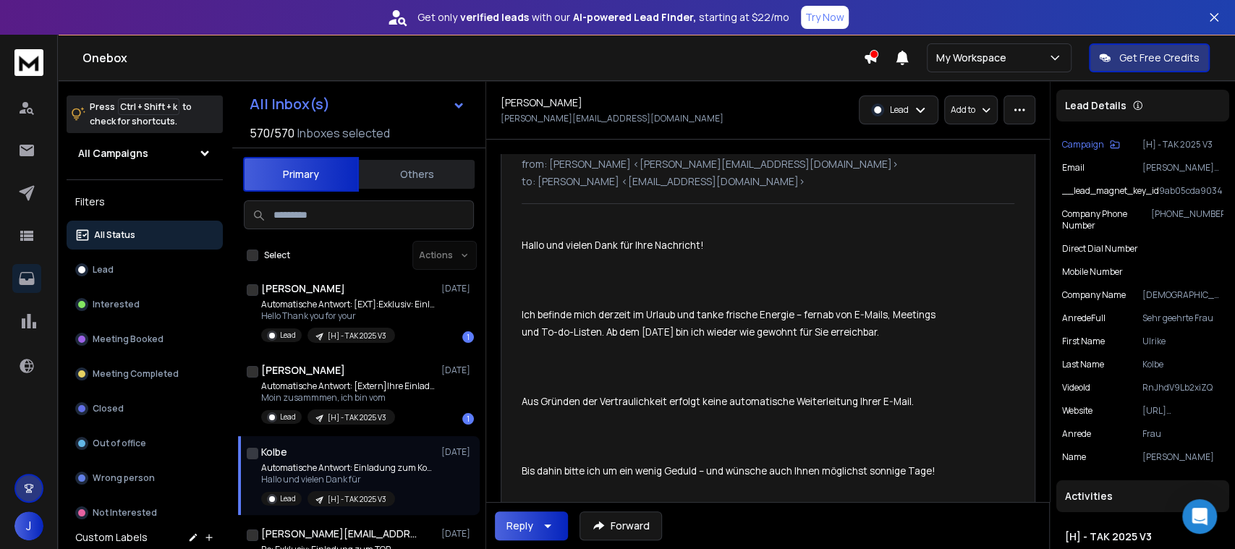
click at [608, 314] on span "Ich befinde mich derzeit im Urlaub und tanke frische Energie – fernab von E-Mai…" at bounding box center [730, 323] width 416 height 30
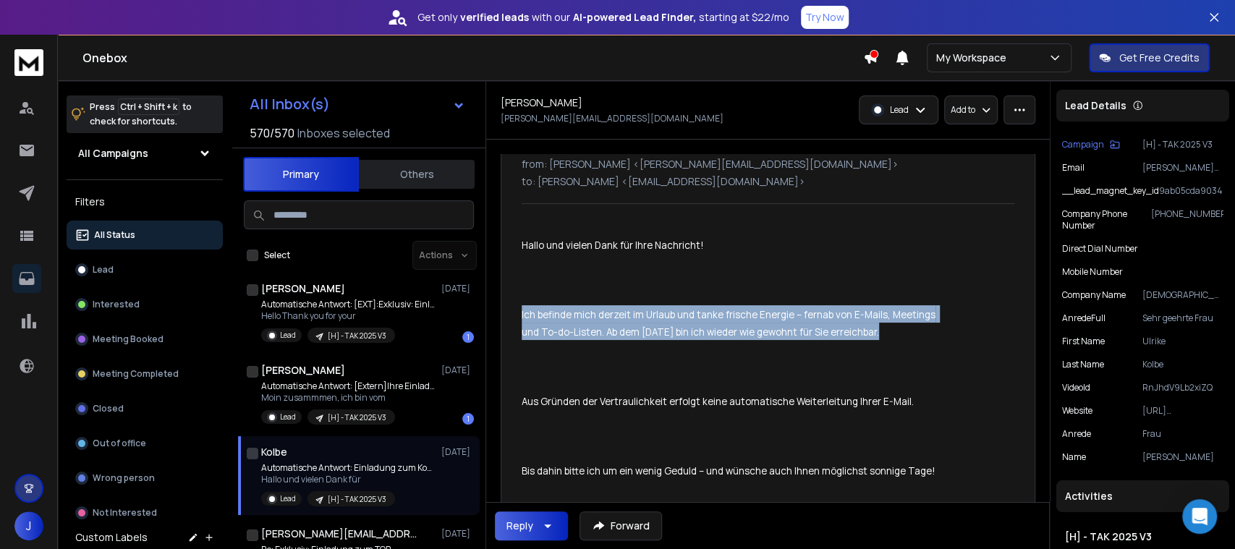
click at [608, 314] on span "Ich befinde mich derzeit im Urlaub und tanke frische Energie – fernab von E-Mai…" at bounding box center [730, 323] width 416 height 30
copy p "Ich befinde mich derzeit im Urlaub und tanke frische Energie – fernab von E-Mai…"
click at [880, 119] on div "Lead" at bounding box center [898, 109] width 78 height 27
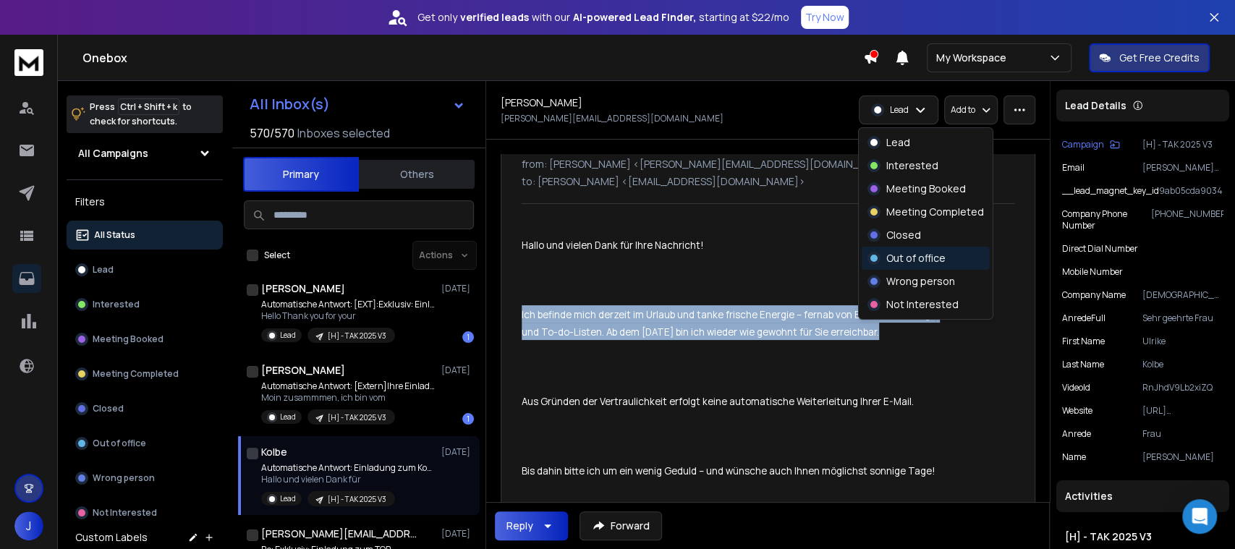
click at [893, 257] on p "Out of office" at bounding box center [915, 258] width 59 height 14
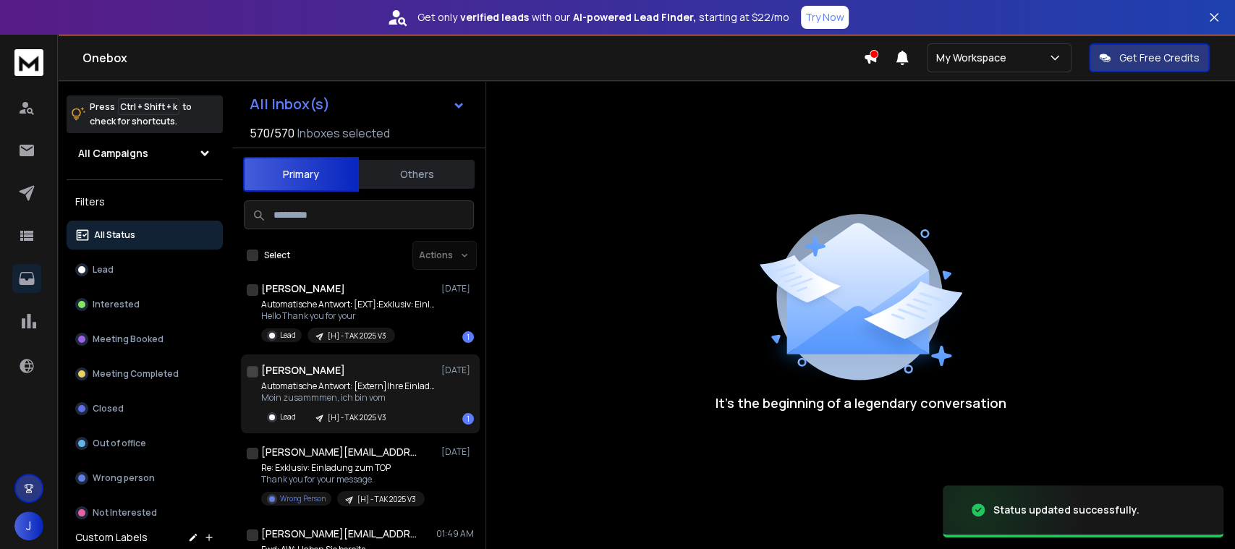
scroll to position [0, 0]
click at [388, 383] on p "Automatische Antwort: [Extern]Ihre Einladung zum" at bounding box center [348, 387] width 174 height 12
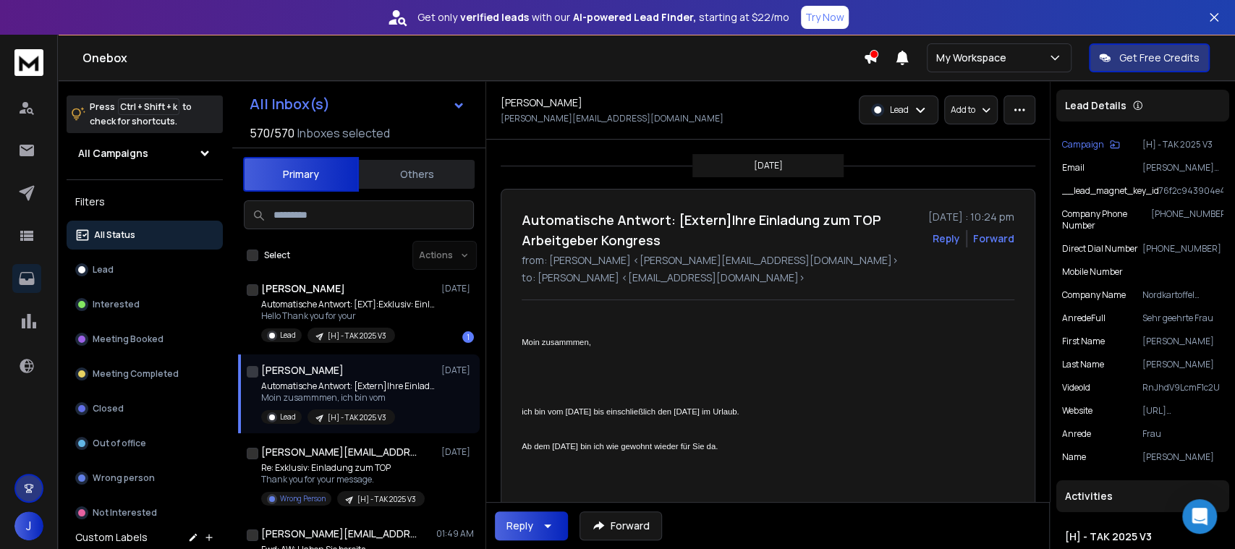
scroll to position [96, 0]
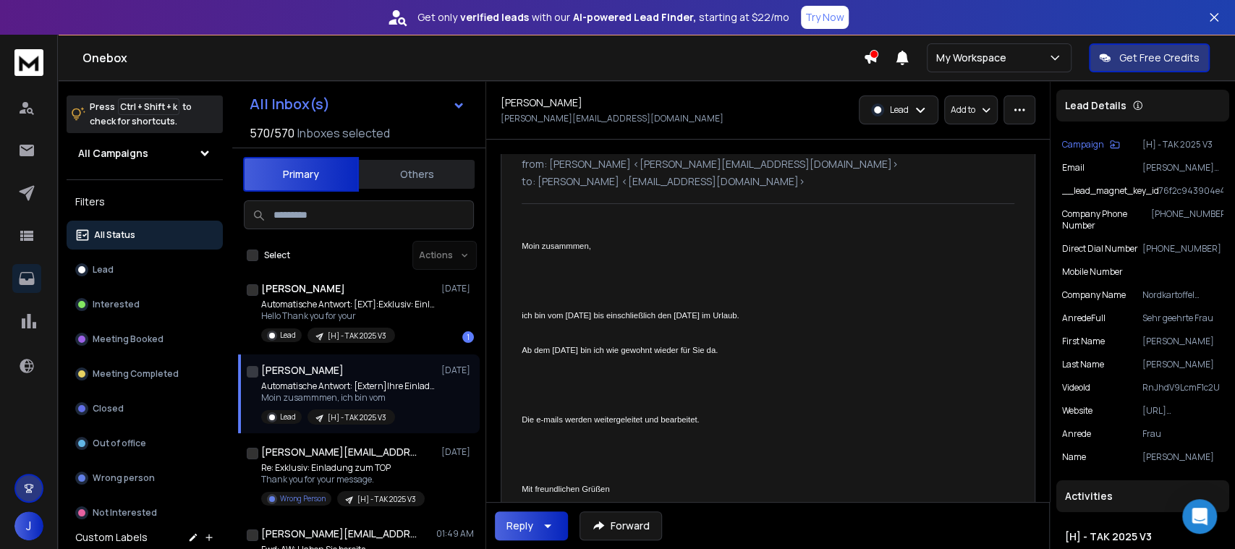
drag, startPoint x: 519, startPoint y: 314, endPoint x: 721, endPoint y: 348, distance: 204.0
click at [721, 348] on div "Automatische Antwort: [Extern]Ihre Einladung zum TOP Arbeitgeber Kongress [DATE…" at bounding box center [768, 372] width 535 height 558
click at [718, 349] on span "Ab dem [DATE] bin ich wie gewohnt wieder für Sie da." at bounding box center [620, 350] width 196 height 9
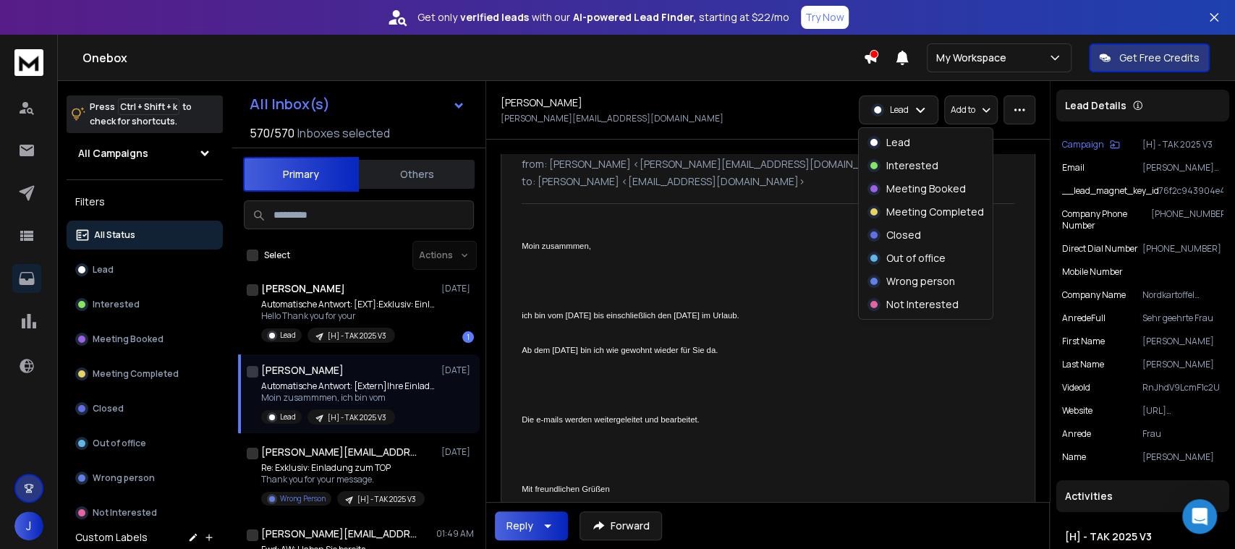
click at [885, 107] on div "Lead" at bounding box center [898, 109] width 78 height 27
click at [919, 258] on p "Out of office" at bounding box center [915, 258] width 59 height 14
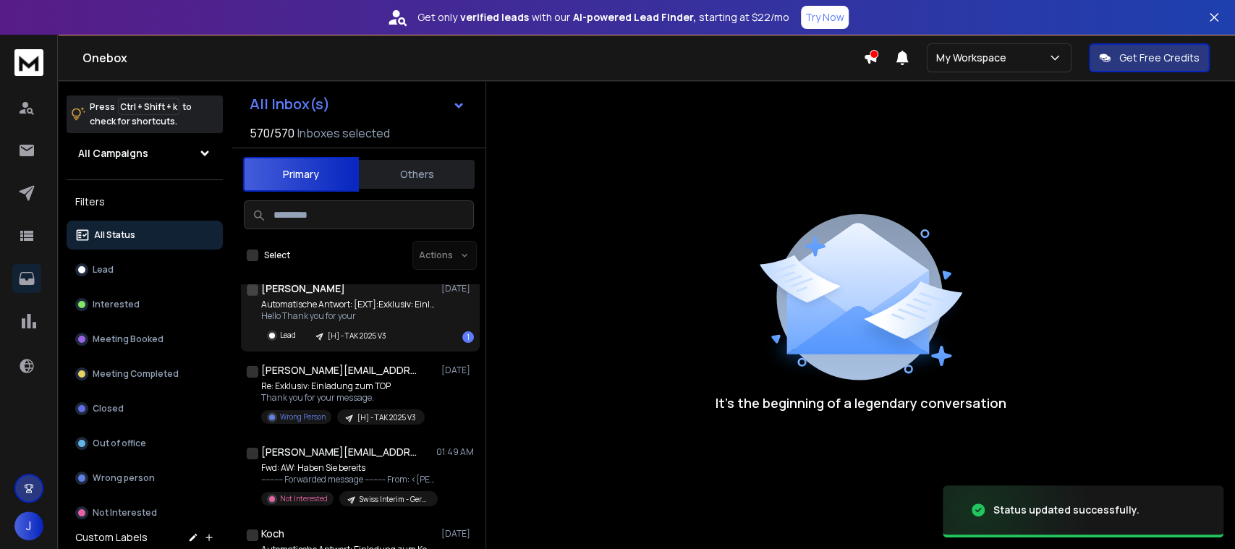
scroll to position [0, 0]
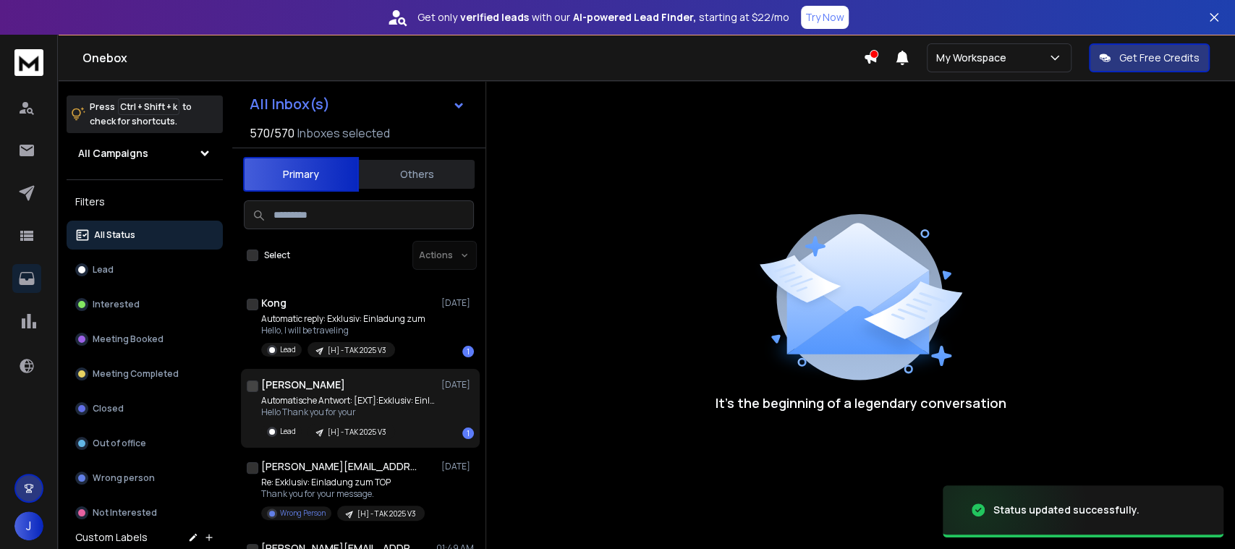
click at [430, 402] on p "Automatische Antwort: [EXT]:Exklusiv: Einladung zum" at bounding box center [348, 401] width 174 height 12
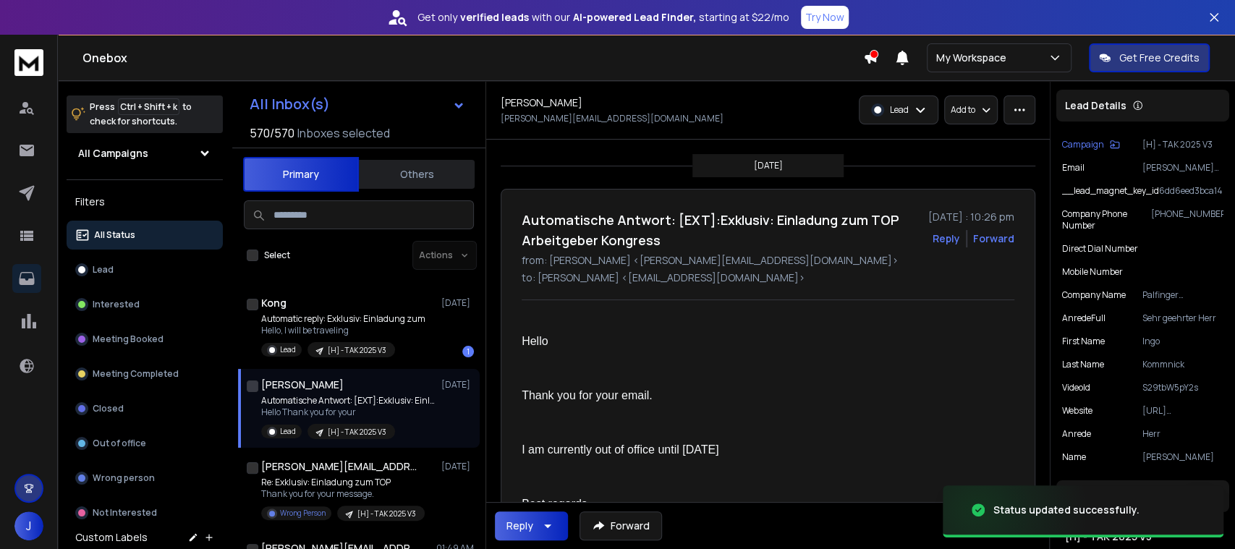
scroll to position [96, 0]
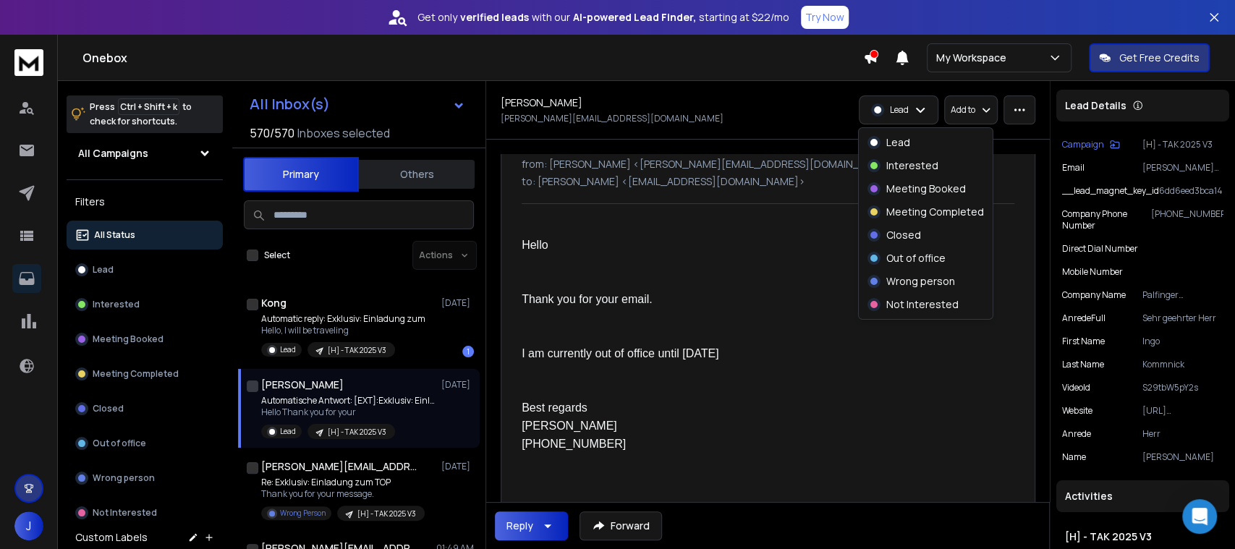
click at [894, 108] on p "Lead" at bounding box center [899, 110] width 19 height 12
click at [914, 258] on p "Out of office" at bounding box center [915, 258] width 59 height 14
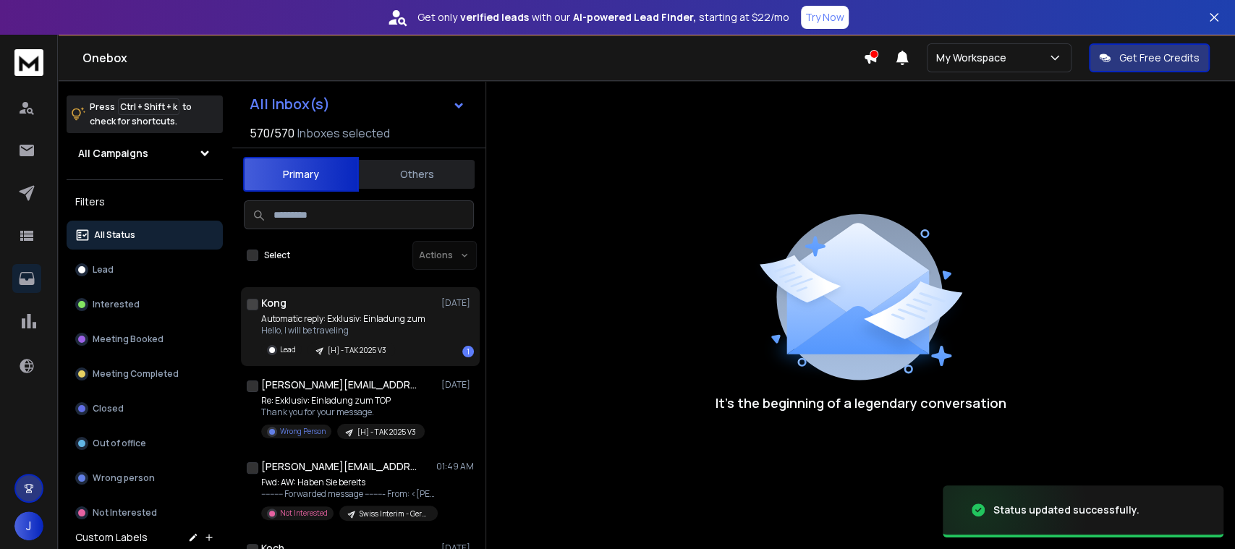
scroll to position [0, 0]
click at [433, 334] on div "Automatic reply: Exklusiv: Einladung zum Hello, I will be traveling Lead [H] - …" at bounding box center [367, 335] width 213 height 44
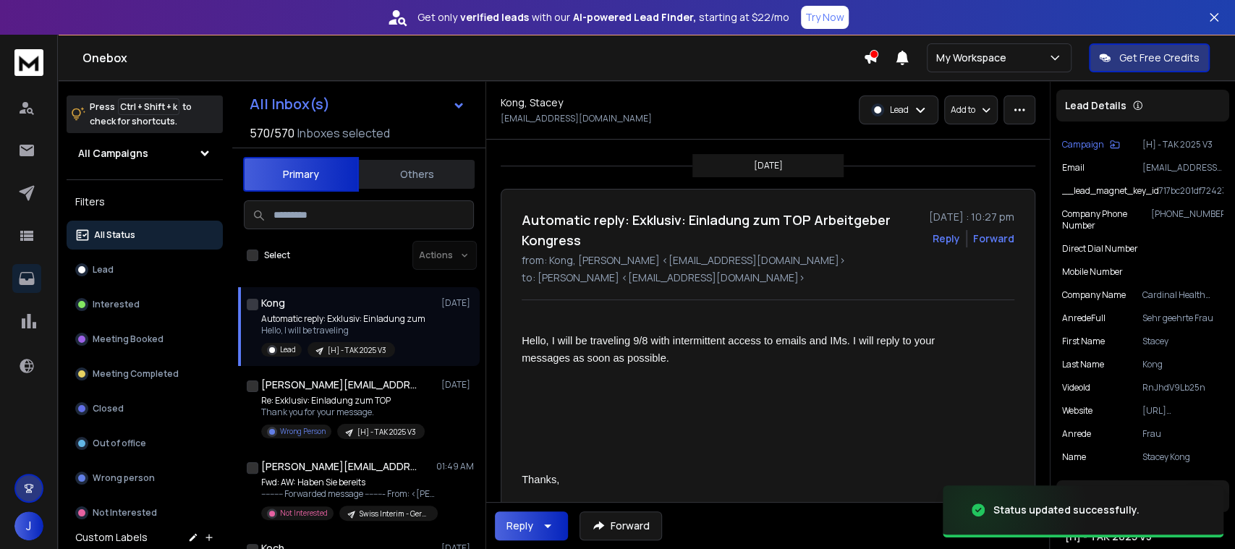
click at [565, 354] on span "Hello, I will be traveling 9/8 with intermittent access to emails and IMs. I wi…" at bounding box center [730, 349] width 416 height 29
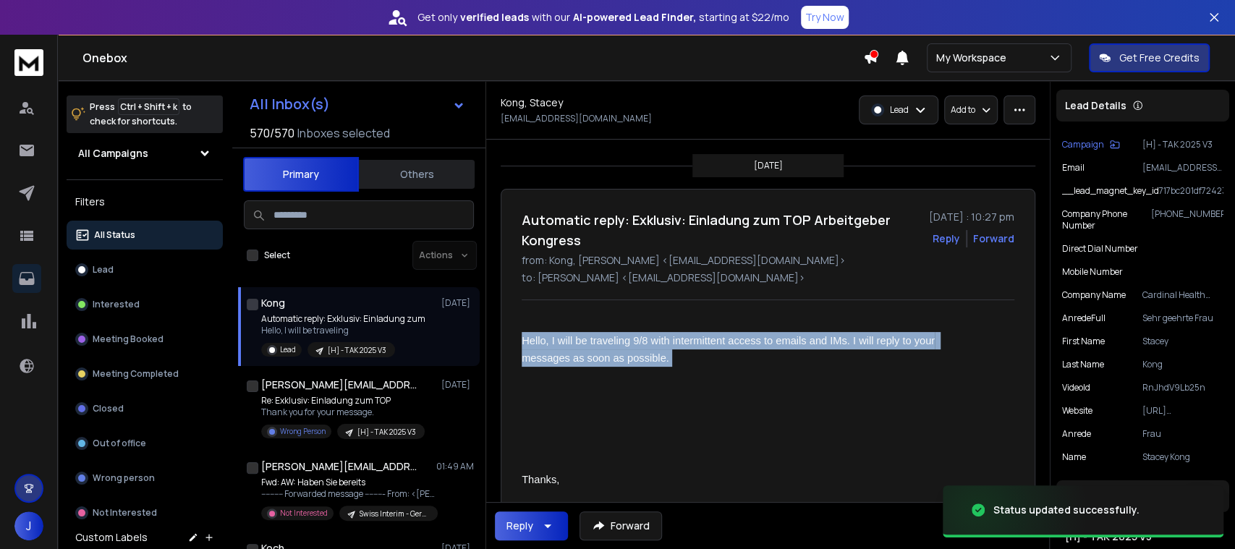
click at [565, 354] on span "Hello, I will be traveling 9/8 with intermittent access to emails and IMs. I wi…" at bounding box center [730, 349] width 416 height 29
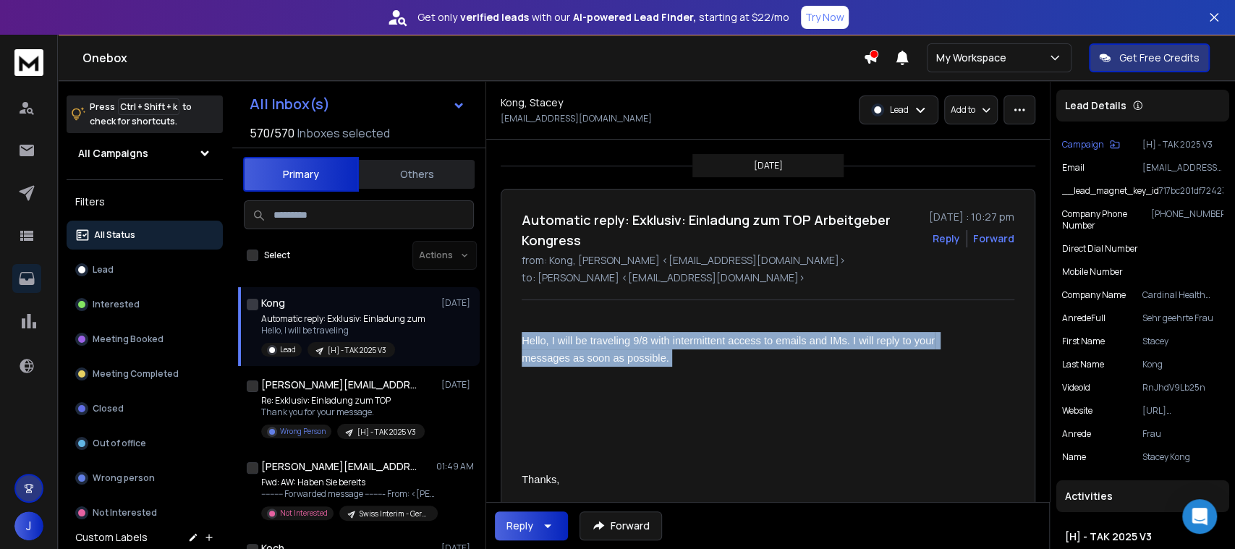
click at [891, 107] on p "Lead" at bounding box center [899, 110] width 19 height 12
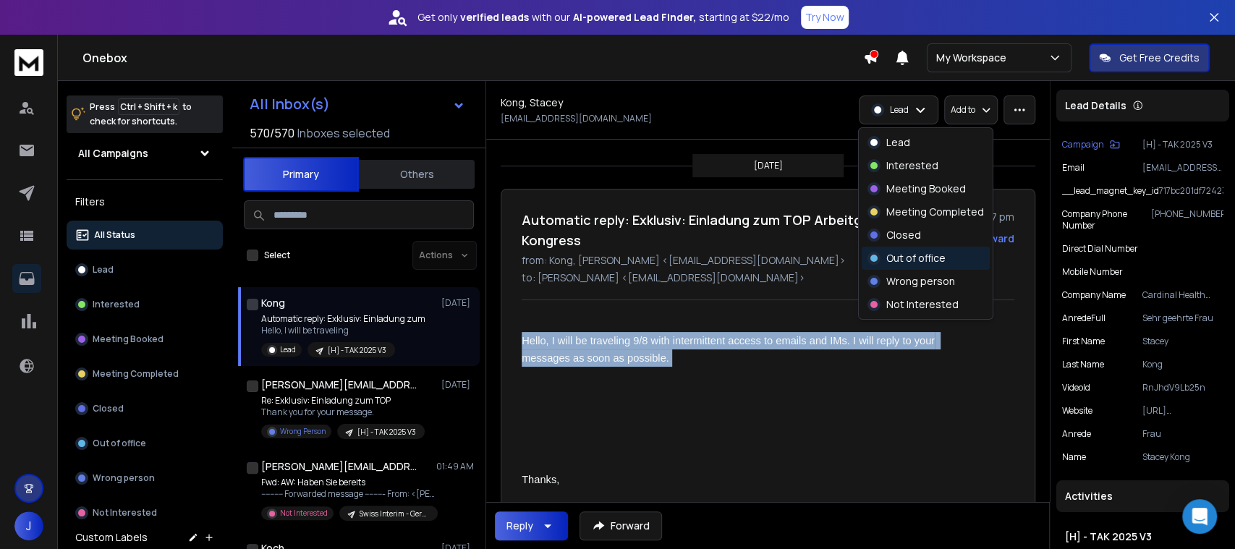
click at [920, 259] on p "Out of office" at bounding box center [915, 258] width 59 height 14
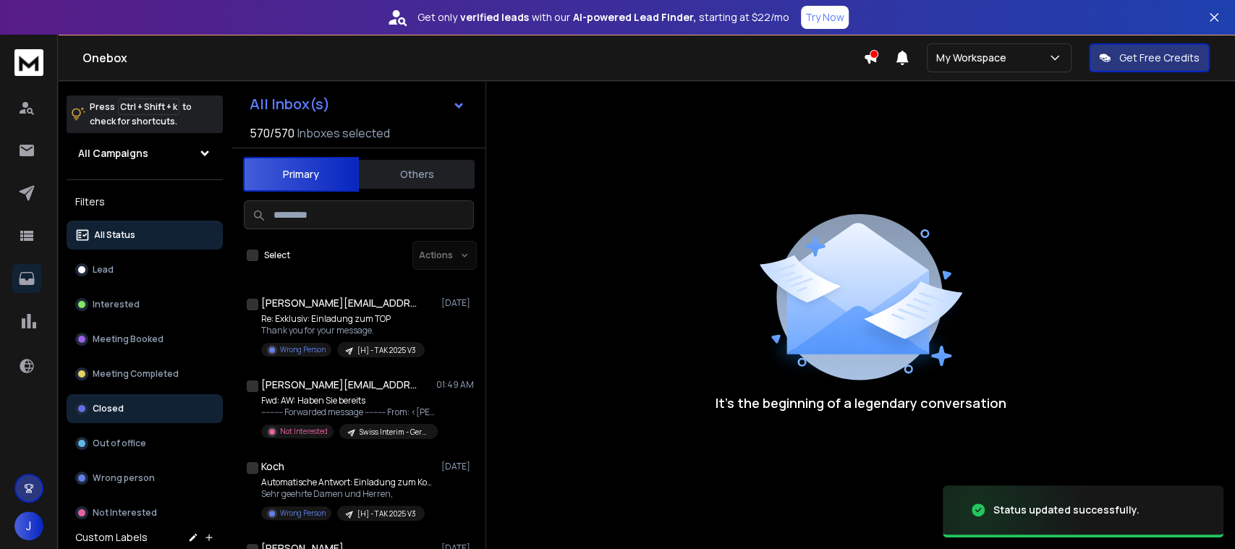
scroll to position [192, 0]
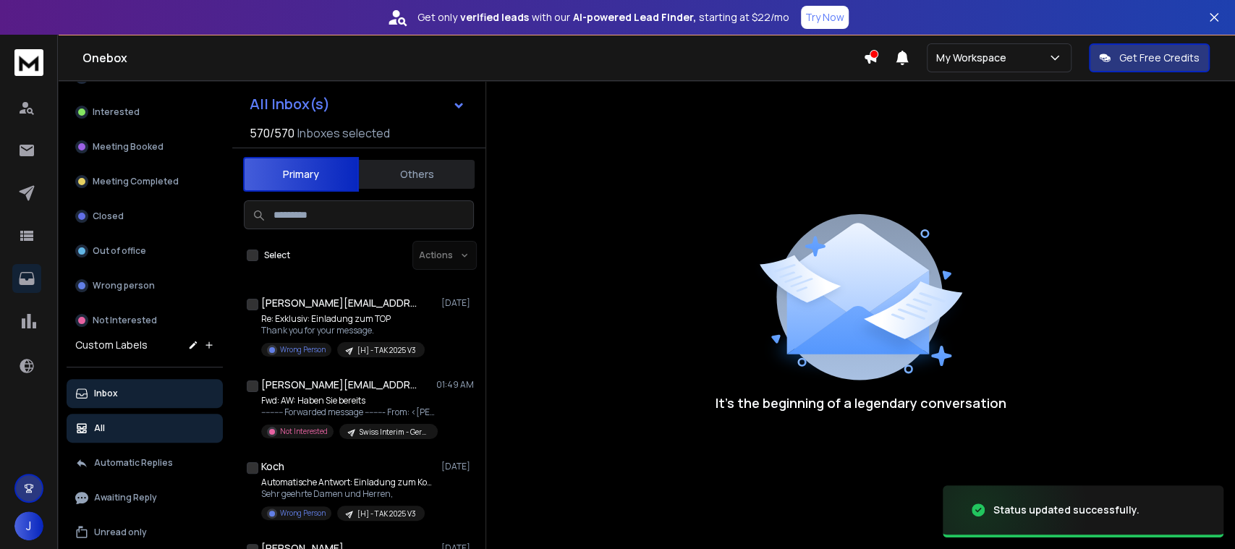
click at [120, 402] on button "Inbox" at bounding box center [145, 393] width 156 height 29
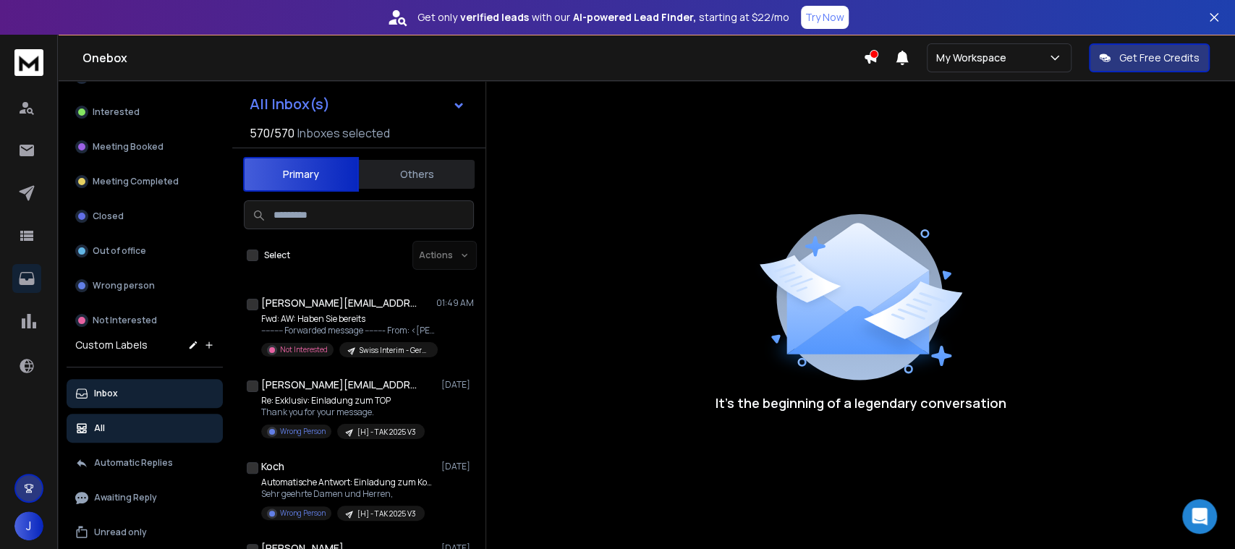
click at [127, 430] on button "All" at bounding box center [145, 428] width 156 height 29
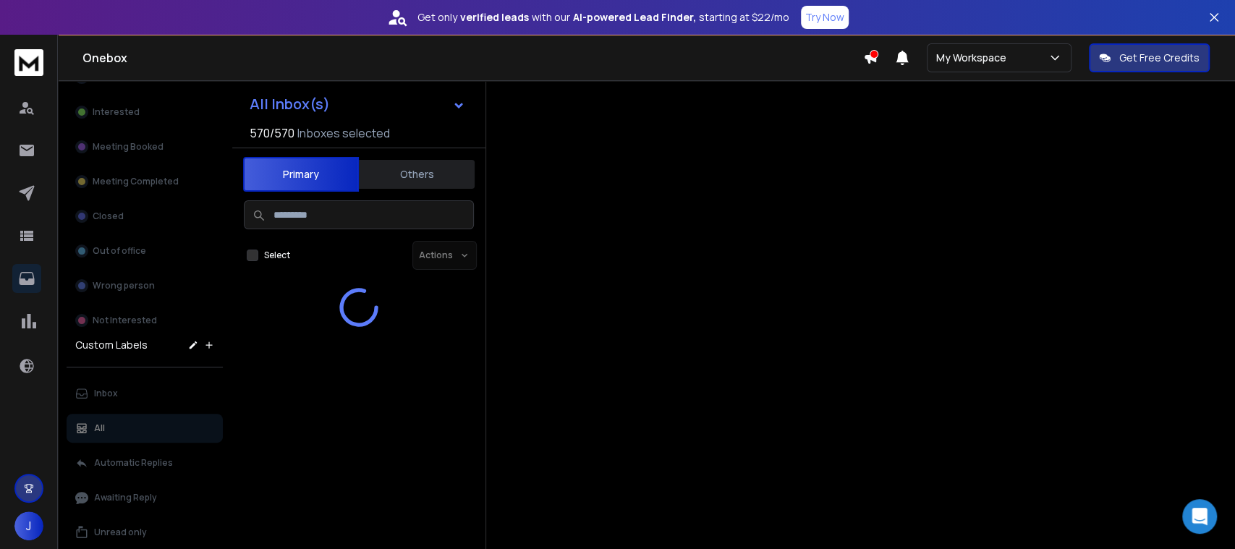
scroll to position [0, 0]
